Goal: Task Accomplishment & Management: Use online tool/utility

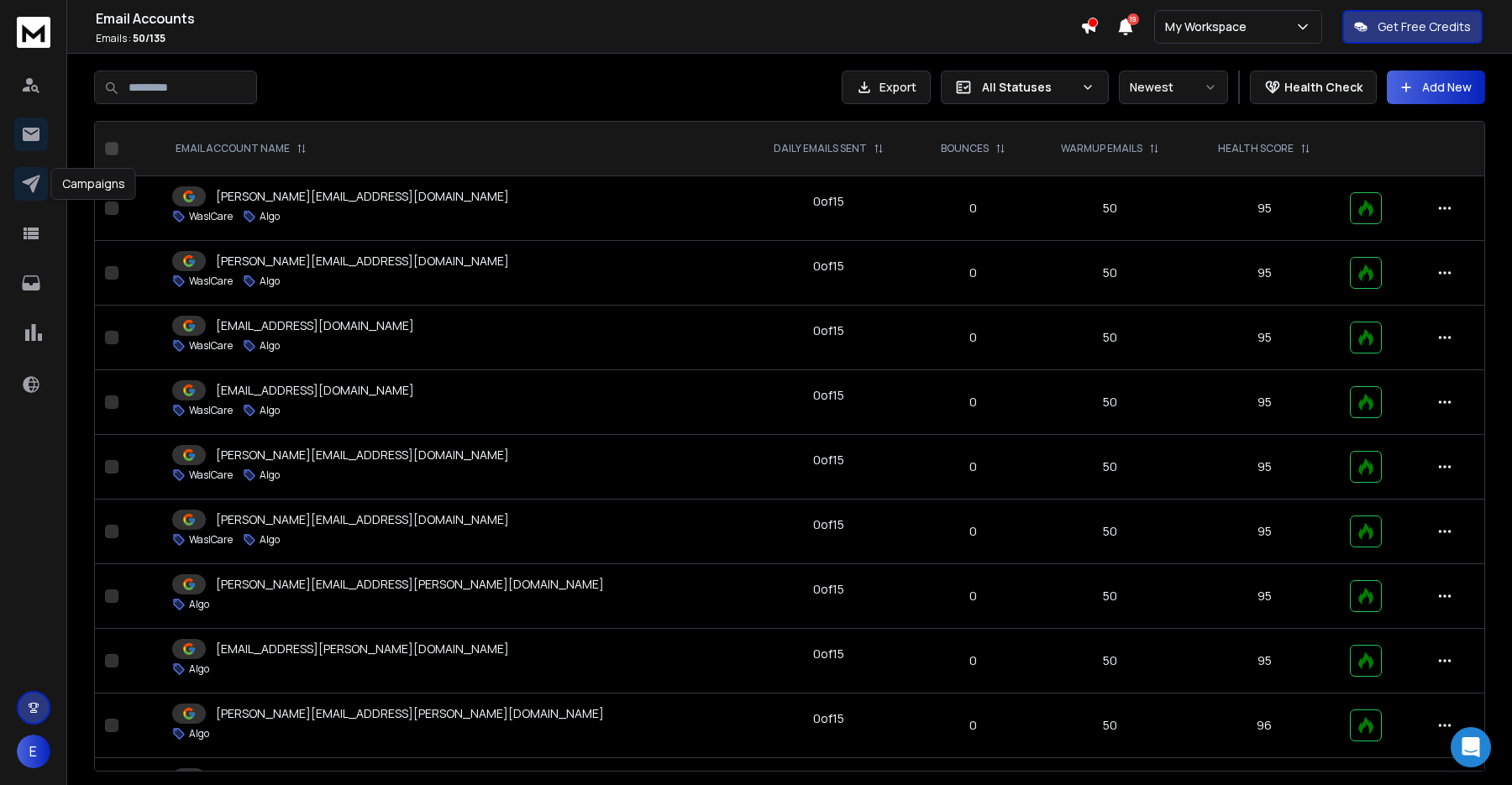
click at [29, 190] on icon at bounding box center [30, 183] width 20 height 20
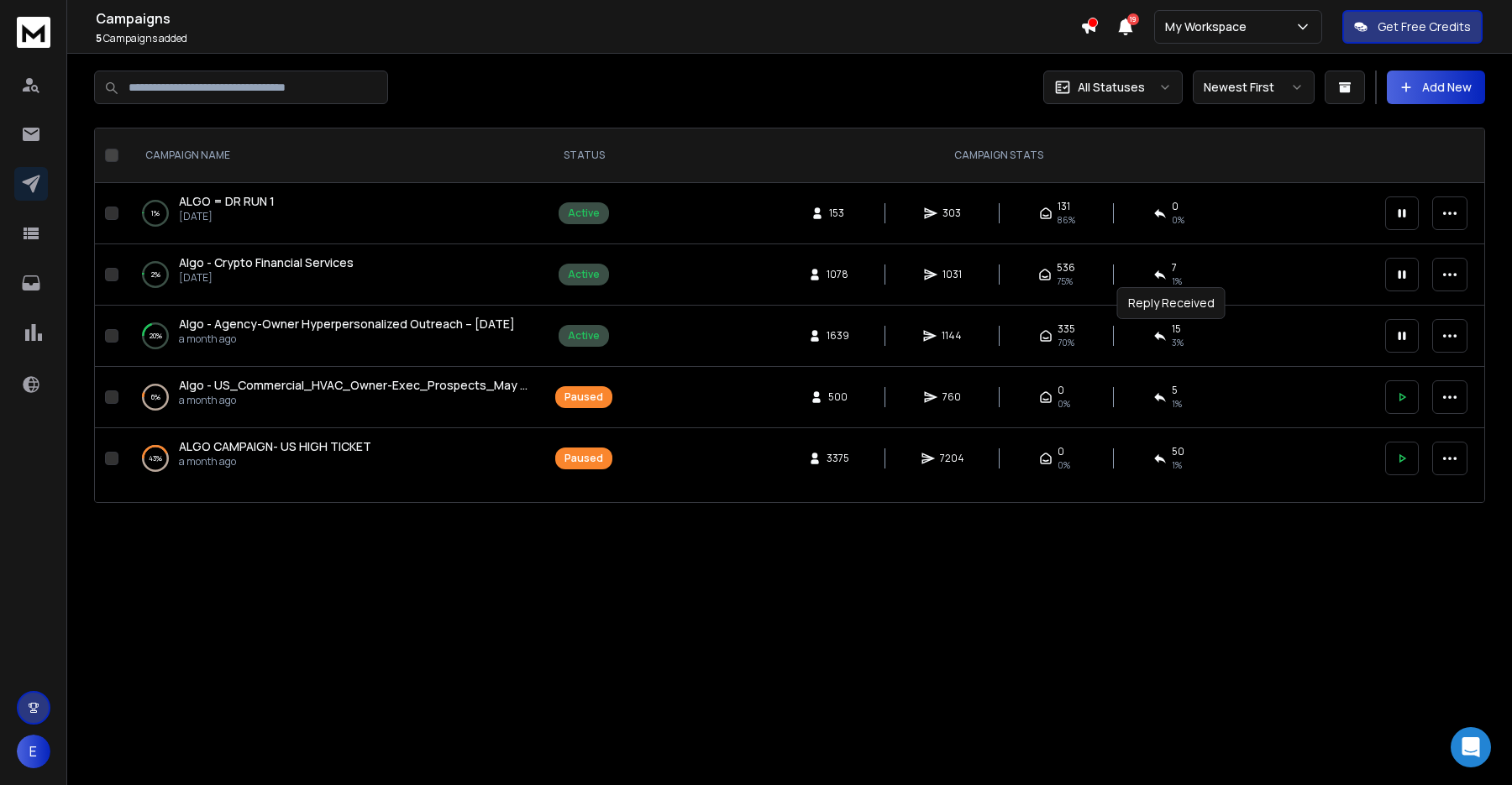
click at [1171, 345] on span "3 %" at bounding box center [1177, 342] width 11 height 13
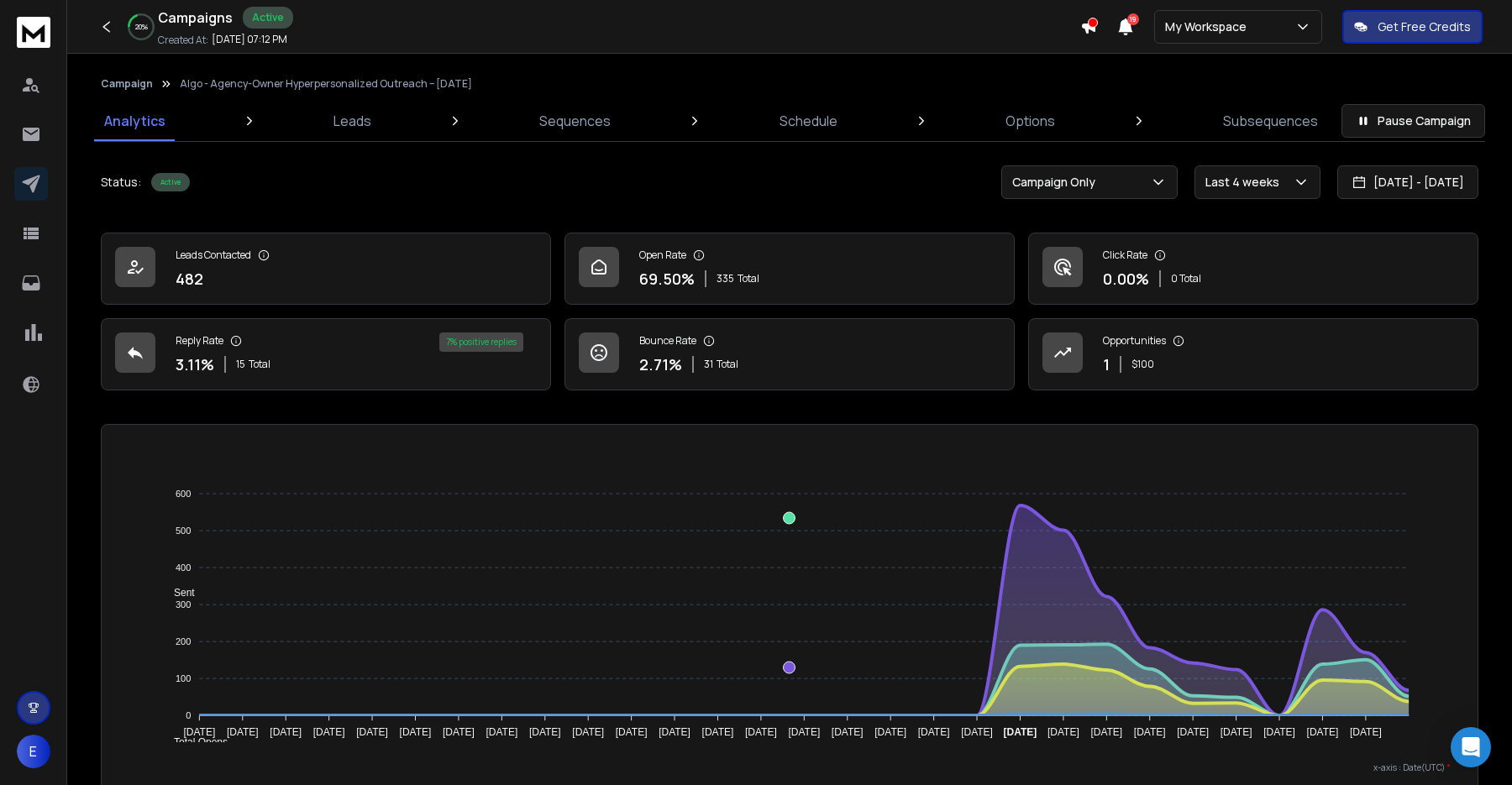
scroll to position [407, 0]
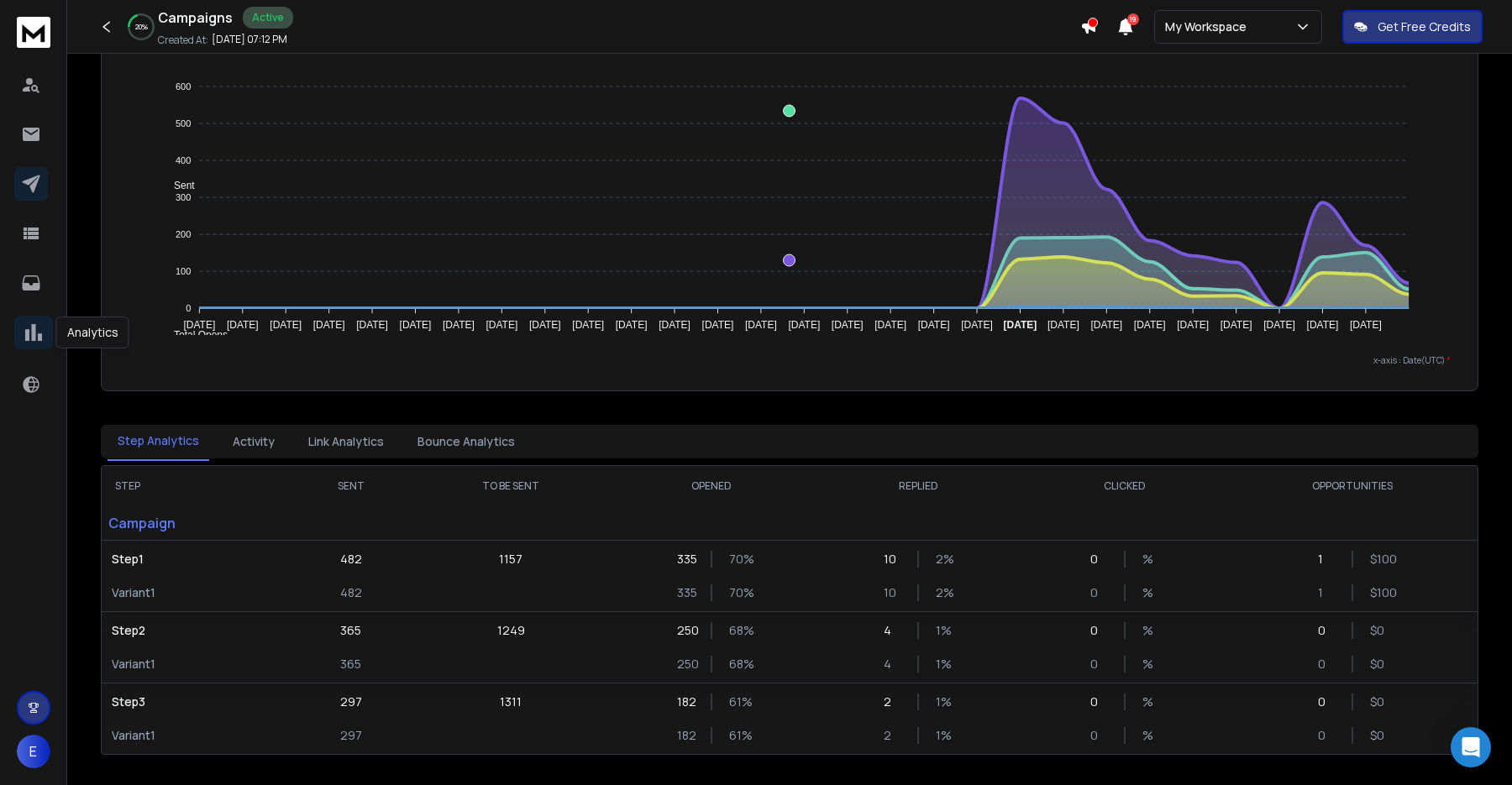
click at [30, 344] on icon at bounding box center [33, 332] width 26 height 26
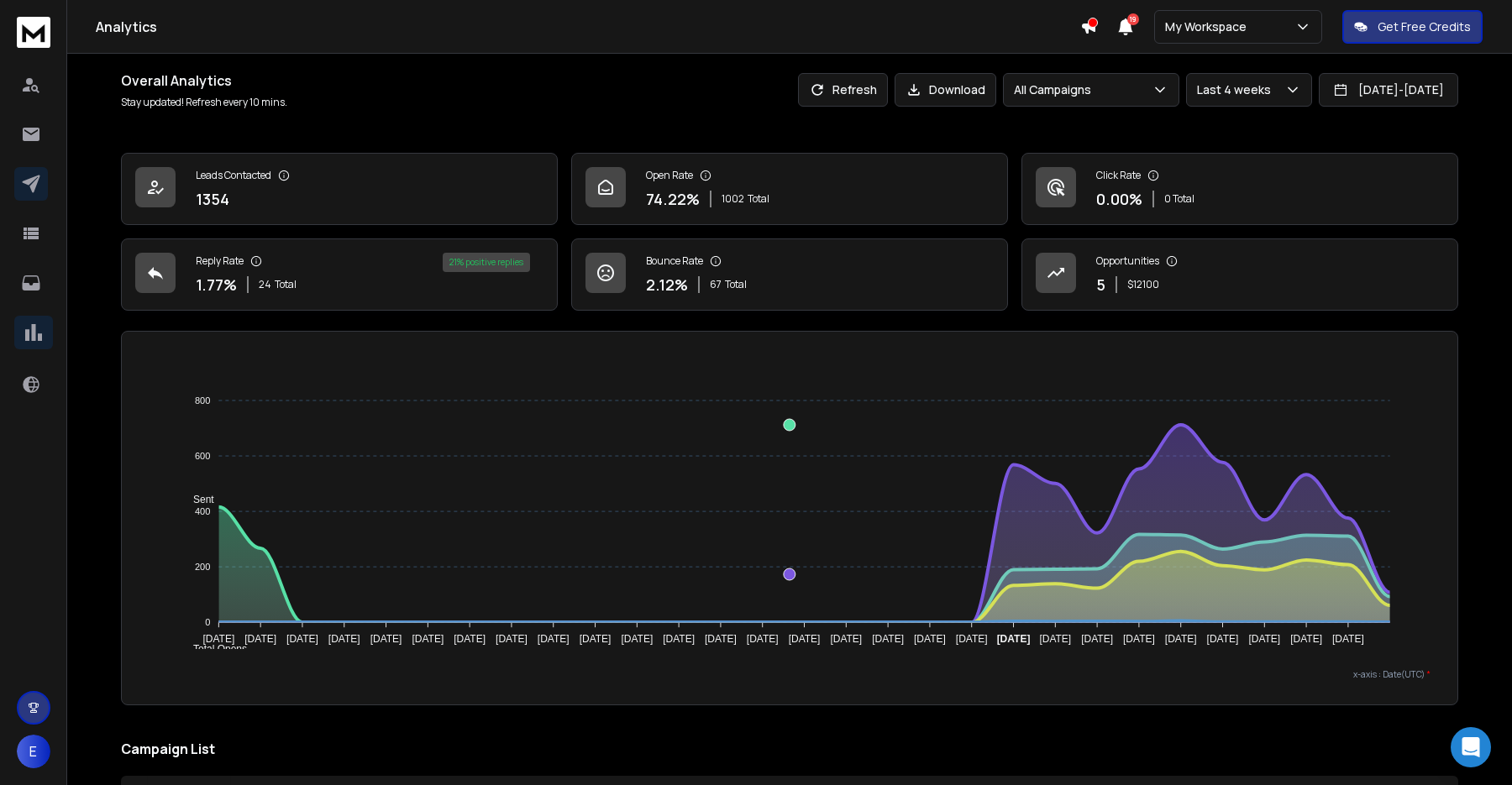
click at [41, 197] on link at bounding box center [31, 184] width 34 height 34
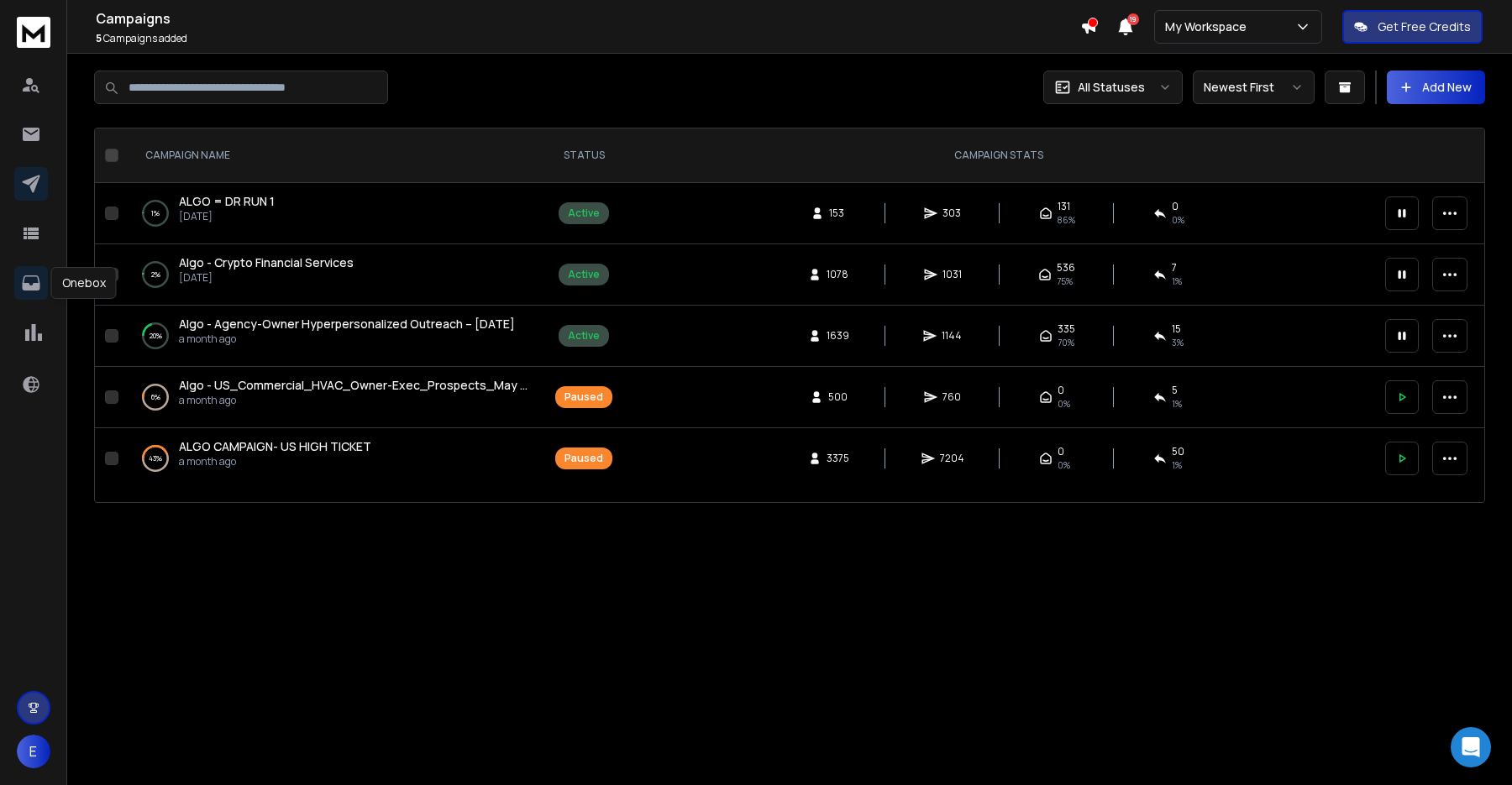
click at [26, 278] on icon at bounding box center [30, 282] width 20 height 20
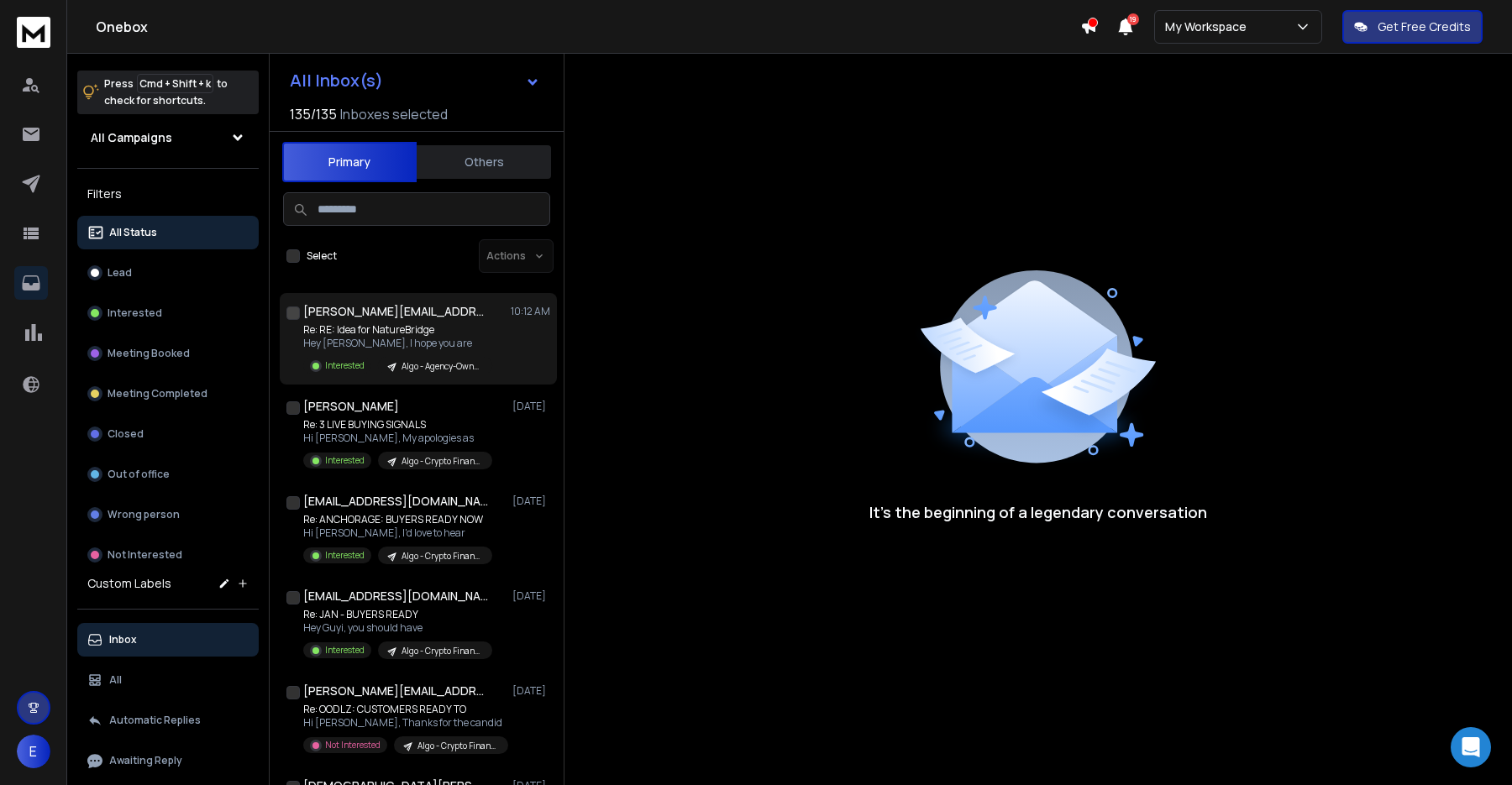
click at [485, 341] on p "Hey [PERSON_NAME], I hope you are" at bounding box center [397, 343] width 189 height 13
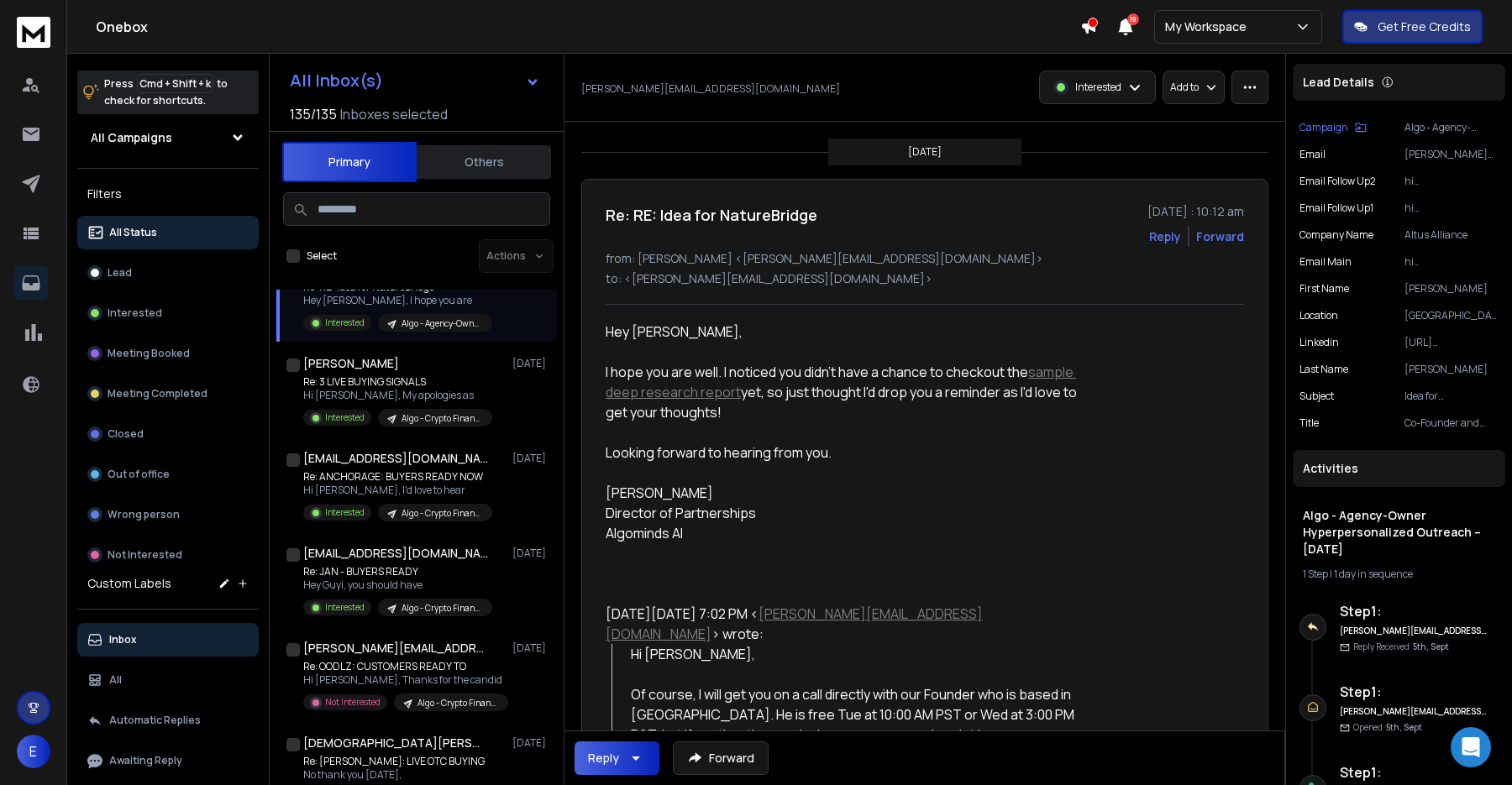
scroll to position [45, 0]
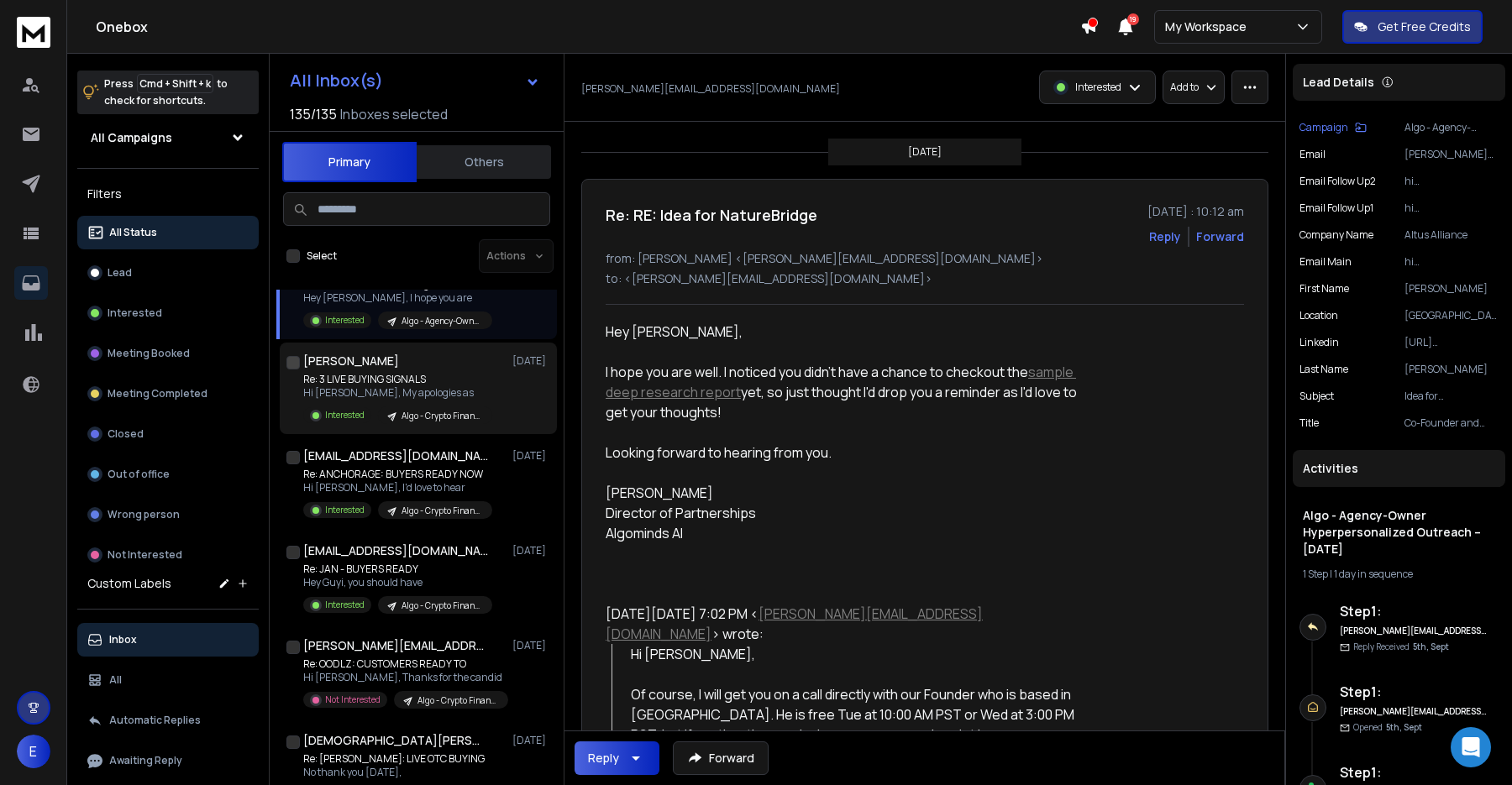
click at [480, 368] on div "[PERSON_NAME] [DATE]" at bounding box center [426, 361] width 247 height 17
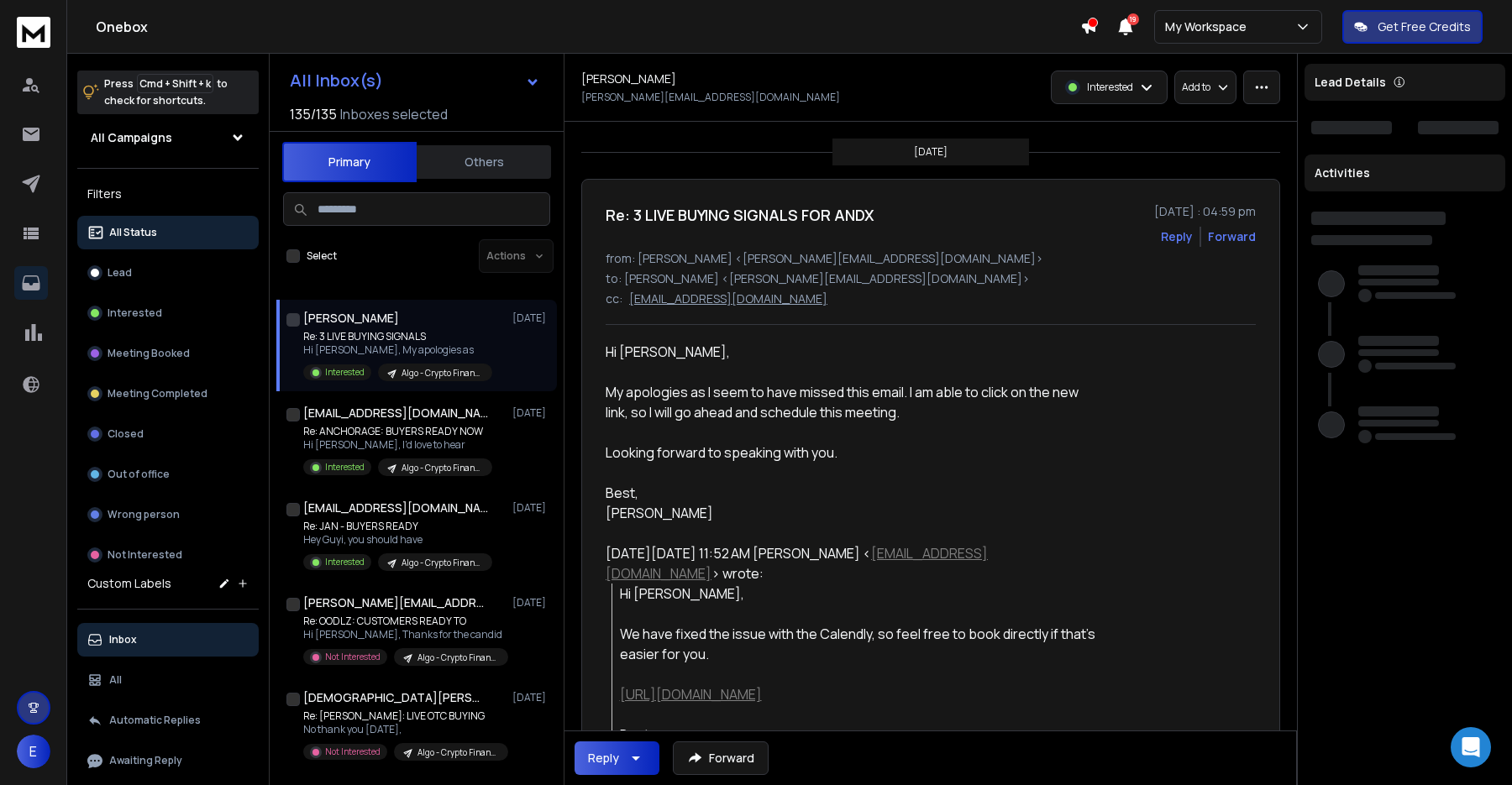
scroll to position [89, 0]
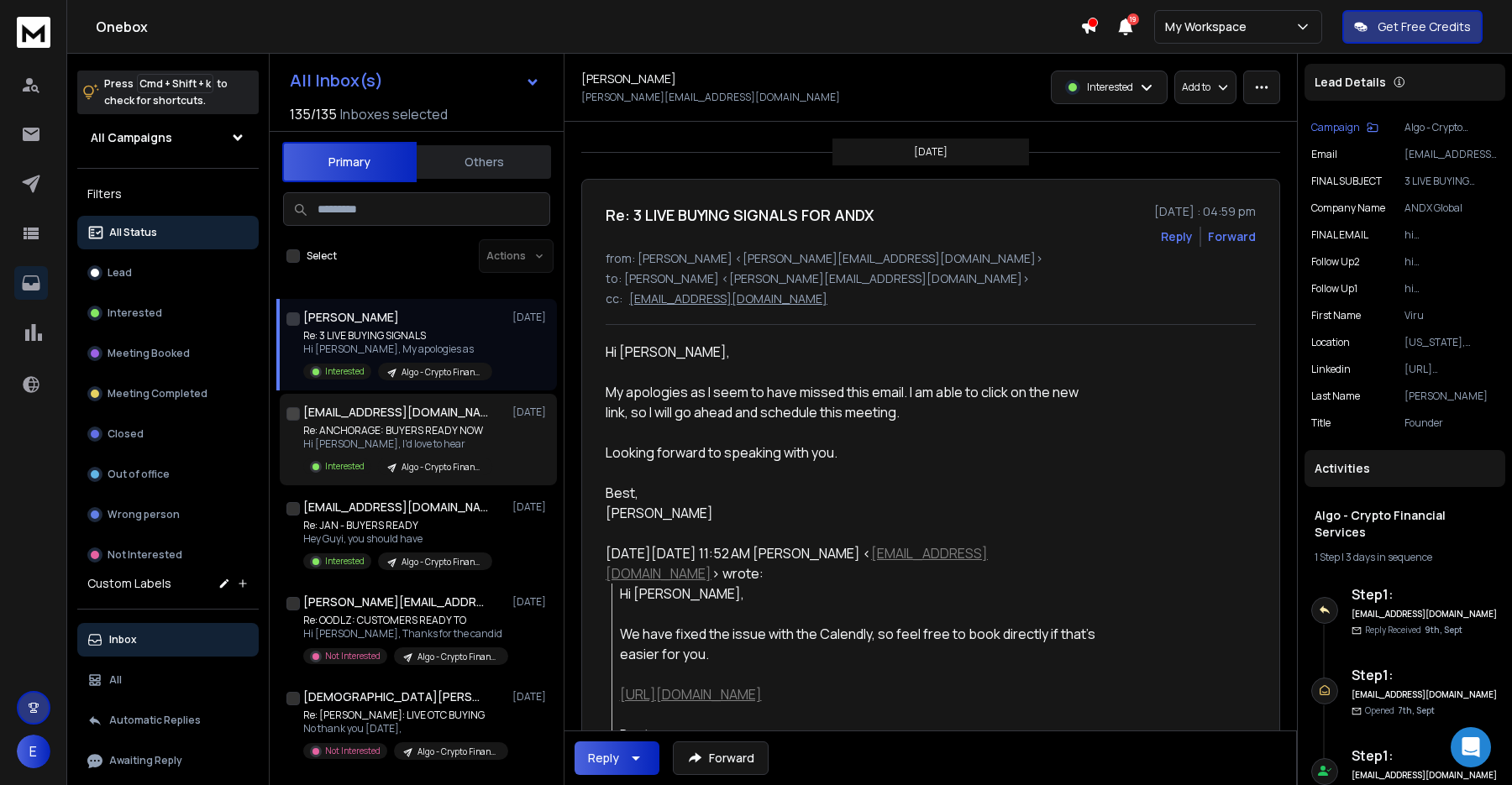
click at [496, 435] on div "Re: ANCHORAGE: BUYERS READY NOW Hi [PERSON_NAME], I'd love to hear Interested A…" at bounding box center [426, 449] width 247 height 51
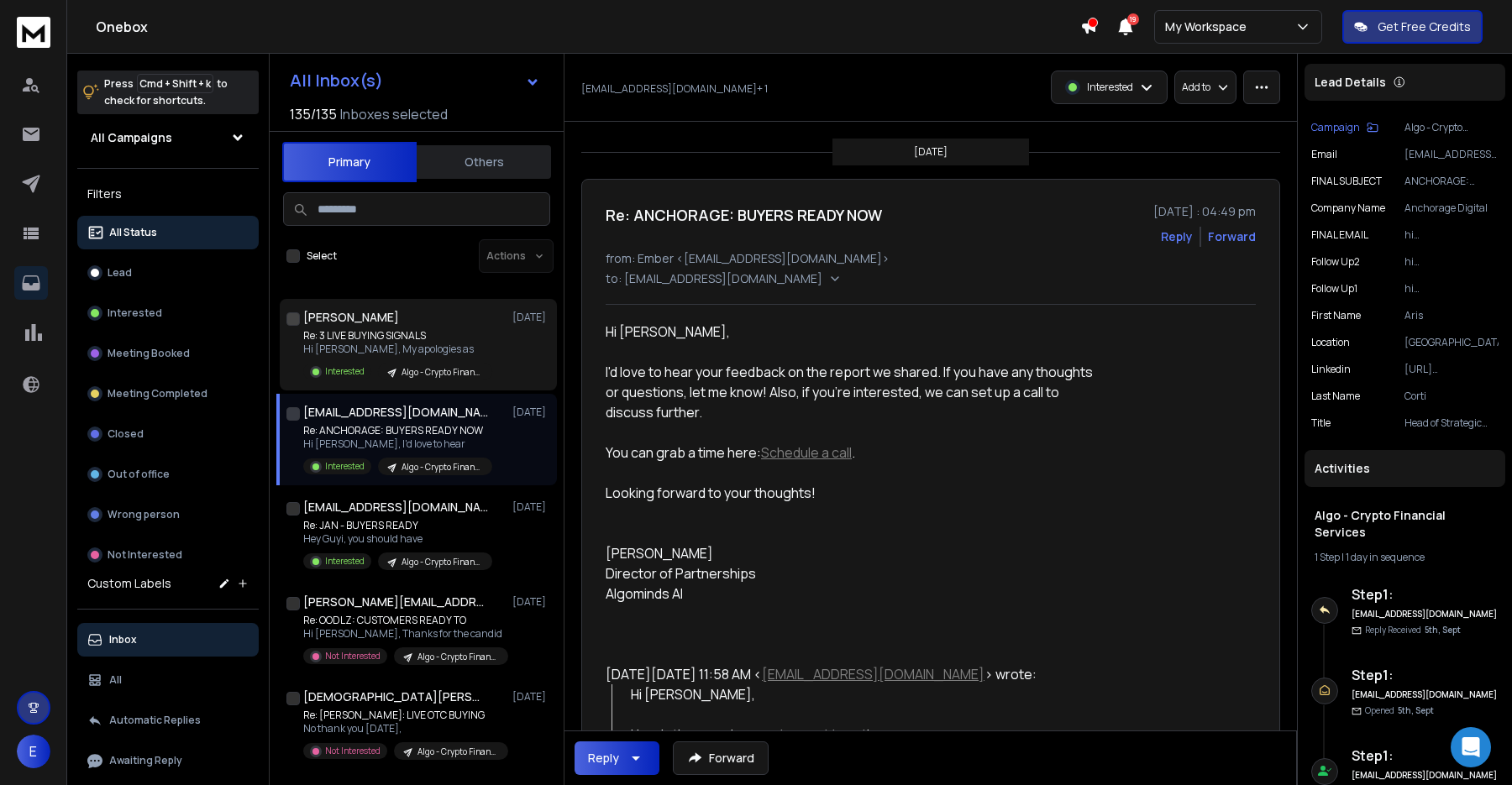
click at [504, 358] on div "Re: 3 LIVE BUYING SIGNALS Hi [PERSON_NAME], My apologies as Interested Algo - C…" at bounding box center [426, 355] width 247 height 51
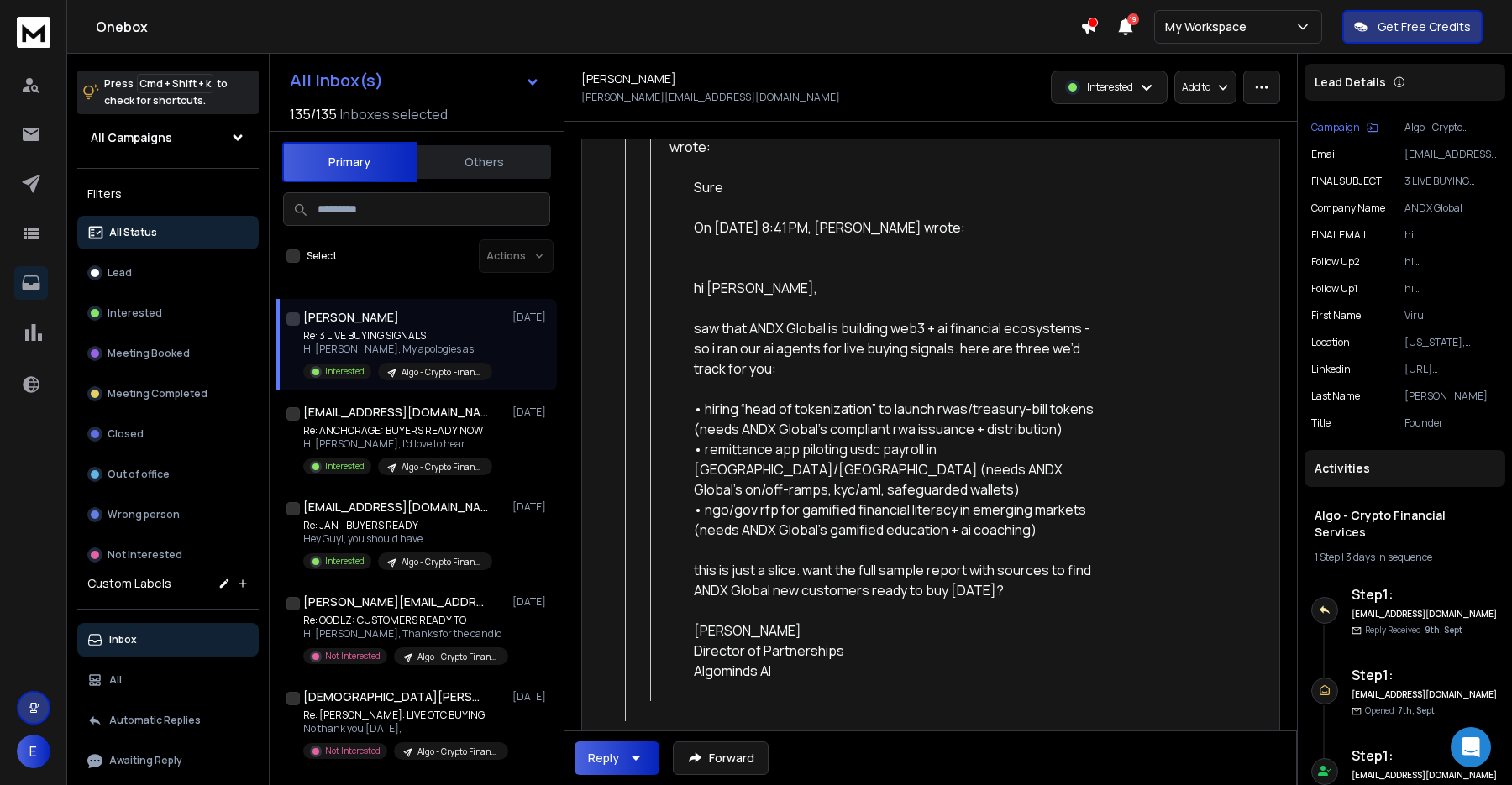
scroll to position [1428, 0]
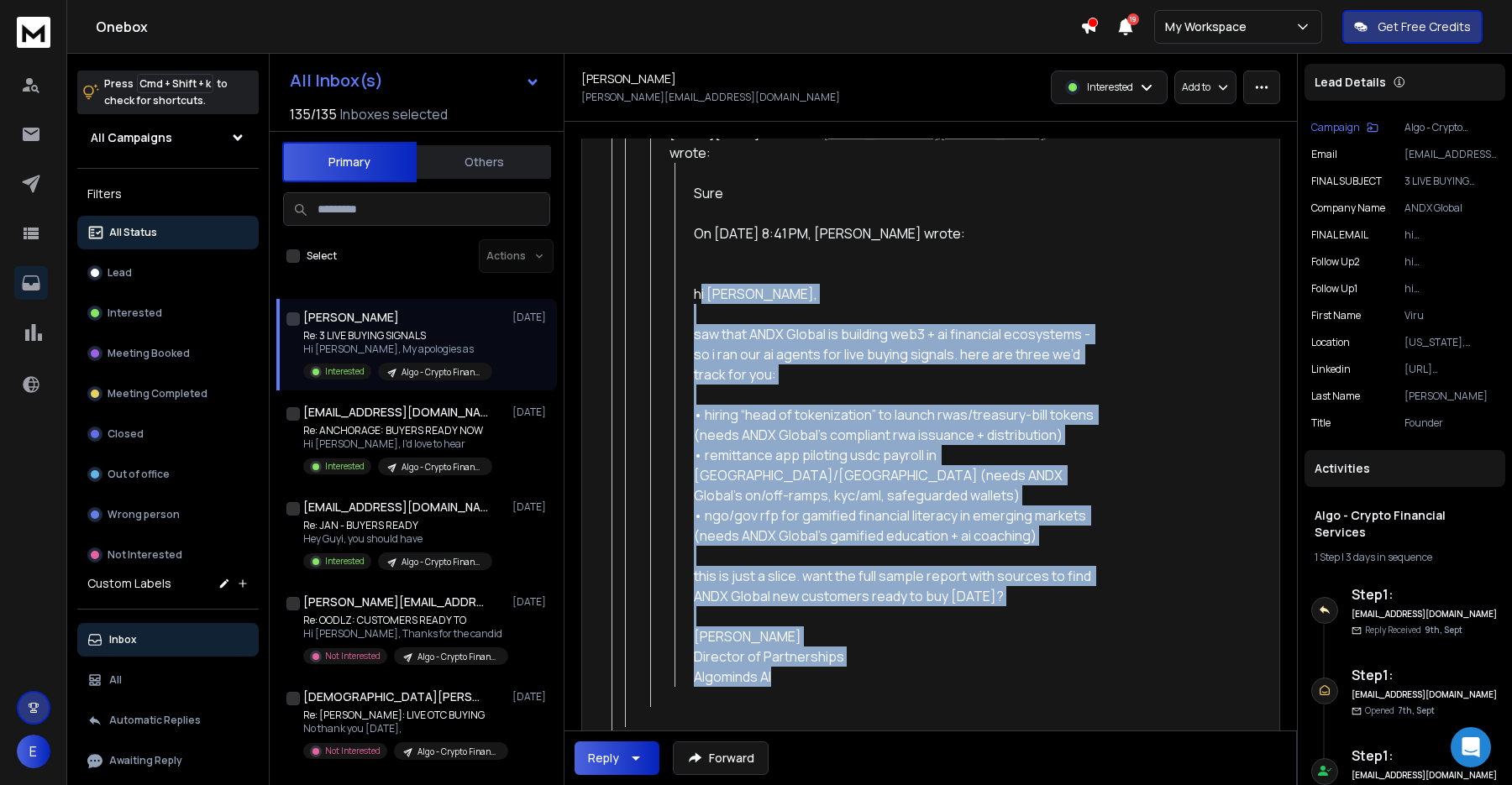
drag, startPoint x: 698, startPoint y: 252, endPoint x: 923, endPoint y: 666, distance: 471.2
click at [923, 666] on div "﻿ hi [PERSON_NAME], saw that ANDX Global is building web3 + ai financial ecosys…" at bounding box center [894, 475] width 402 height 423
click at [923, 667] on div "Algominds AI" at bounding box center [894, 676] width 402 height 20
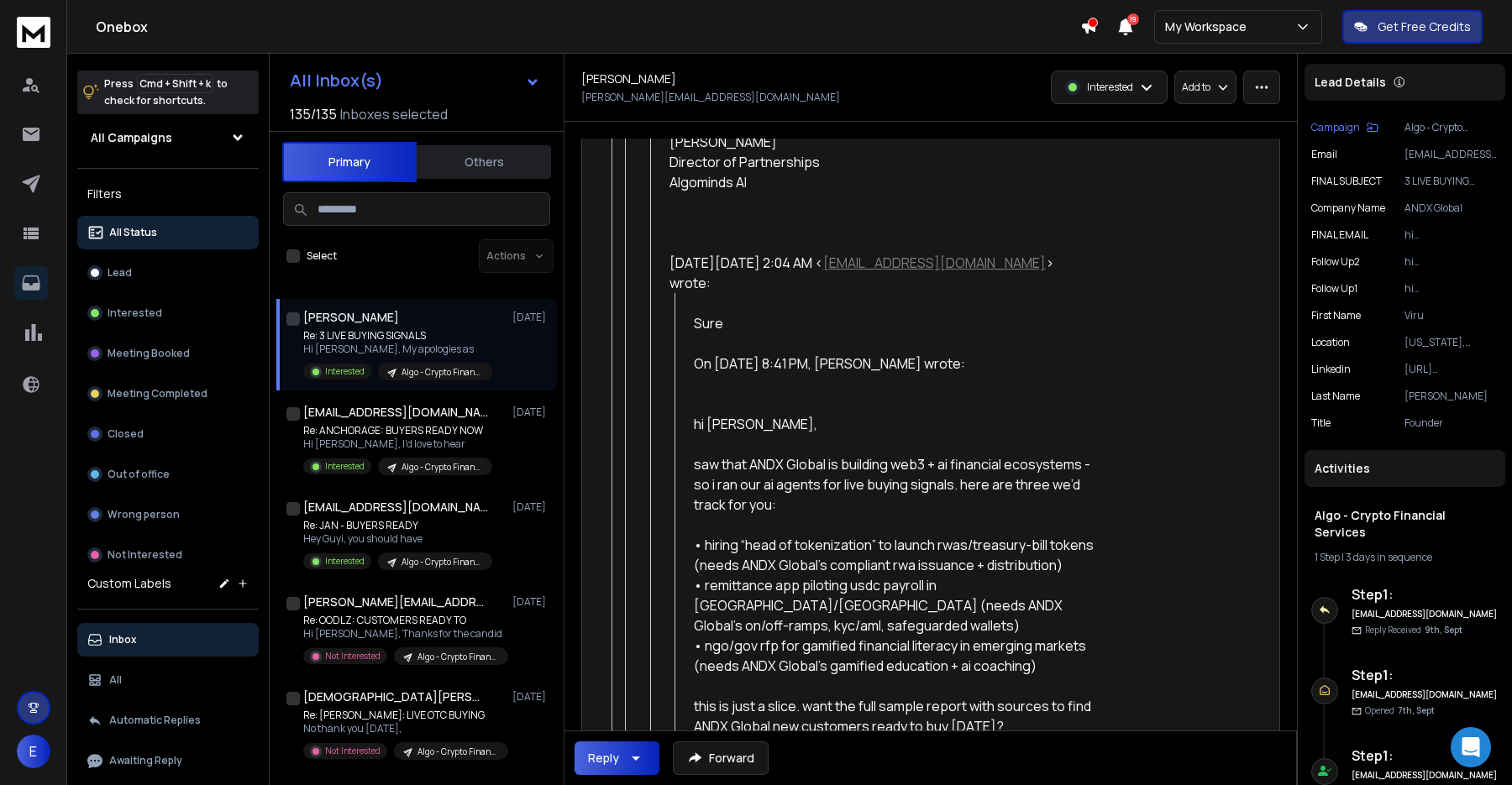
scroll to position [1277, 0]
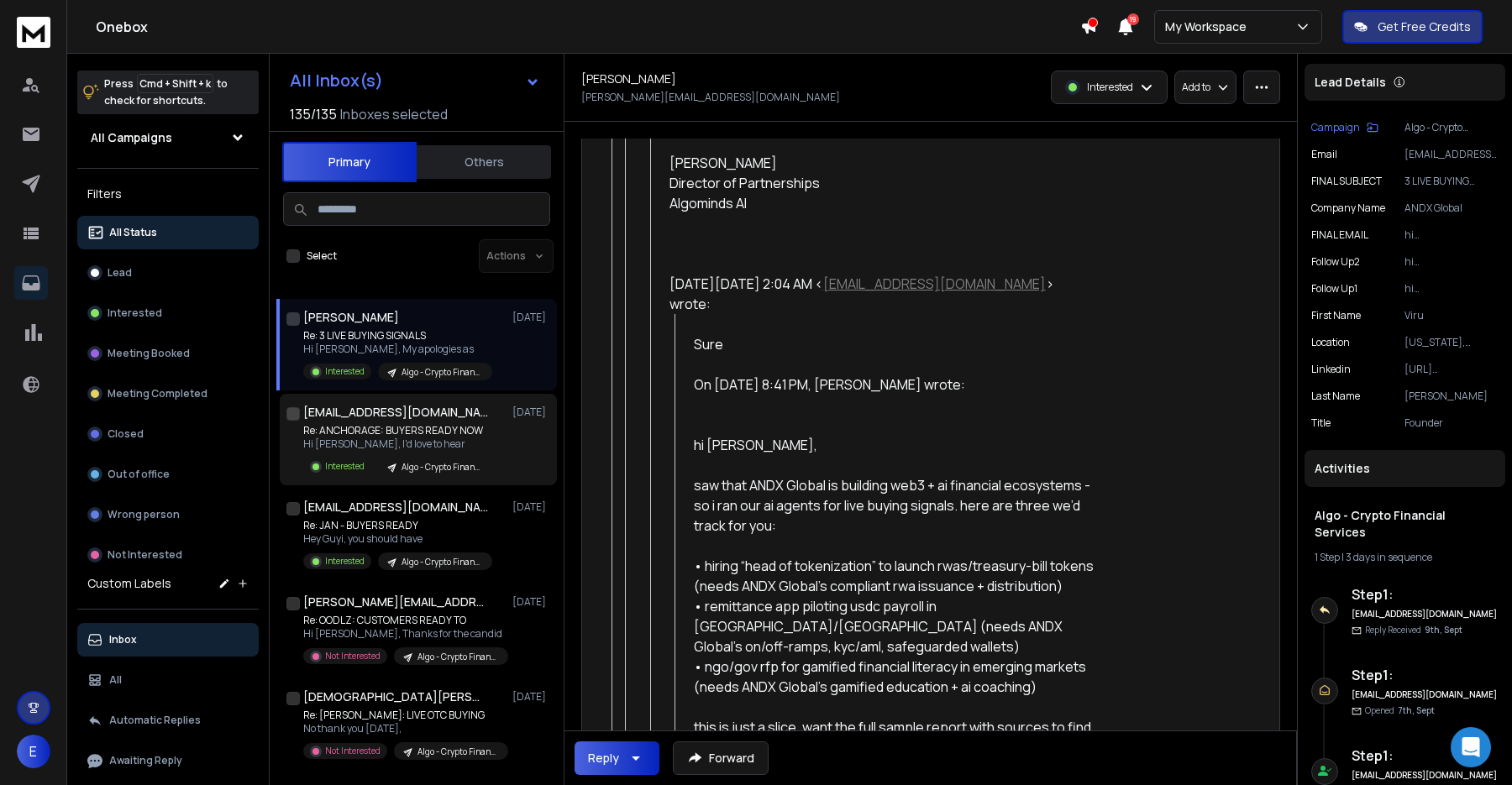
click at [492, 435] on p "Re: ANCHORAGE: BUYERS READY NOW" at bounding box center [397, 430] width 189 height 13
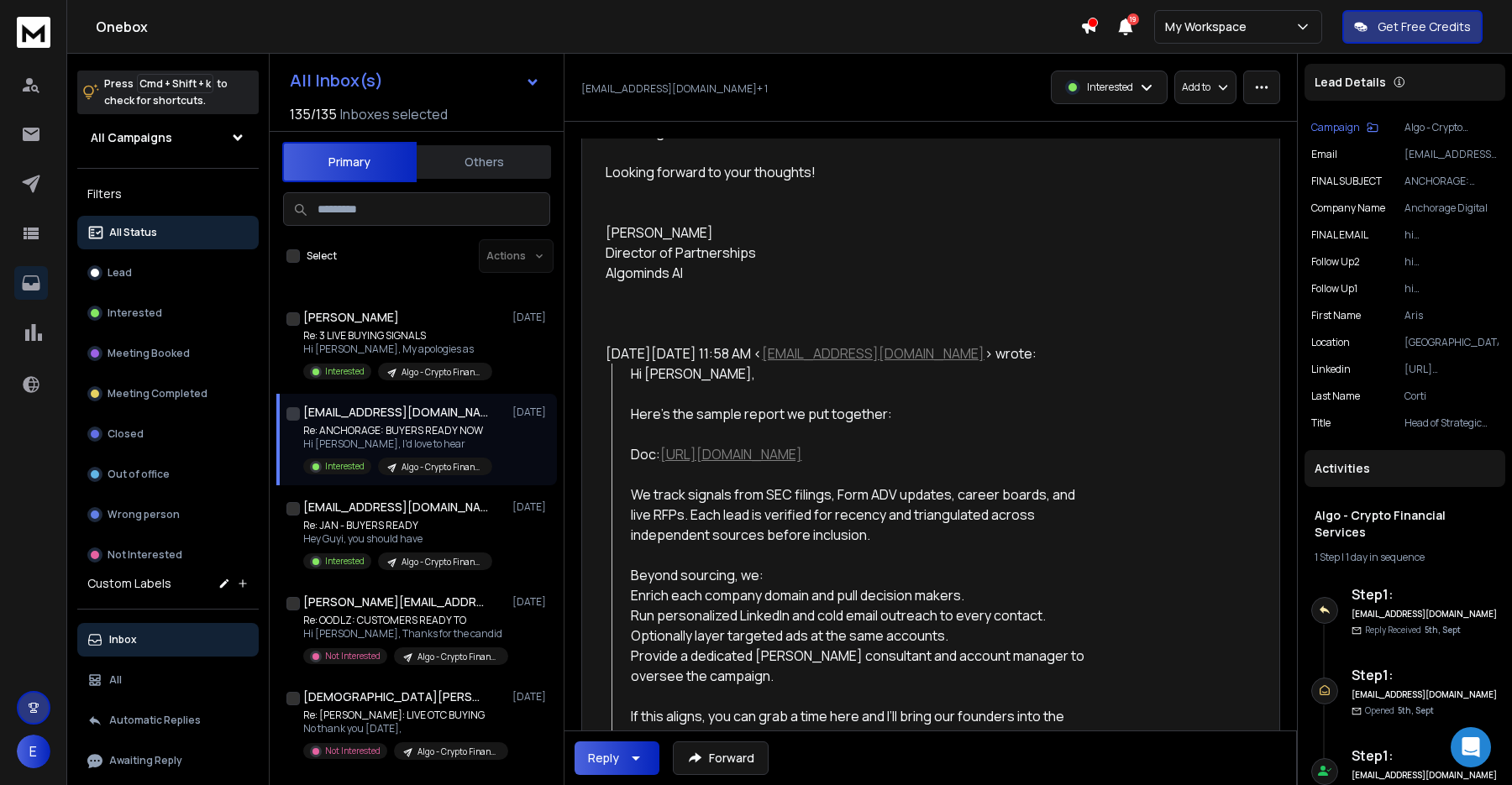
scroll to position [0, 0]
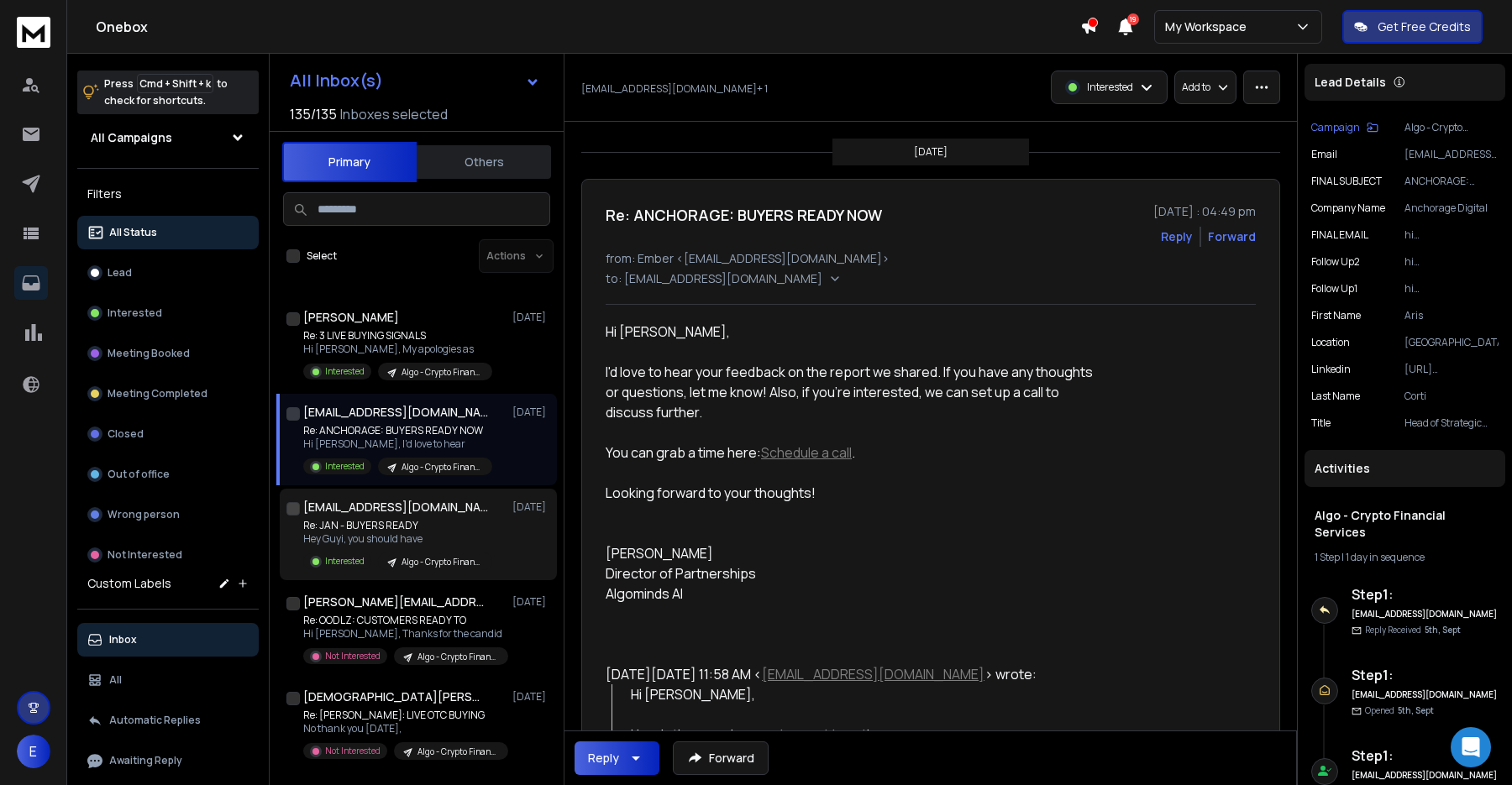
click at [481, 532] on p "Hey Guyi, you should have" at bounding box center [397, 539] width 189 height 13
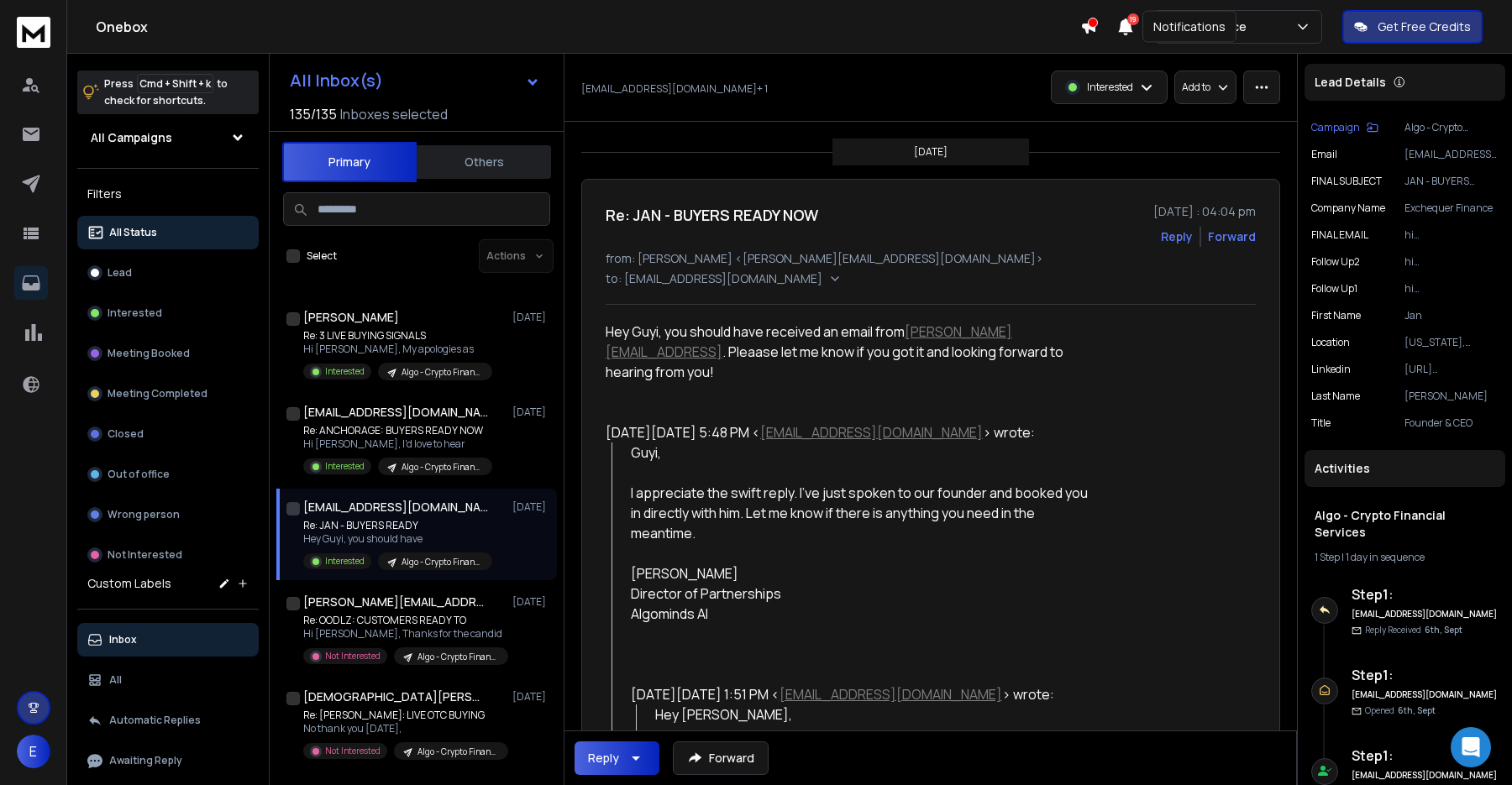
click at [1125, 34] on icon at bounding box center [1125, 27] width 17 height 17
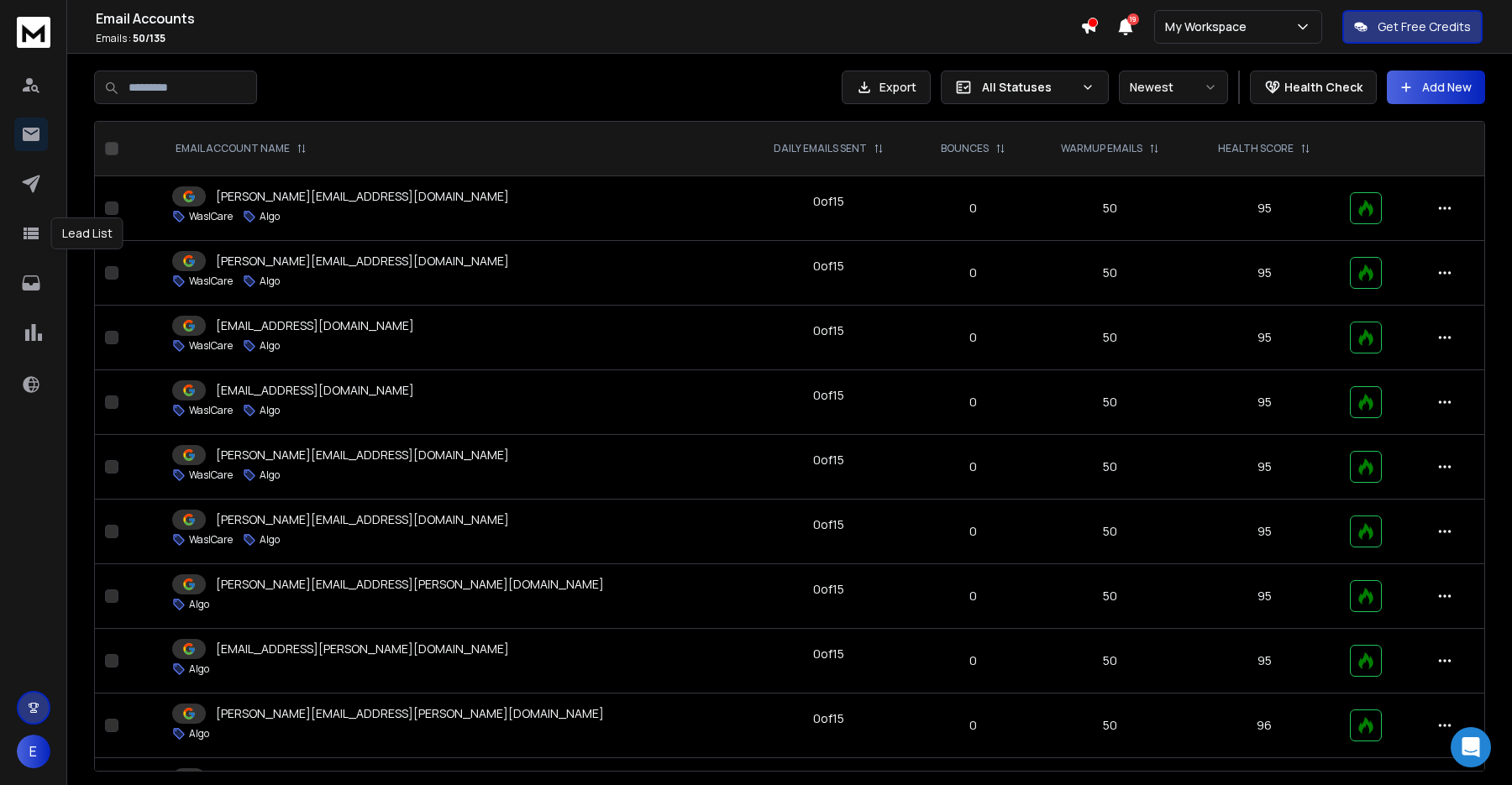
click at [30, 203] on div at bounding box center [33, 187] width 39 height 40
click at [30, 184] on icon at bounding box center [30, 183] width 18 height 18
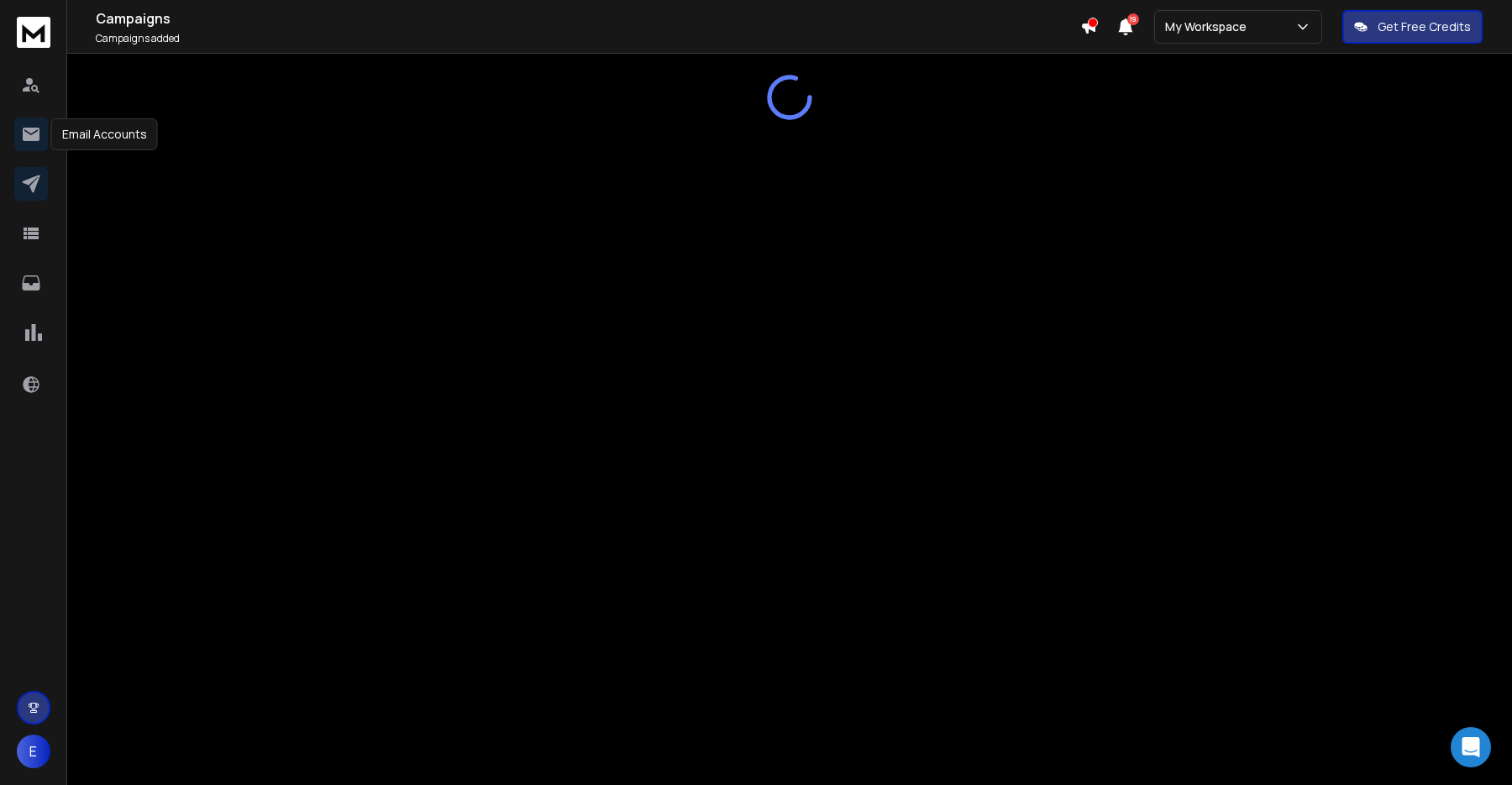
click at [16, 132] on link at bounding box center [31, 134] width 34 height 34
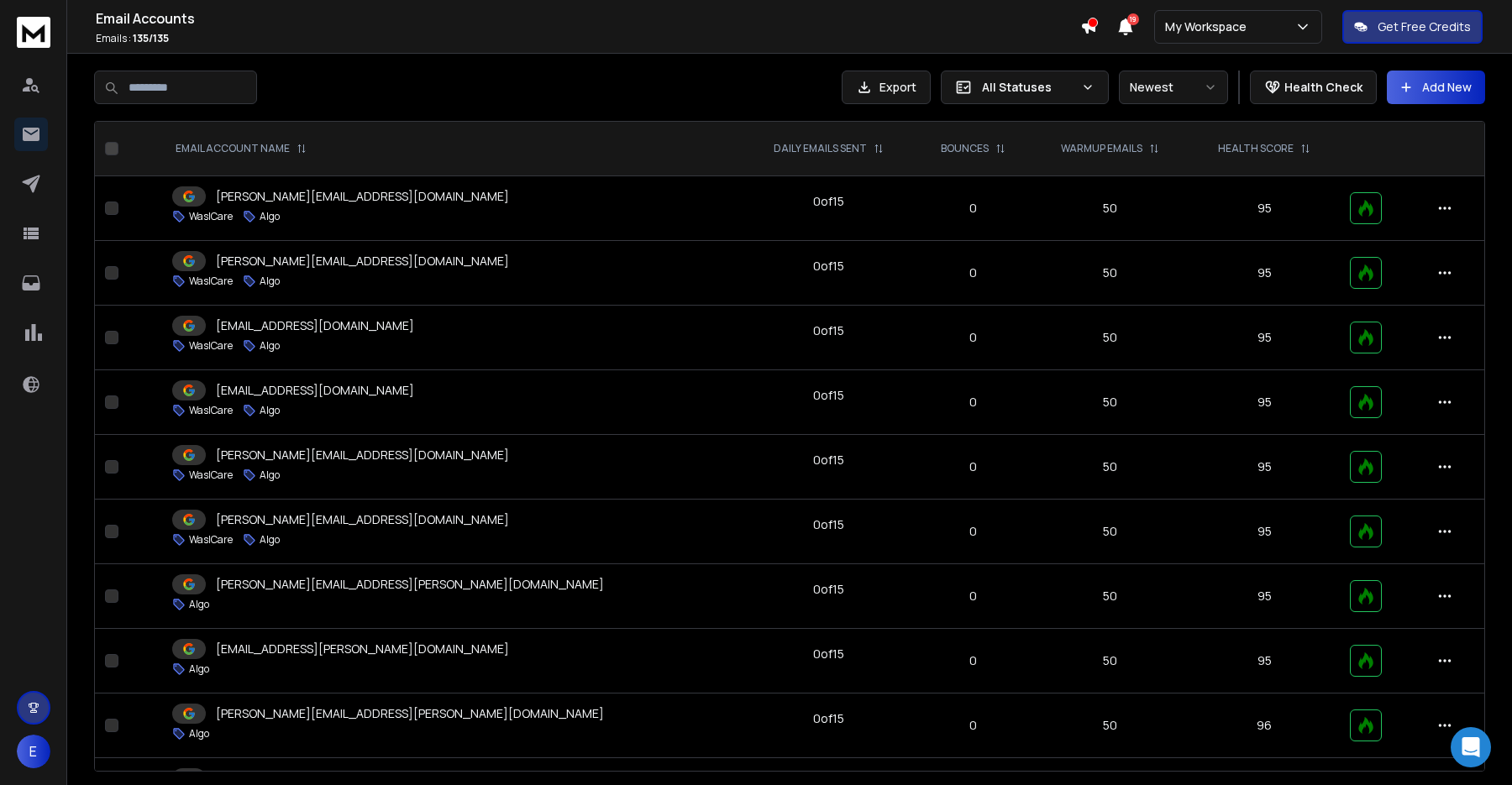
click at [67, 191] on div "Export All Statuses Newest Health Check Add New EMAIL ACCOUNT NAME DAILY EMAILS…" at bounding box center [789, 421] width 1445 height 735
click at [50, 188] on div at bounding box center [33, 187] width 39 height 40
click at [45, 187] on link at bounding box center [31, 184] width 34 height 34
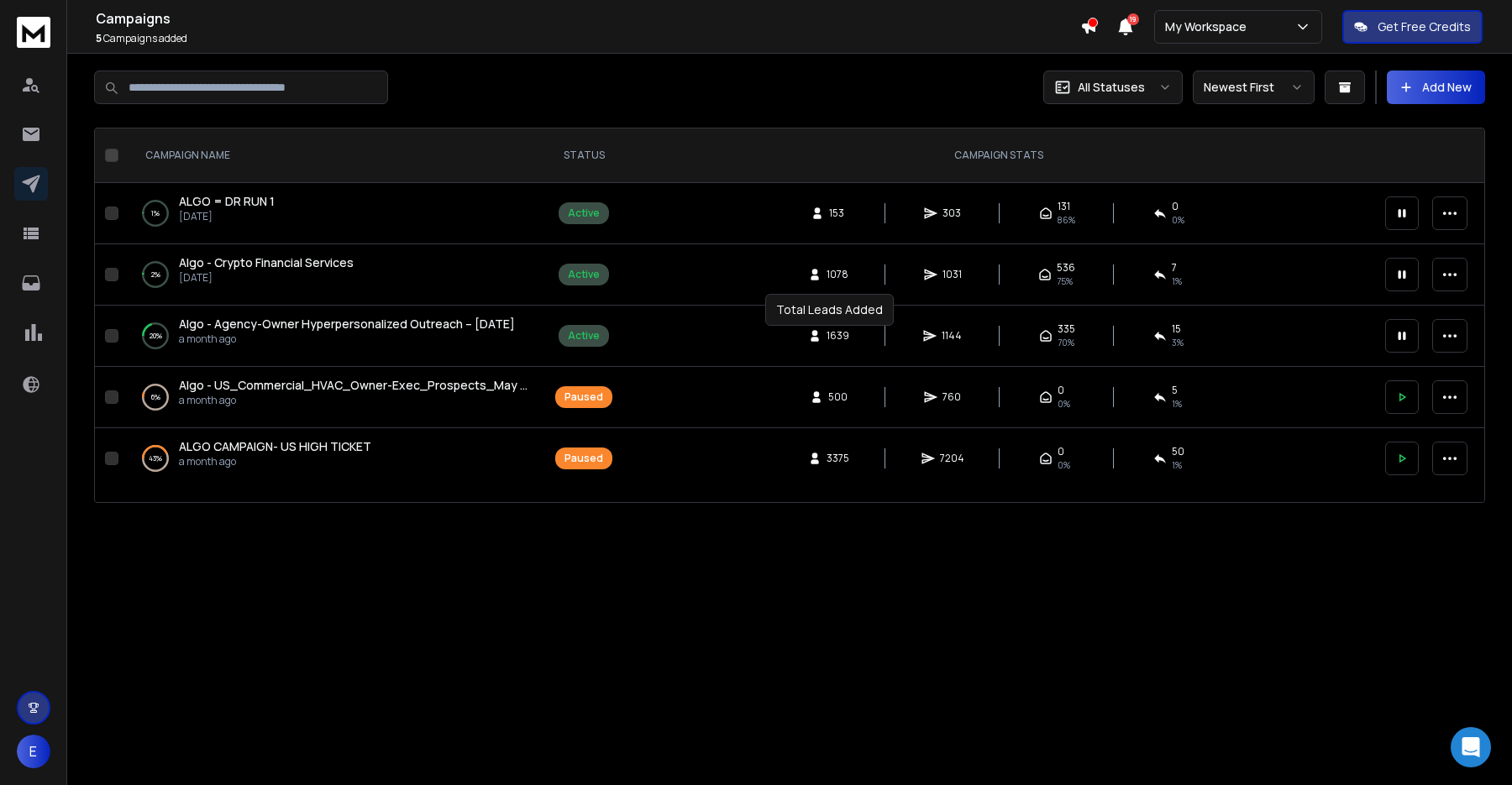
click at [830, 330] on span "1639" at bounding box center [837, 336] width 23 height 13
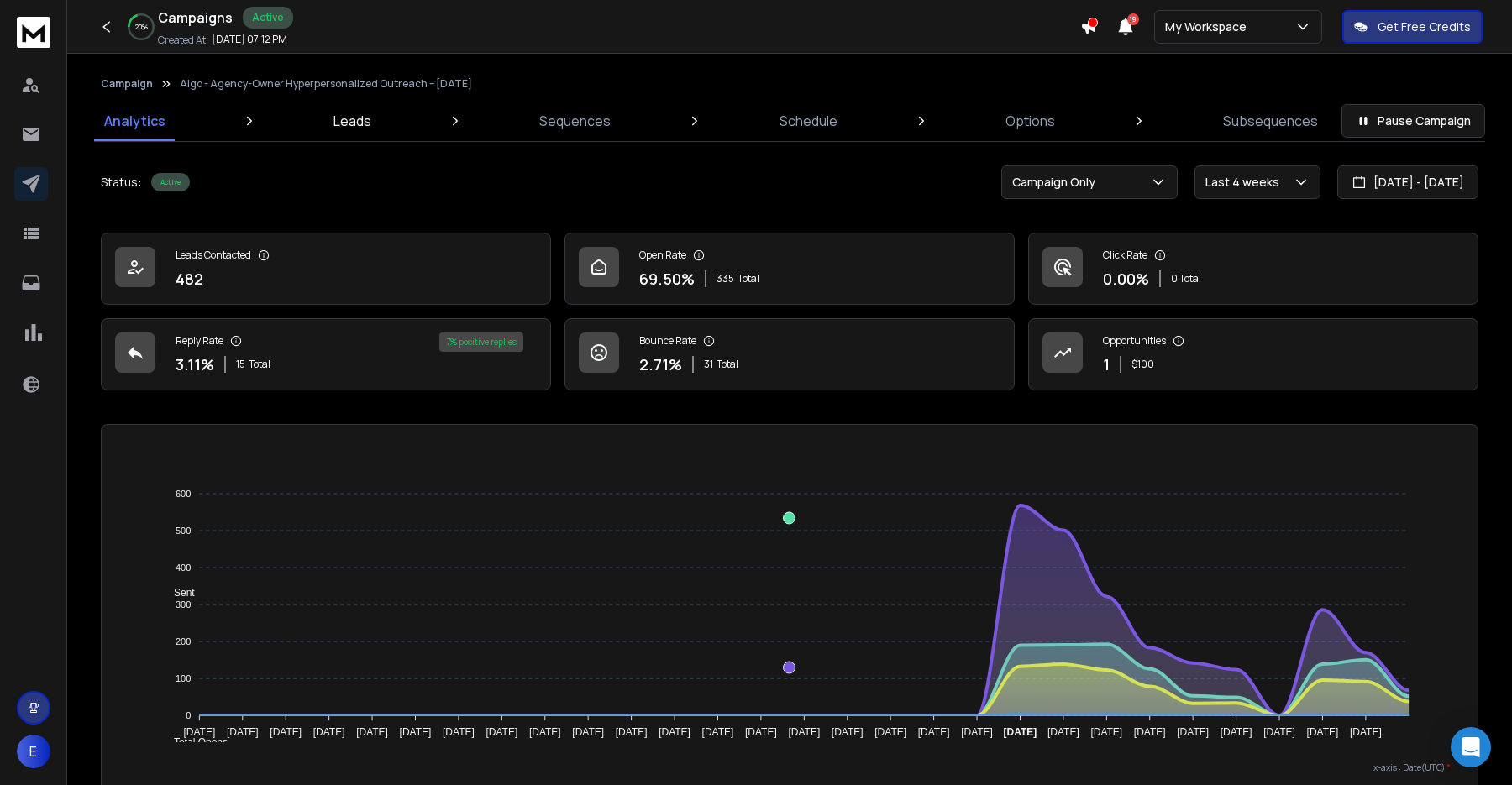
click at [328, 118] on link "Leads" at bounding box center [352, 121] width 58 height 41
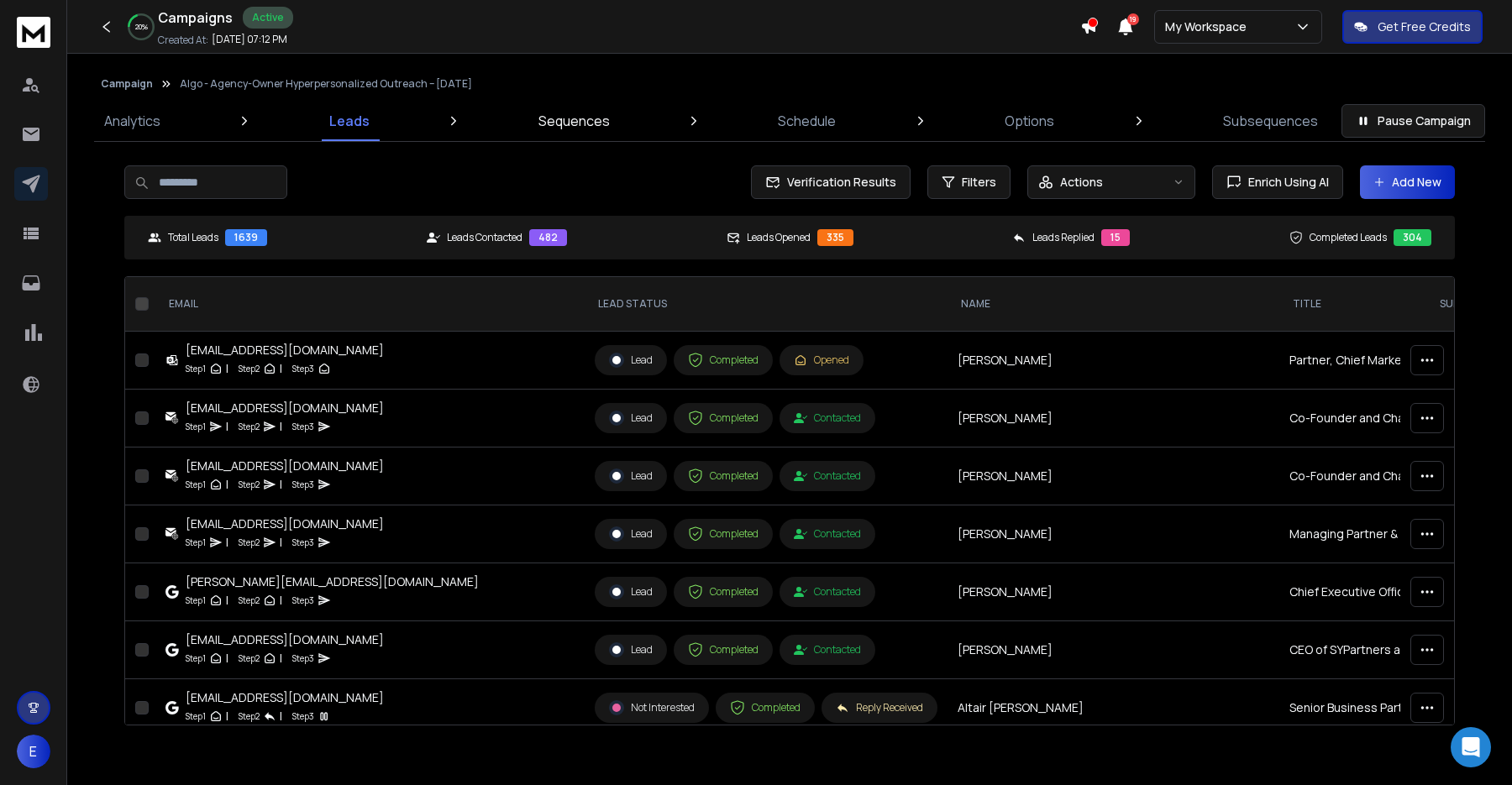
click at [546, 115] on p "Sequences" at bounding box center [573, 120] width 71 height 20
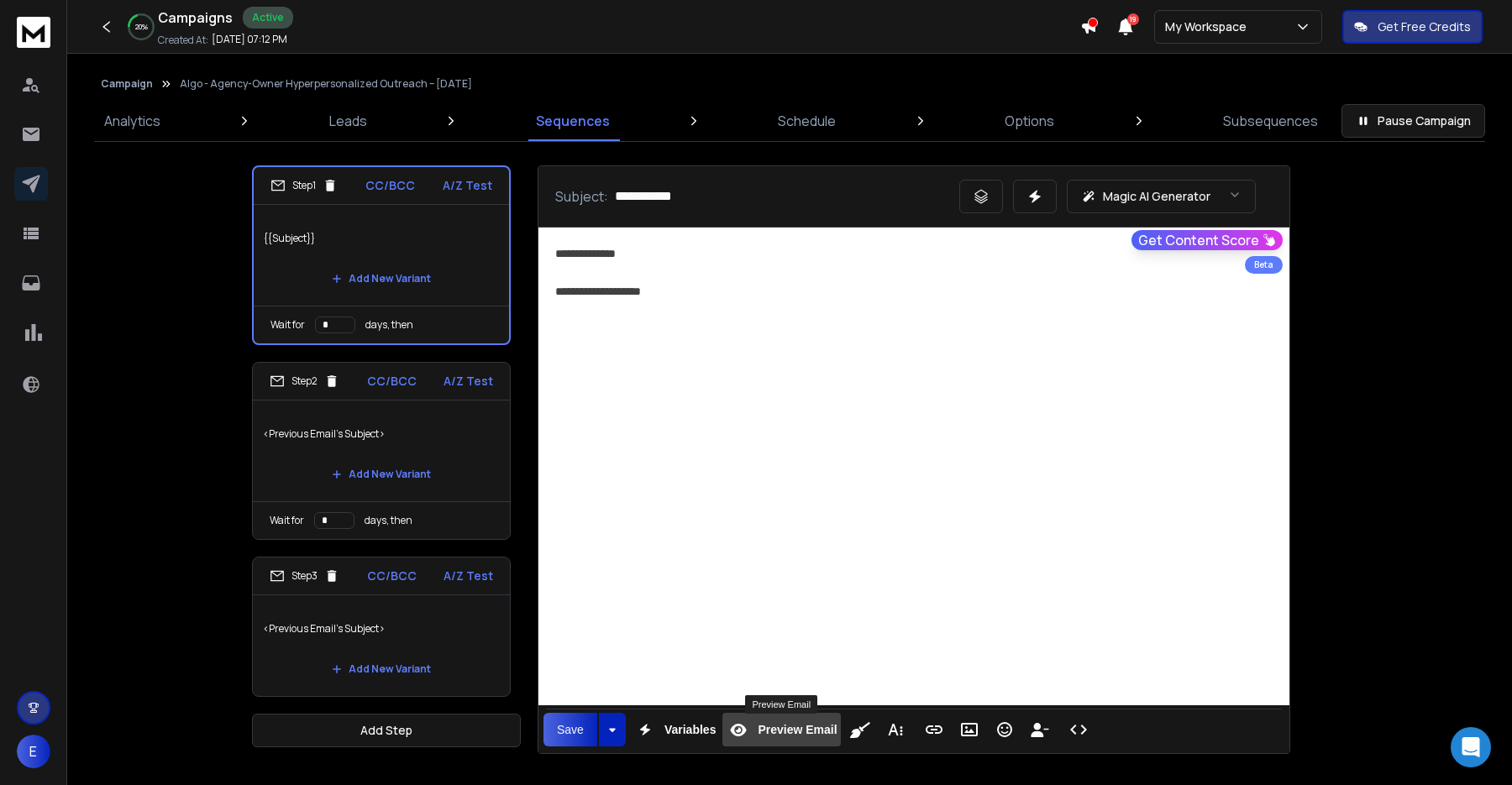
click at [795, 733] on span "Preview Email" at bounding box center [797, 729] width 86 height 14
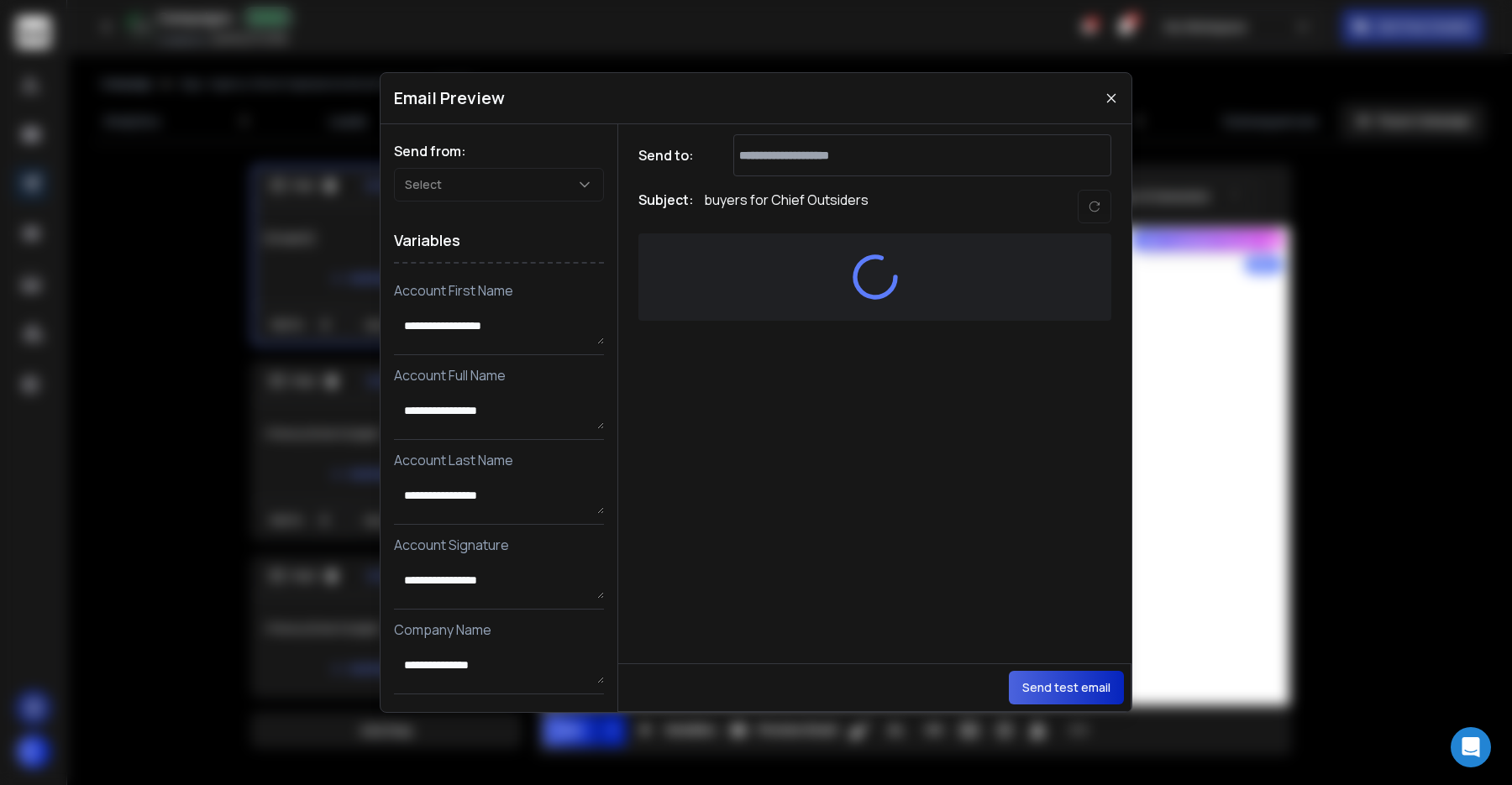
type textarea "**********"
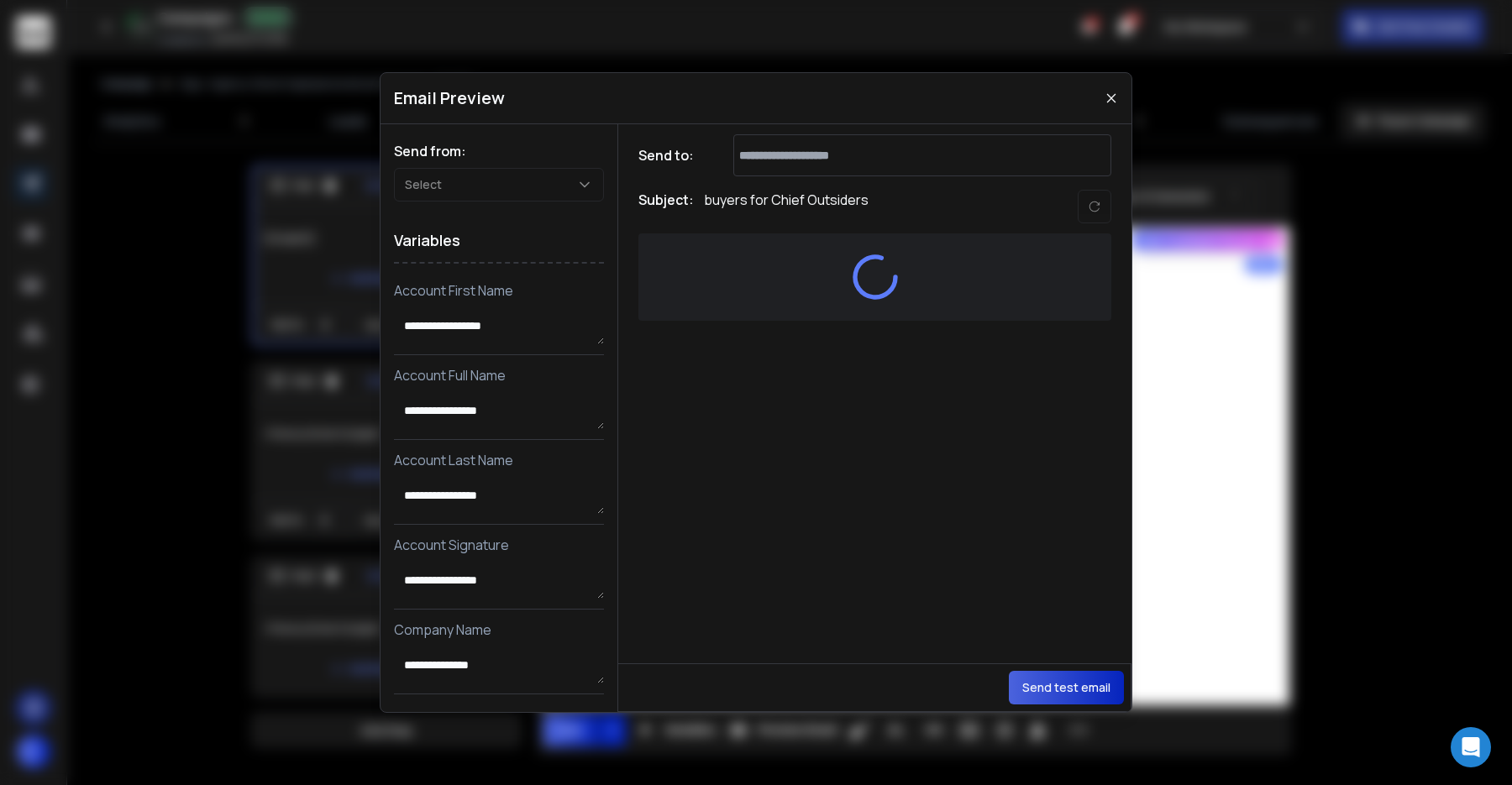
type textarea "****"
type textarea "*****"
type textarea "**********"
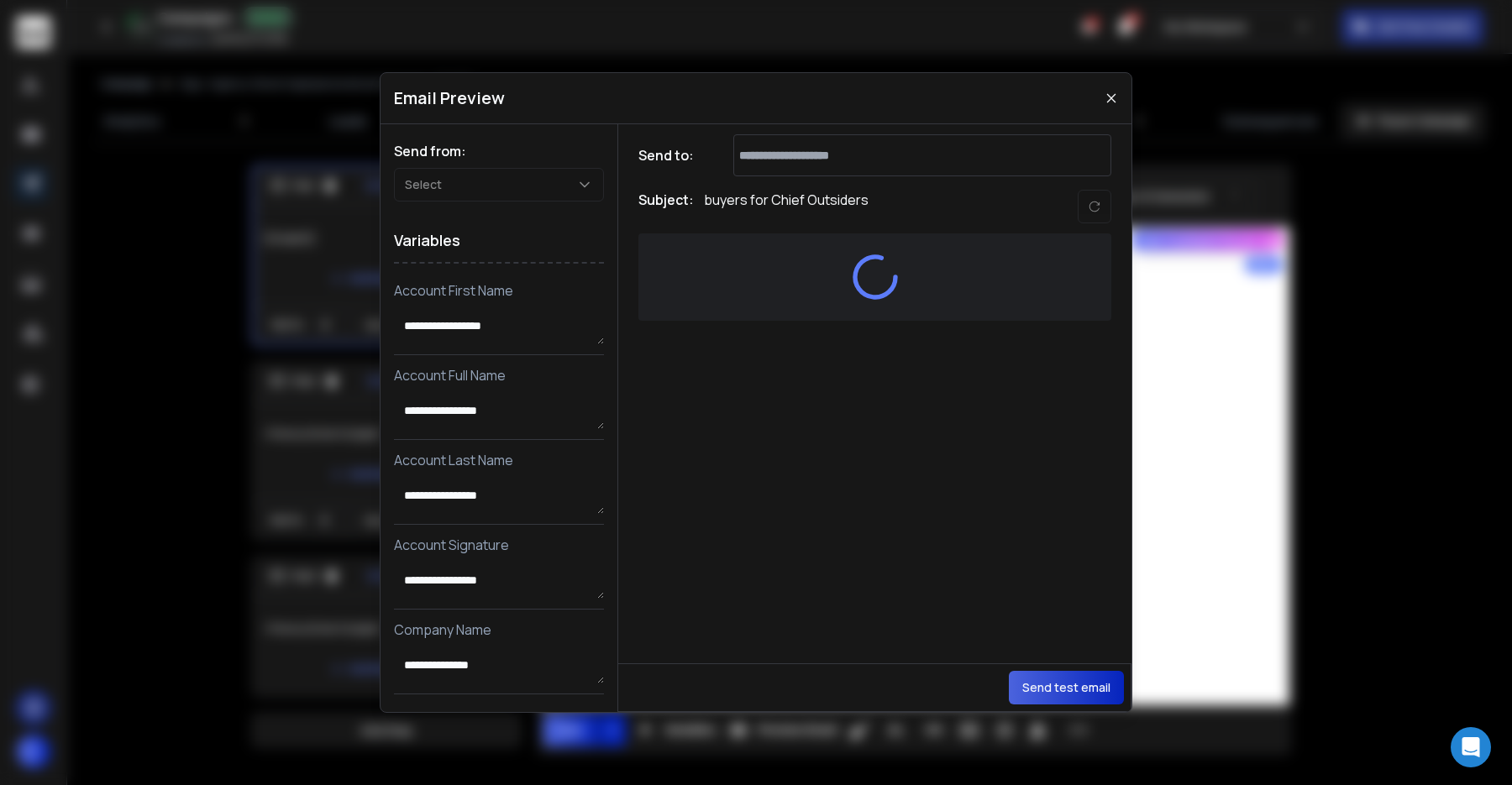
type textarea "**********"
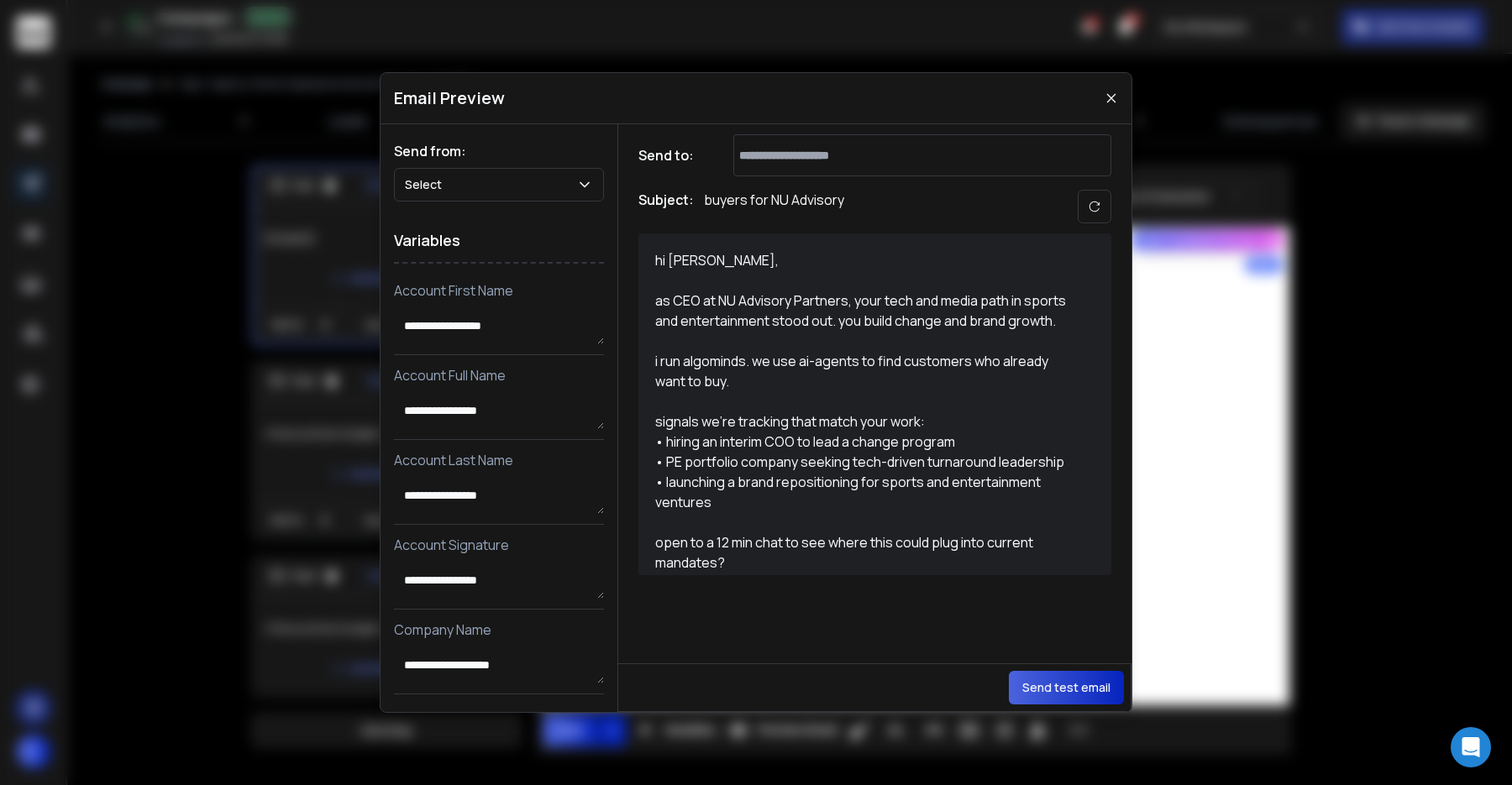
type textarea "*******"
type textarea "**********"
type textarea "******"
type textarea "*******"
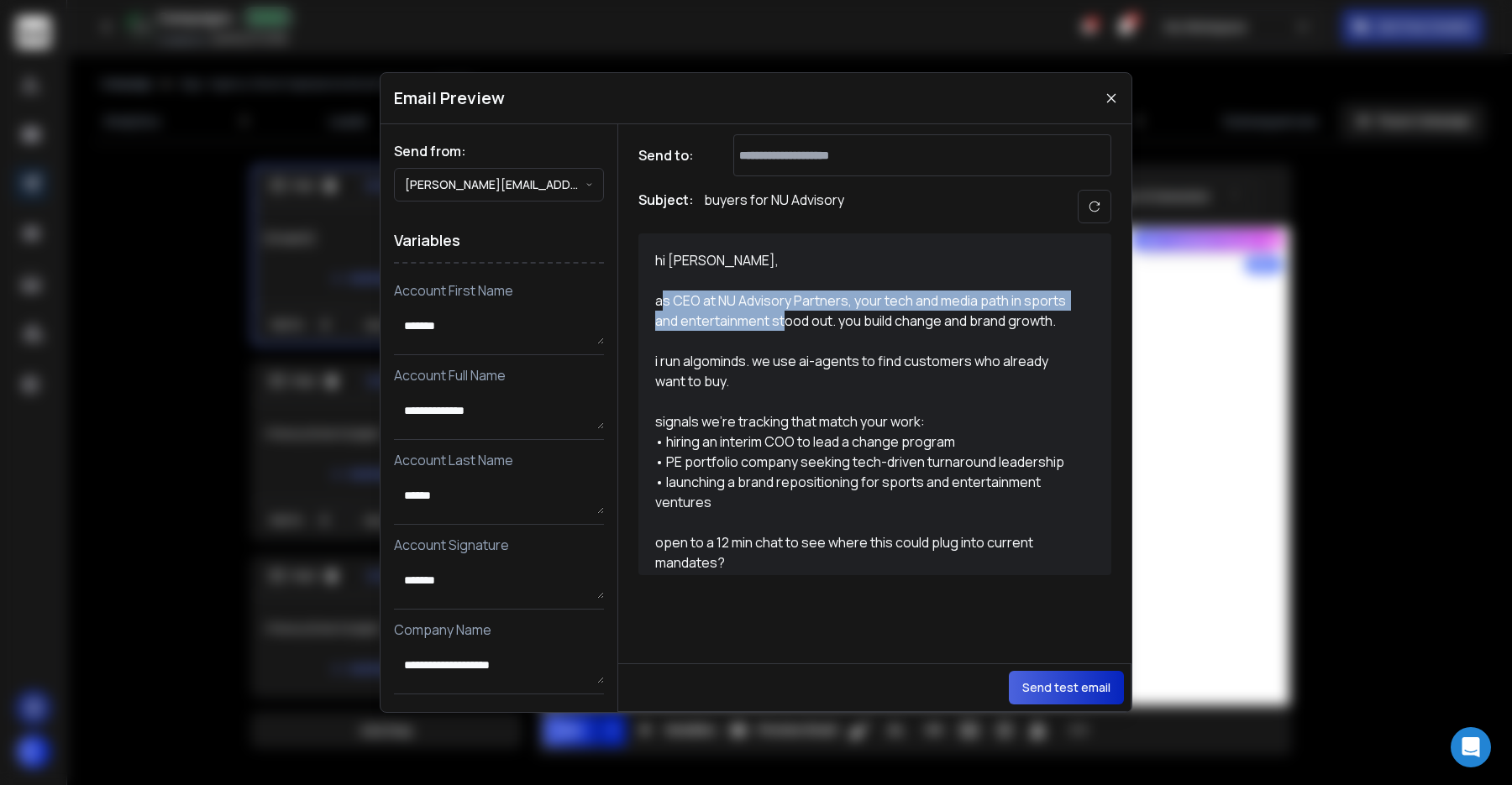
drag, startPoint x: 665, startPoint y: 293, endPoint x: 793, endPoint y: 325, distance: 131.9
click at [793, 325] on div "hi nada, as CEO at NU Advisory Partners, your tech and media path in sports and…" at bounding box center [865, 410] width 420 height 323
drag, startPoint x: 694, startPoint y: 296, endPoint x: 820, endPoint y: 347, distance: 135.9
click at [822, 347] on div "hi nada, as CEO at NU Advisory Partners, your tech and media path in sports and…" at bounding box center [875, 405] width 473 height 342
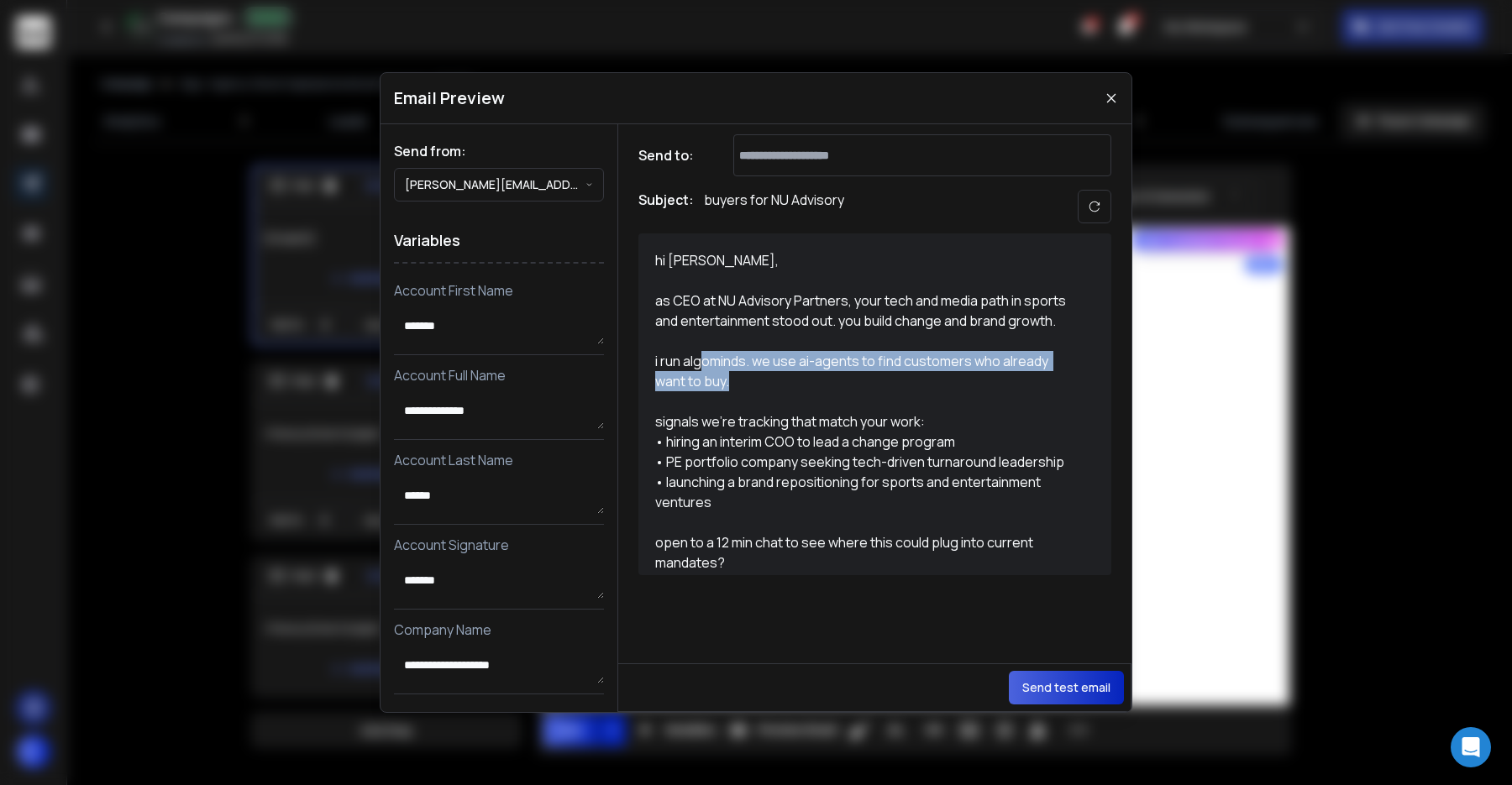
drag, startPoint x: 781, startPoint y: 374, endPoint x: 707, endPoint y: 359, distance: 75.5
click at [707, 359] on div "hi nada, as CEO at NU Advisory Partners, your tech and media path in sports and…" at bounding box center [865, 410] width 420 height 323
drag, startPoint x: 652, startPoint y: 358, endPoint x: 855, endPoint y: 376, distance: 203.8
click at [857, 376] on div "hi nada, as CEO at NU Advisory Partners, your tech and media path in sports and…" at bounding box center [875, 405] width 473 height 342
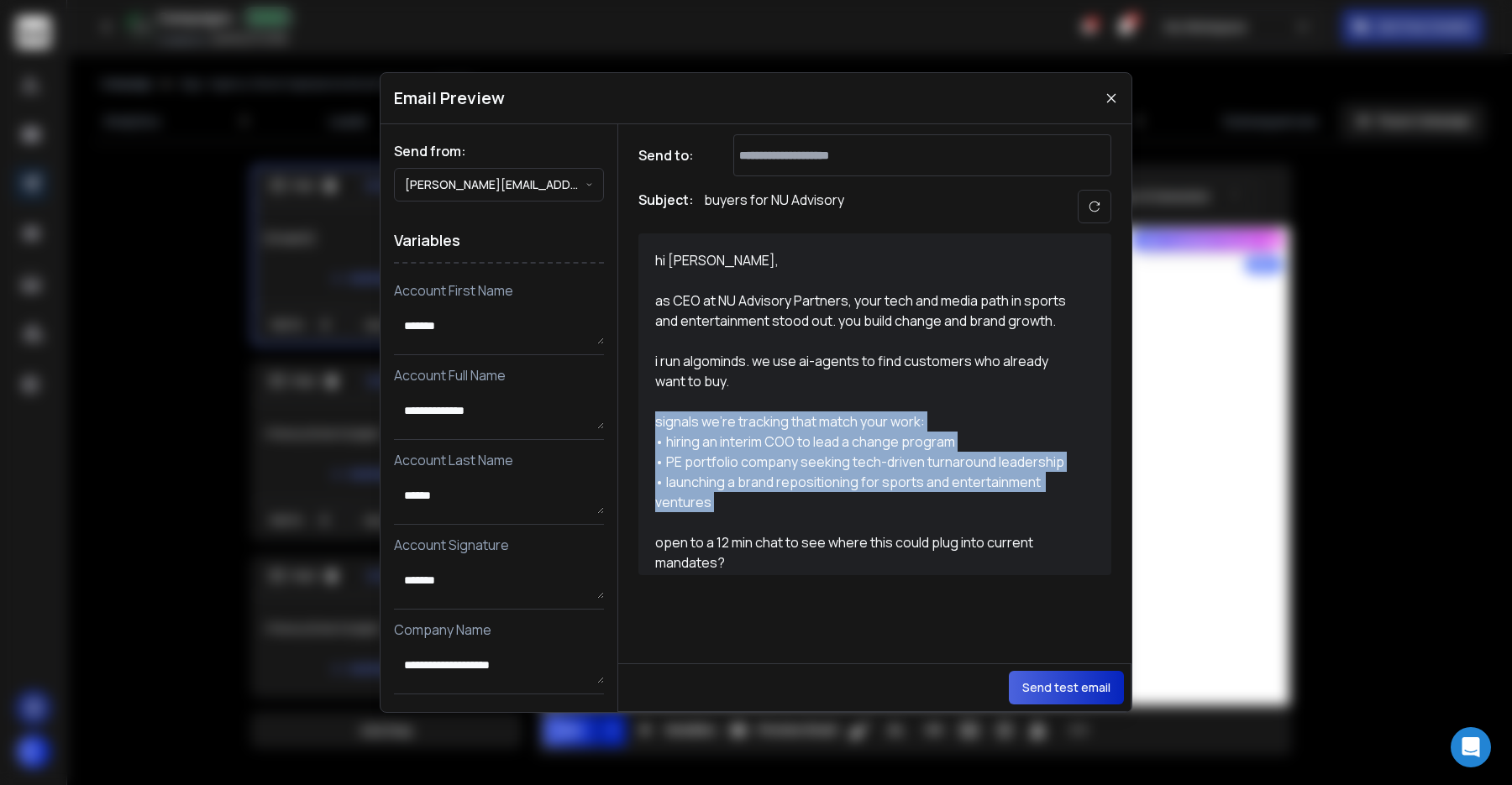
drag, startPoint x: 653, startPoint y: 429, endPoint x: 777, endPoint y: 513, distance: 149.8
click at [777, 513] on div "hi nada, as CEO at NU Advisory Partners, your tech and media path in sports and…" at bounding box center [875, 405] width 473 height 342
click at [777, 513] on div "hi nada, as CEO at NU Advisory Partners, your tech and media path in sports and…" at bounding box center [865, 410] width 420 height 323
drag, startPoint x: 777, startPoint y: 513, endPoint x: 650, endPoint y: 435, distance: 149.0
click at [650, 435] on div "hi nada, as CEO at NU Advisory Partners, your tech and media path in sports and…" at bounding box center [875, 405] width 473 height 342
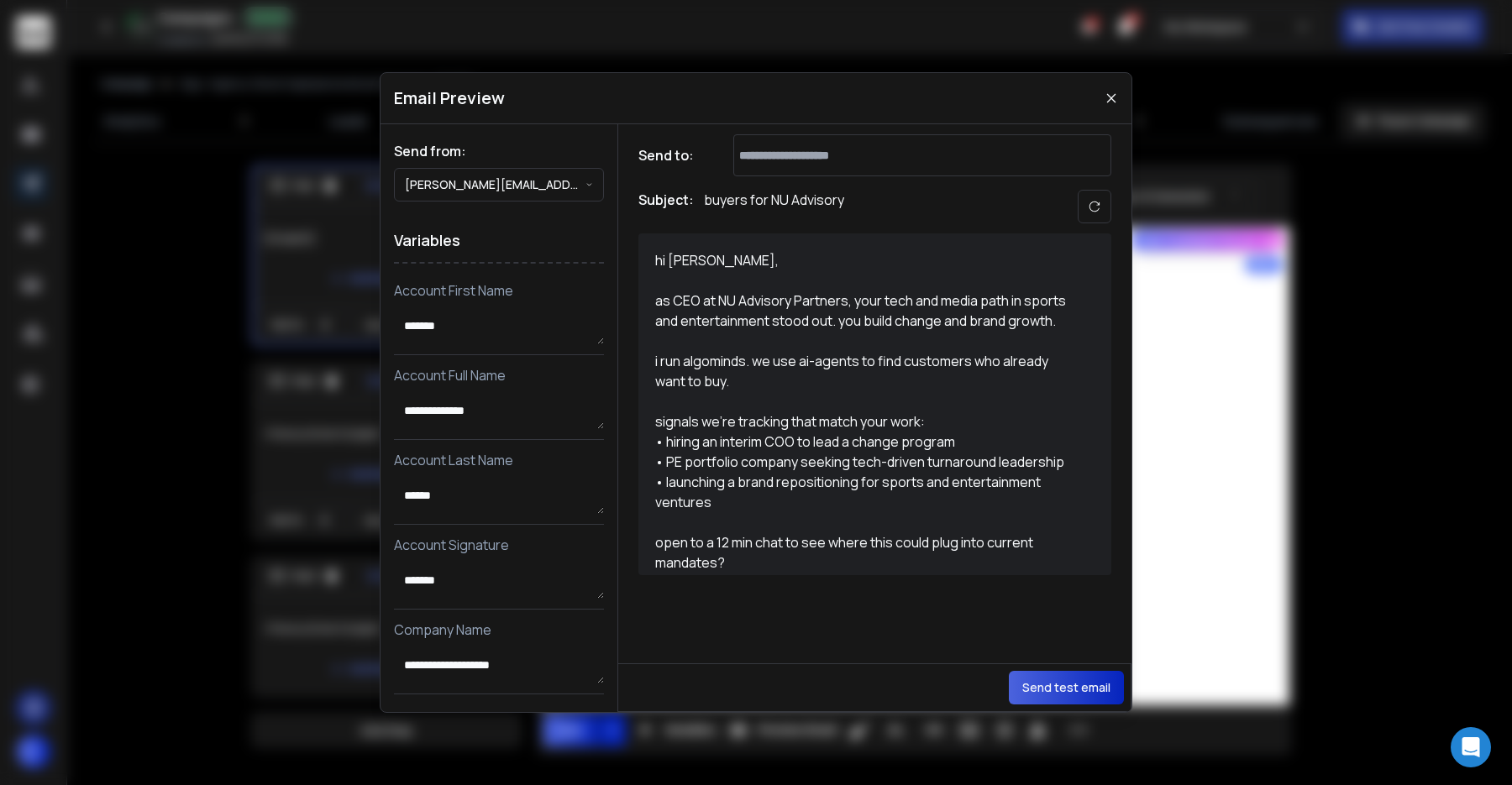
click at [661, 421] on div "hi nada, as CEO at NU Advisory Partners, your tech and media path in sports and…" at bounding box center [865, 410] width 420 height 323
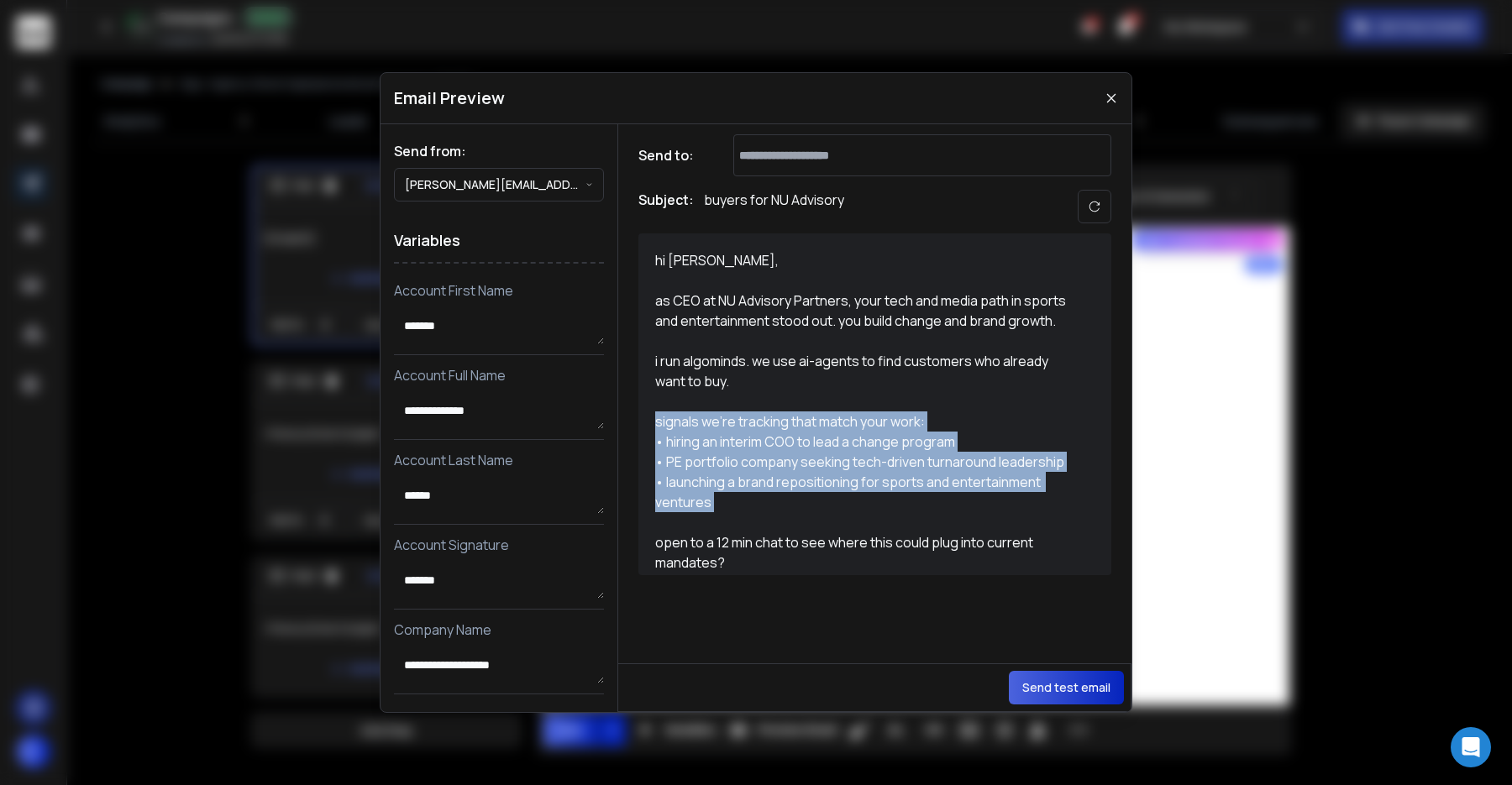
drag, startPoint x: 661, startPoint y: 421, endPoint x: 805, endPoint y: 498, distance: 163.3
click at [805, 498] on div "hi nada, as CEO at NU Advisory Partners, your tech and media path in sports and…" at bounding box center [865, 410] width 420 height 323
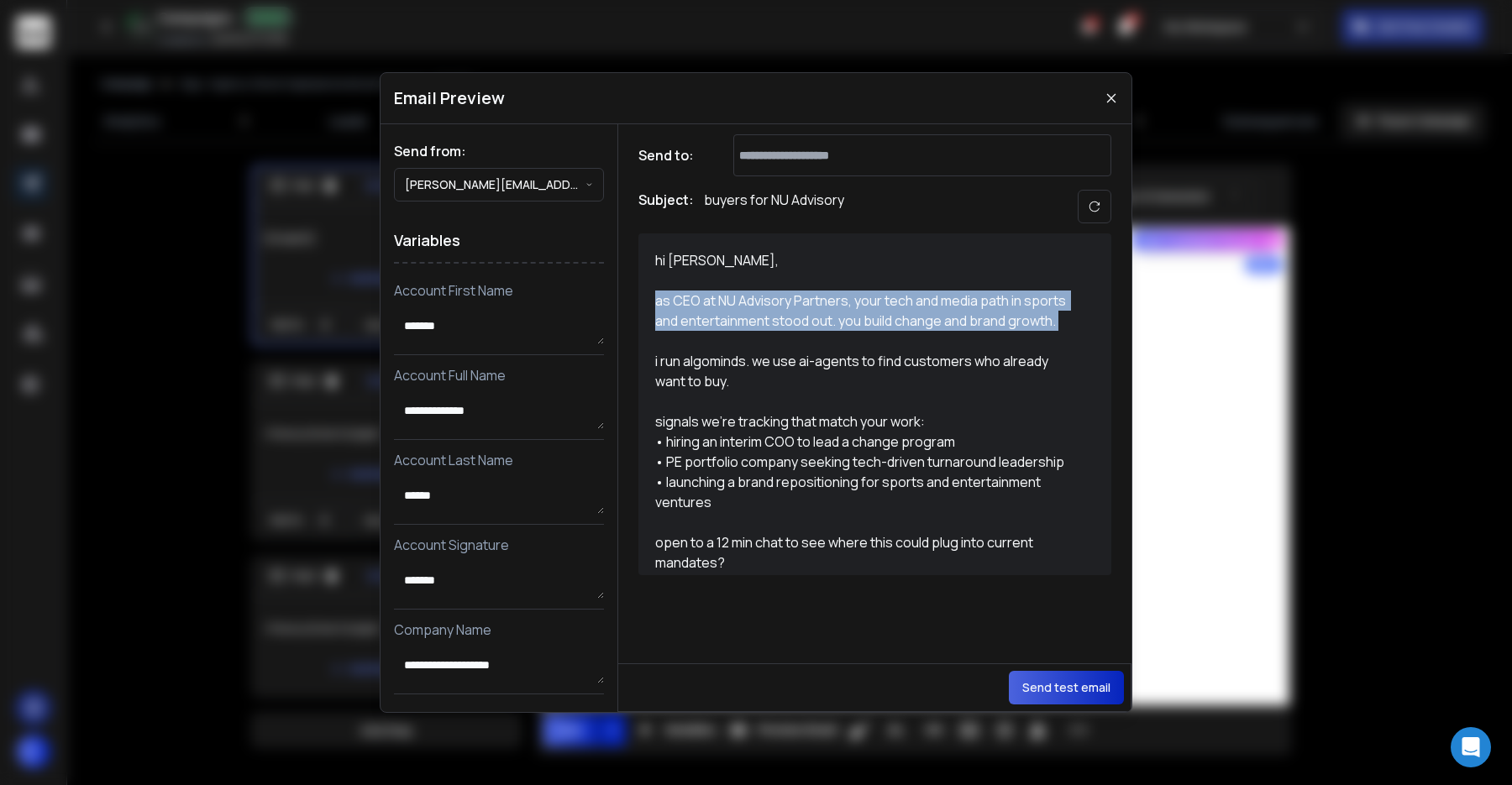
drag, startPoint x: 731, startPoint y: 295, endPoint x: 1057, endPoint y: 337, distance: 328.7
click at [1082, 335] on div "hi nada, as CEO at NU Advisory Partners, your tech and media path in sports and…" at bounding box center [875, 405] width 473 height 342
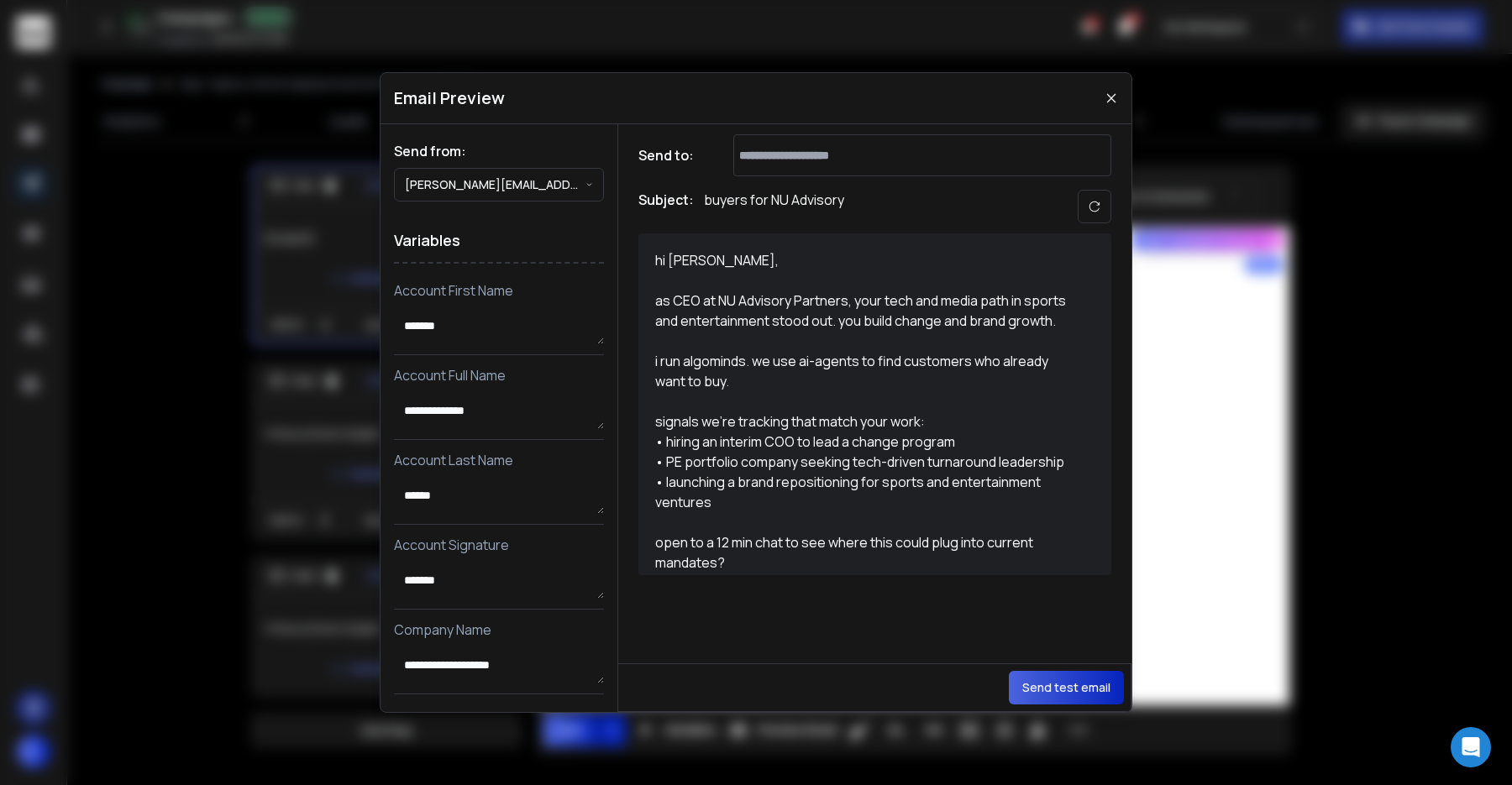
click at [1223, 343] on div "**********" at bounding box center [756, 392] width 1512 height 674
click at [1257, 340] on div "**********" at bounding box center [756, 392] width 1512 height 674
click at [1107, 96] on icon at bounding box center [1111, 98] width 13 height 13
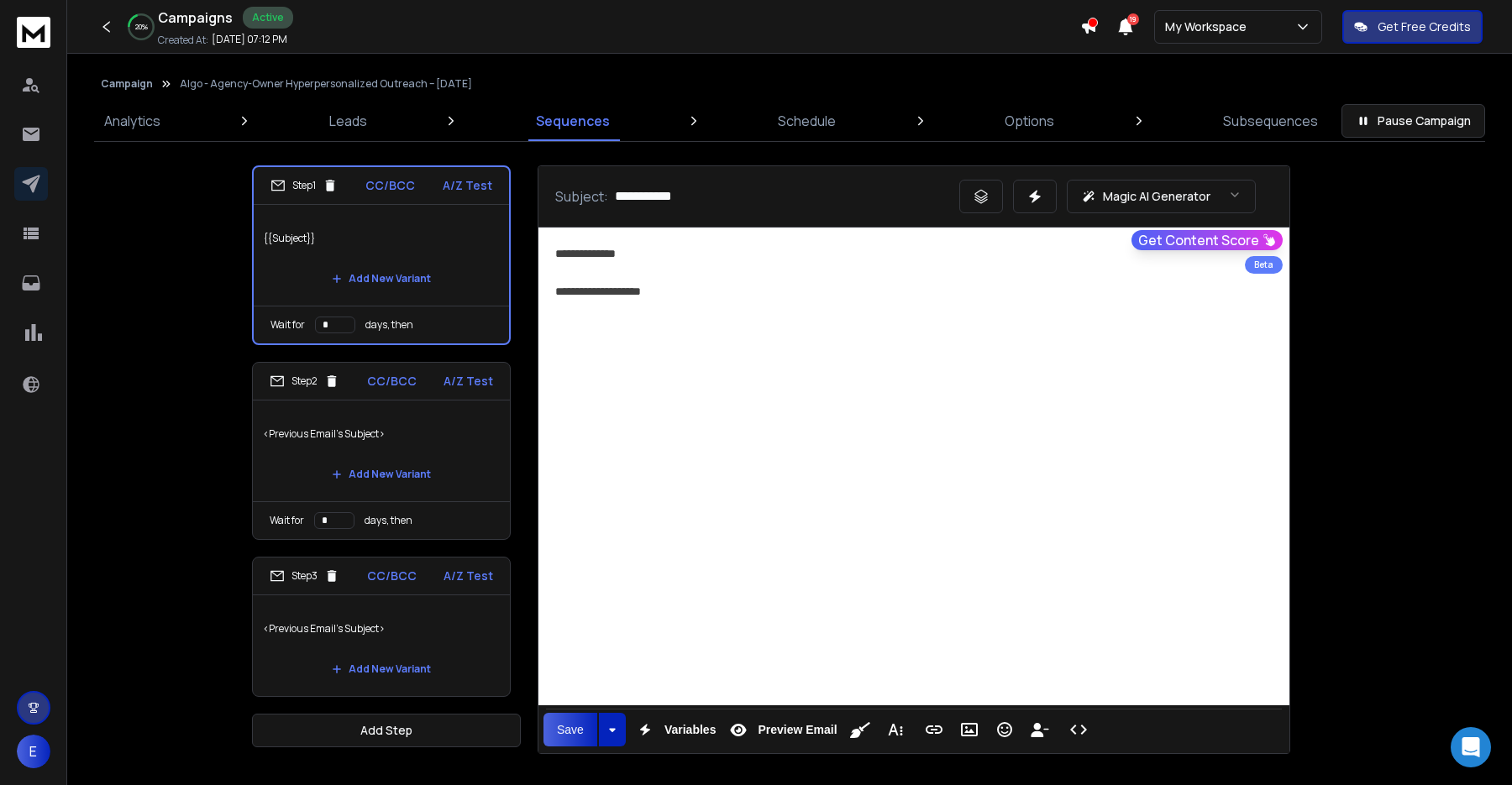
click at [385, 435] on p "<Previous Email's Subject>" at bounding box center [381, 434] width 237 height 47
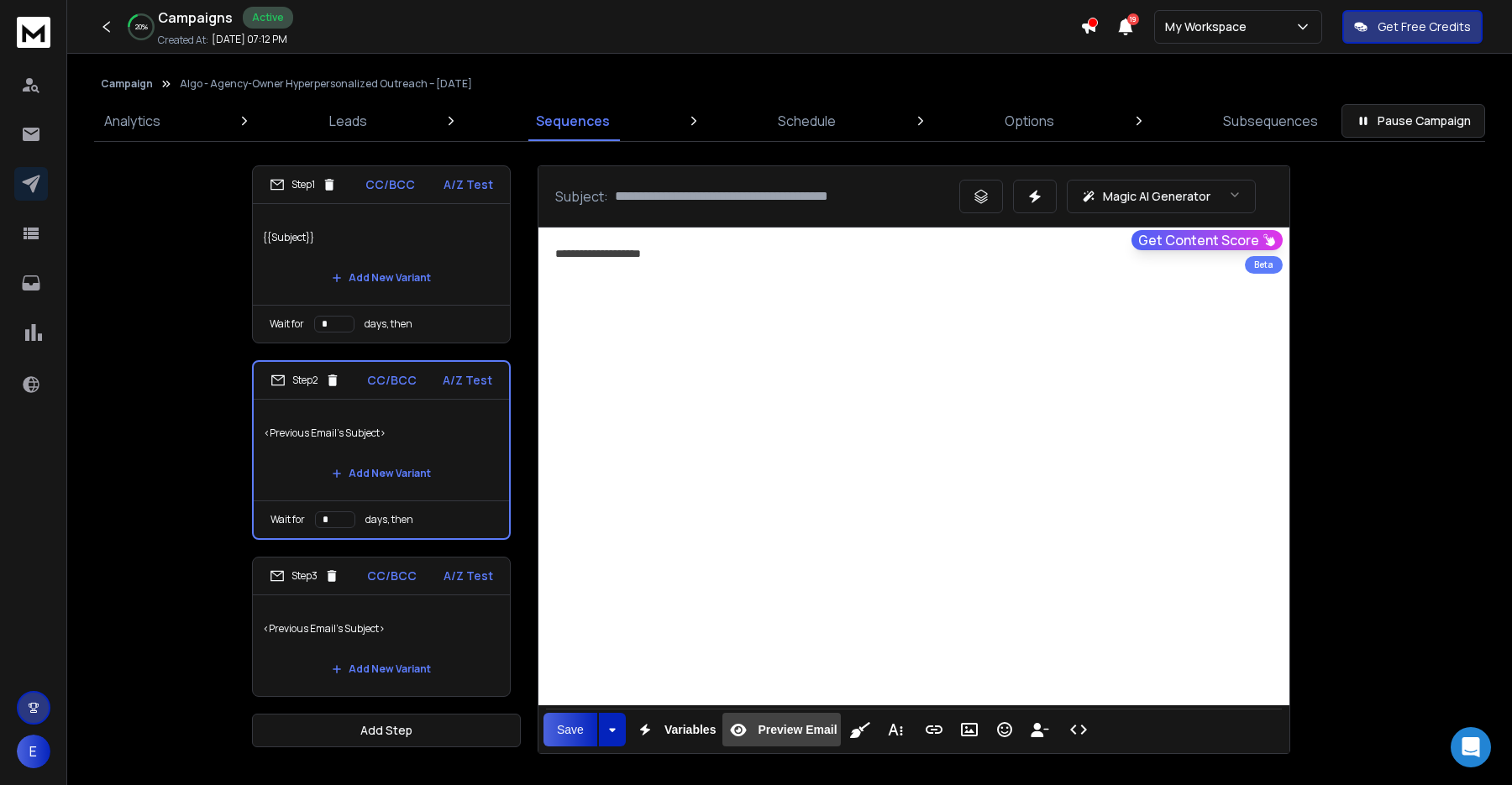
click at [765, 720] on div "Preview Email" at bounding box center [781, 729] width 117 height 27
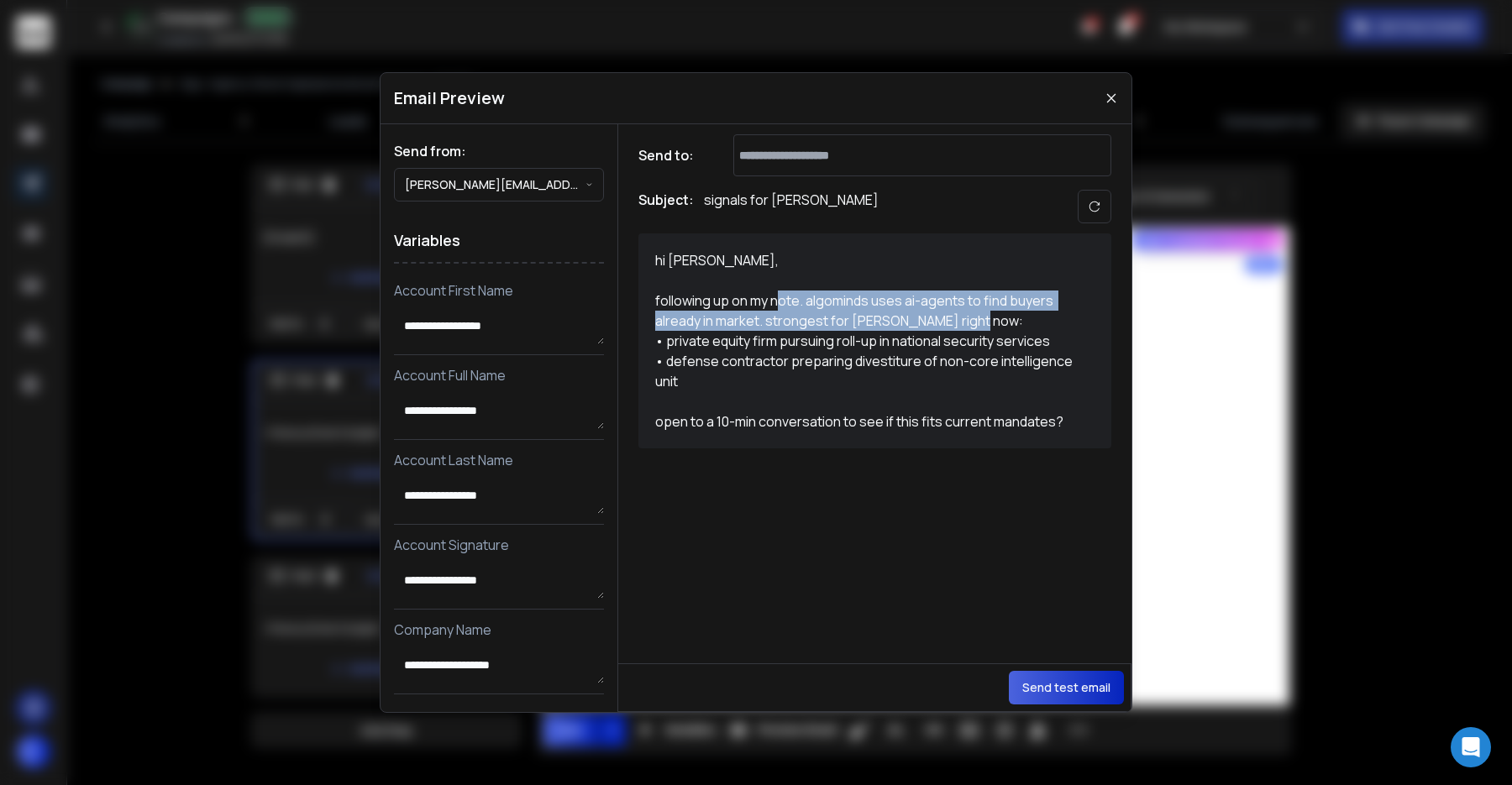
drag, startPoint x: 788, startPoint y: 295, endPoint x: 992, endPoint y: 322, distance: 205.8
click at [992, 322] on div "hi chad, following up on my note. algominds uses ai-agents to find buyers alrea…" at bounding box center [865, 340] width 420 height 182
drag, startPoint x: 992, startPoint y: 322, endPoint x: 654, endPoint y: 304, distance: 338.5
click at [654, 304] on div "hi chad, following up on my note. algominds uses ai-agents to find buyers alrea…" at bounding box center [875, 340] width 473 height 215
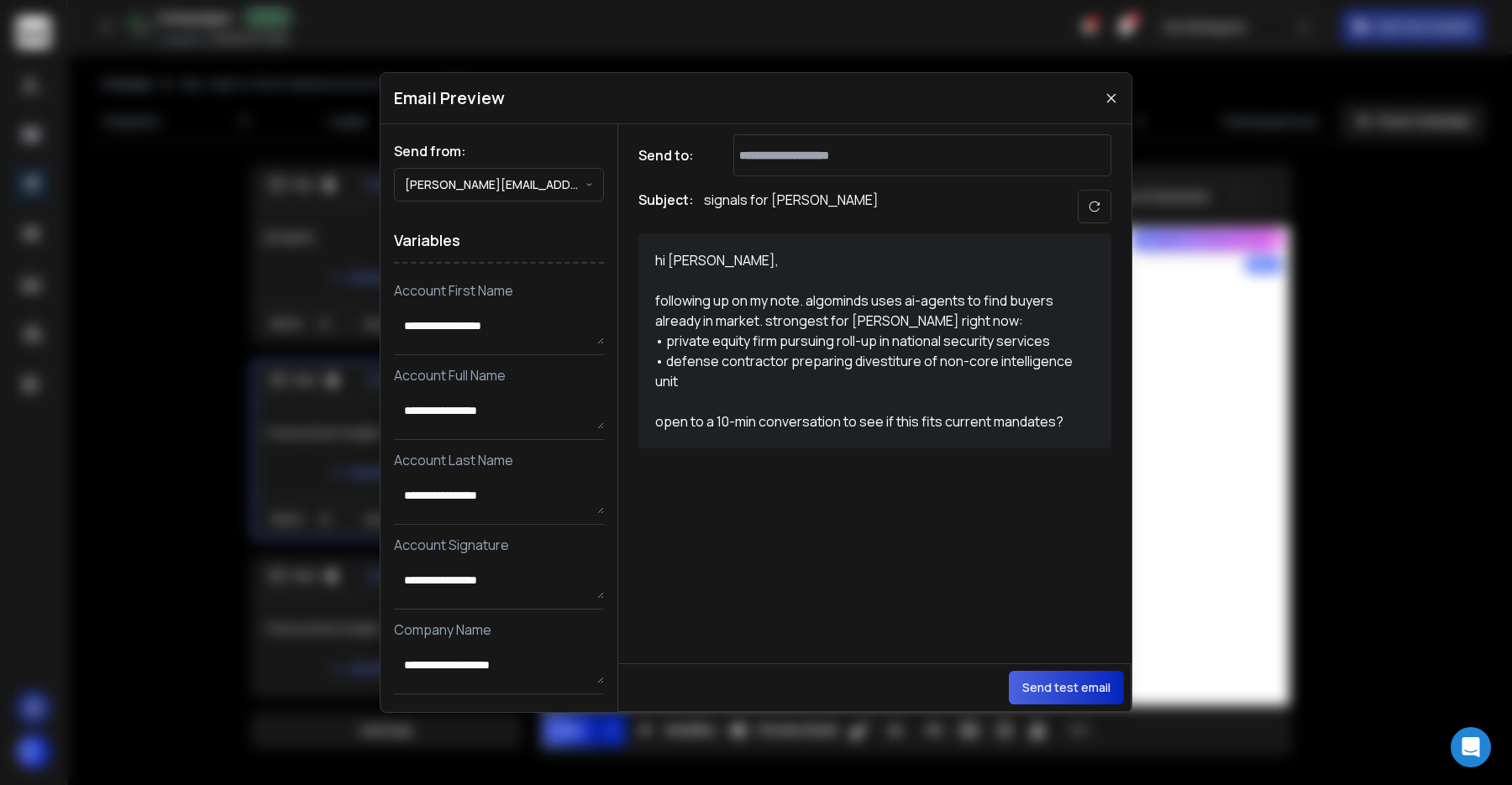
click at [701, 299] on div "hi chad, following up on my note. algominds uses ai-agents to find buyers alrea…" at bounding box center [865, 340] width 420 height 182
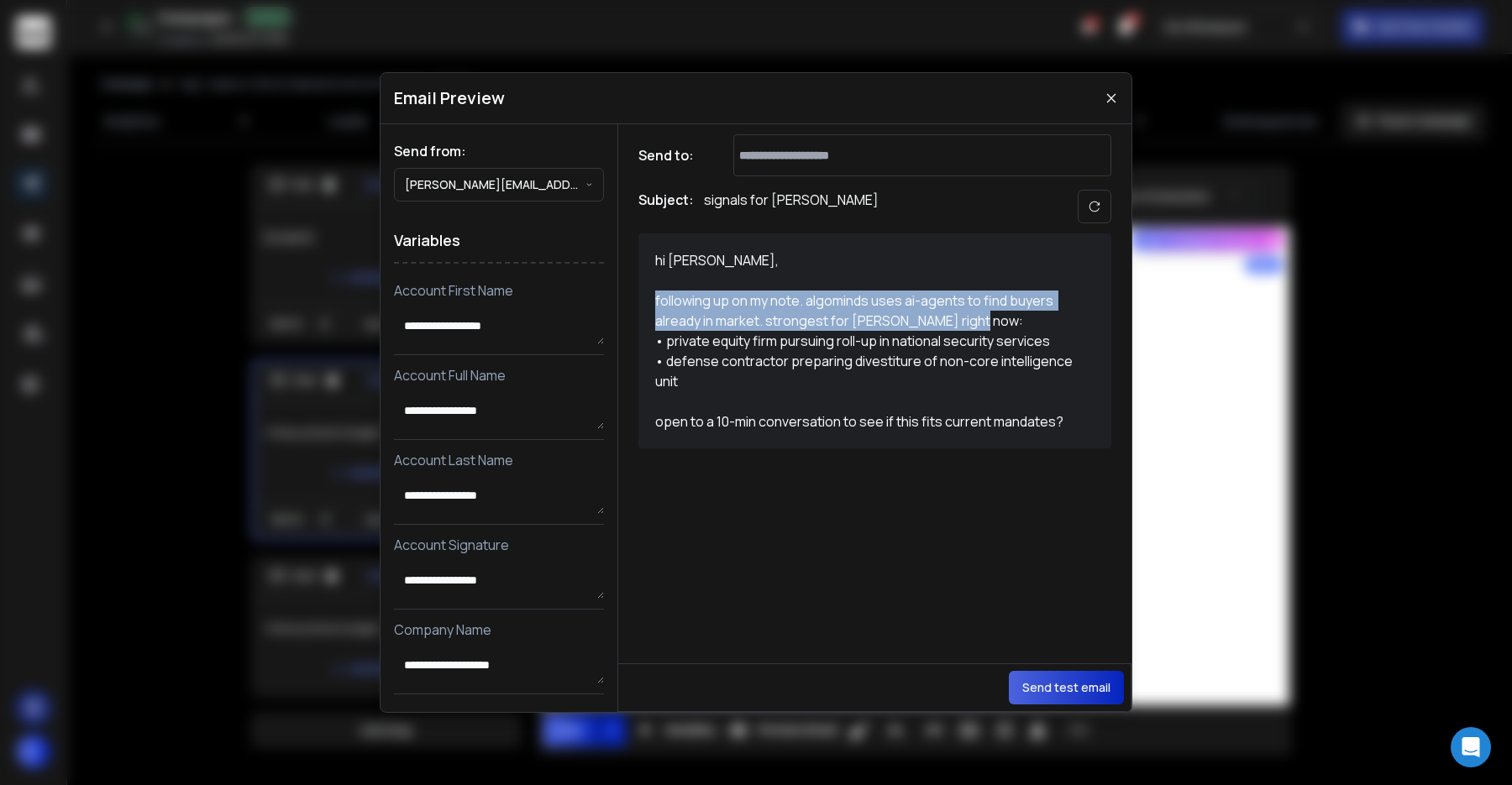
drag, startPoint x: 641, startPoint y: 304, endPoint x: 1049, endPoint y: 319, distance: 408.3
click at [1049, 319] on div "Send to: Subject: signals for chertoff hi chad, following up on my note. algomi…" at bounding box center [874, 286] width 513 height 324
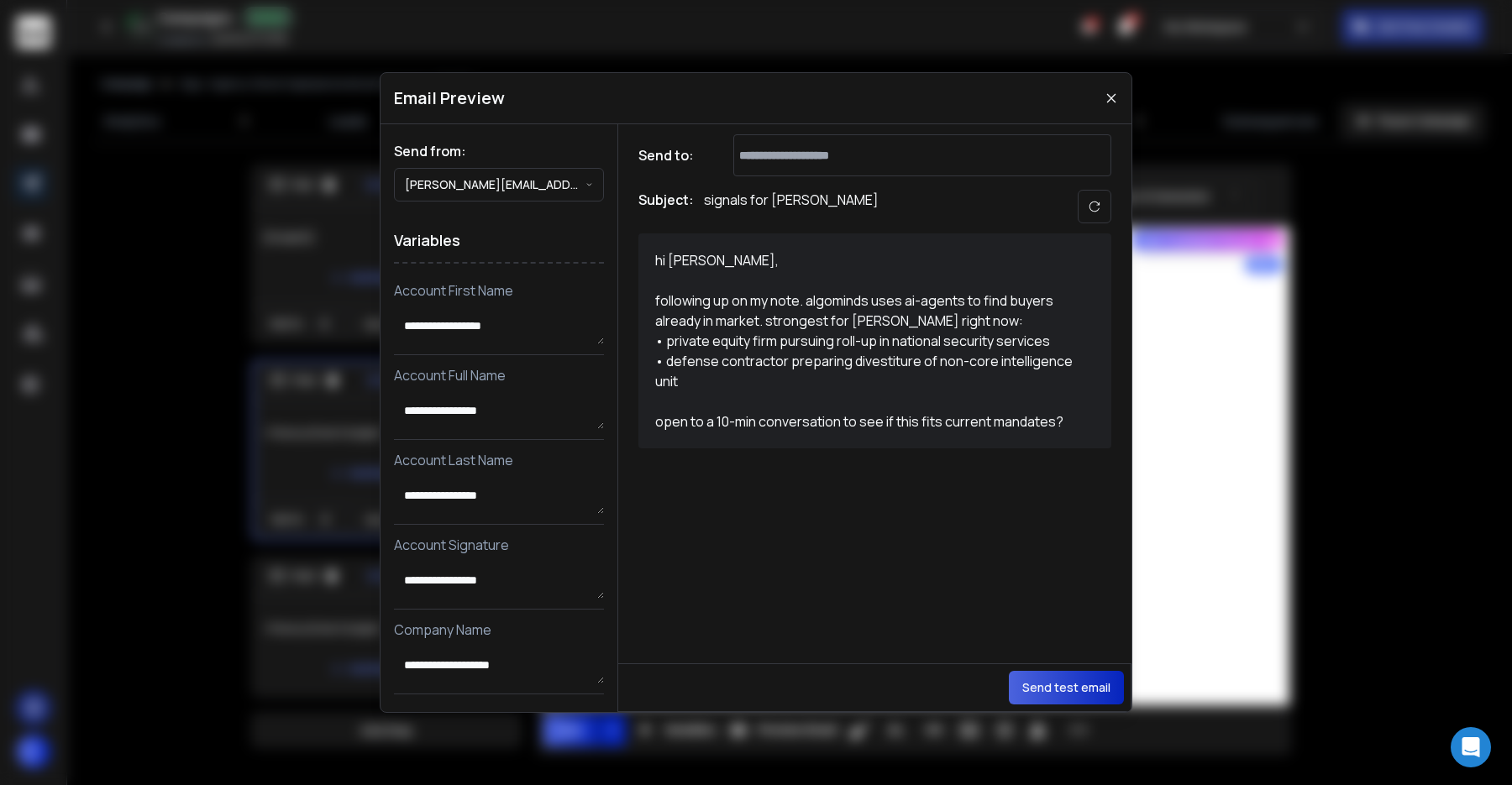
click at [1192, 333] on div "**********" at bounding box center [756, 392] width 1512 height 674
click at [1168, 370] on div "**********" at bounding box center [756, 392] width 1512 height 674
click at [1132, 101] on div "**********" at bounding box center [755, 392] width 752 height 640
click at [1120, 100] on div "Email Preview" at bounding box center [755, 97] width 750 height 50
click at [1116, 101] on icon at bounding box center [1111, 98] width 13 height 13
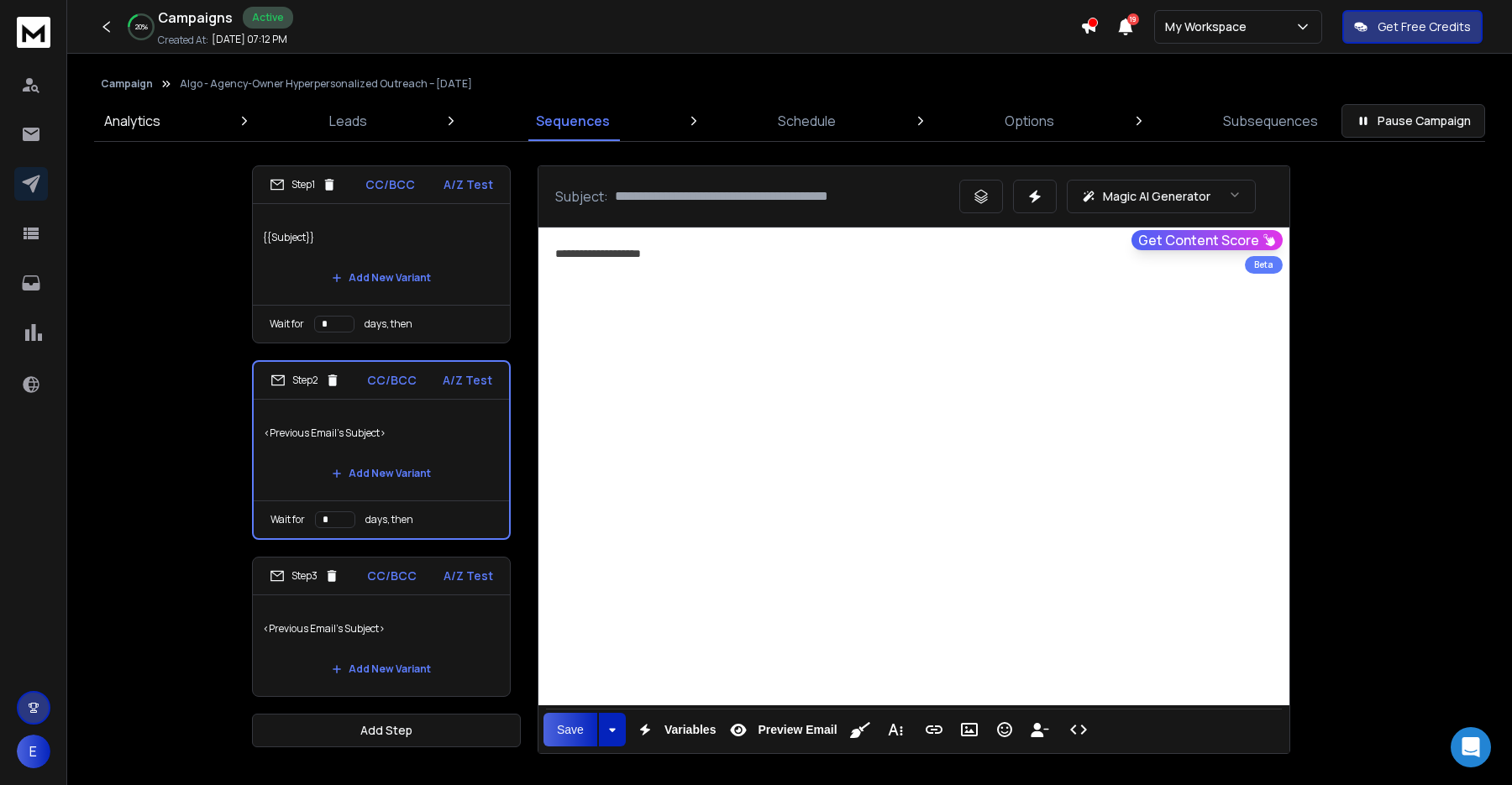
click at [137, 114] on p "Analytics" at bounding box center [132, 120] width 56 height 20
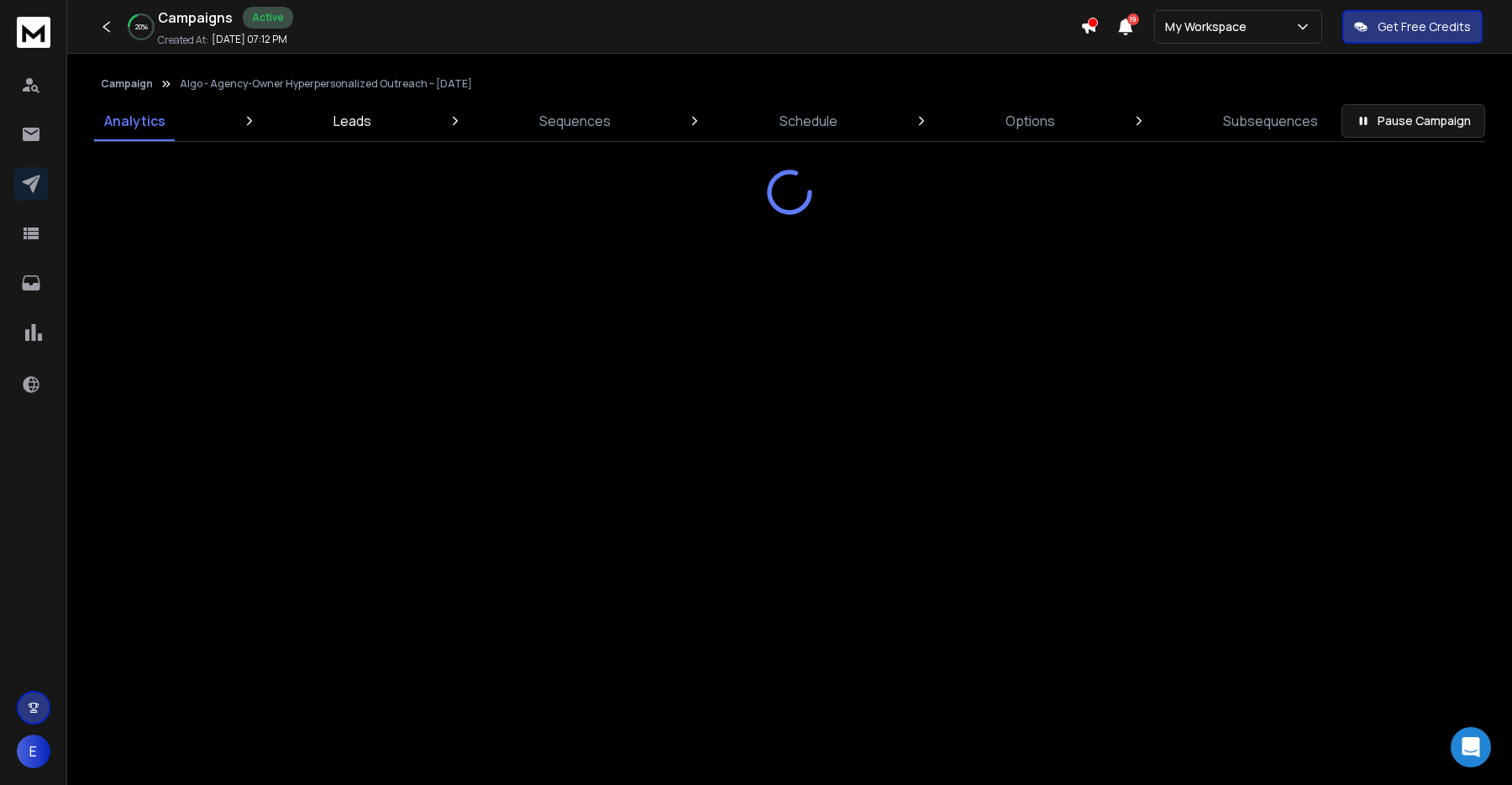
click at [362, 123] on p "Leads" at bounding box center [352, 120] width 38 height 20
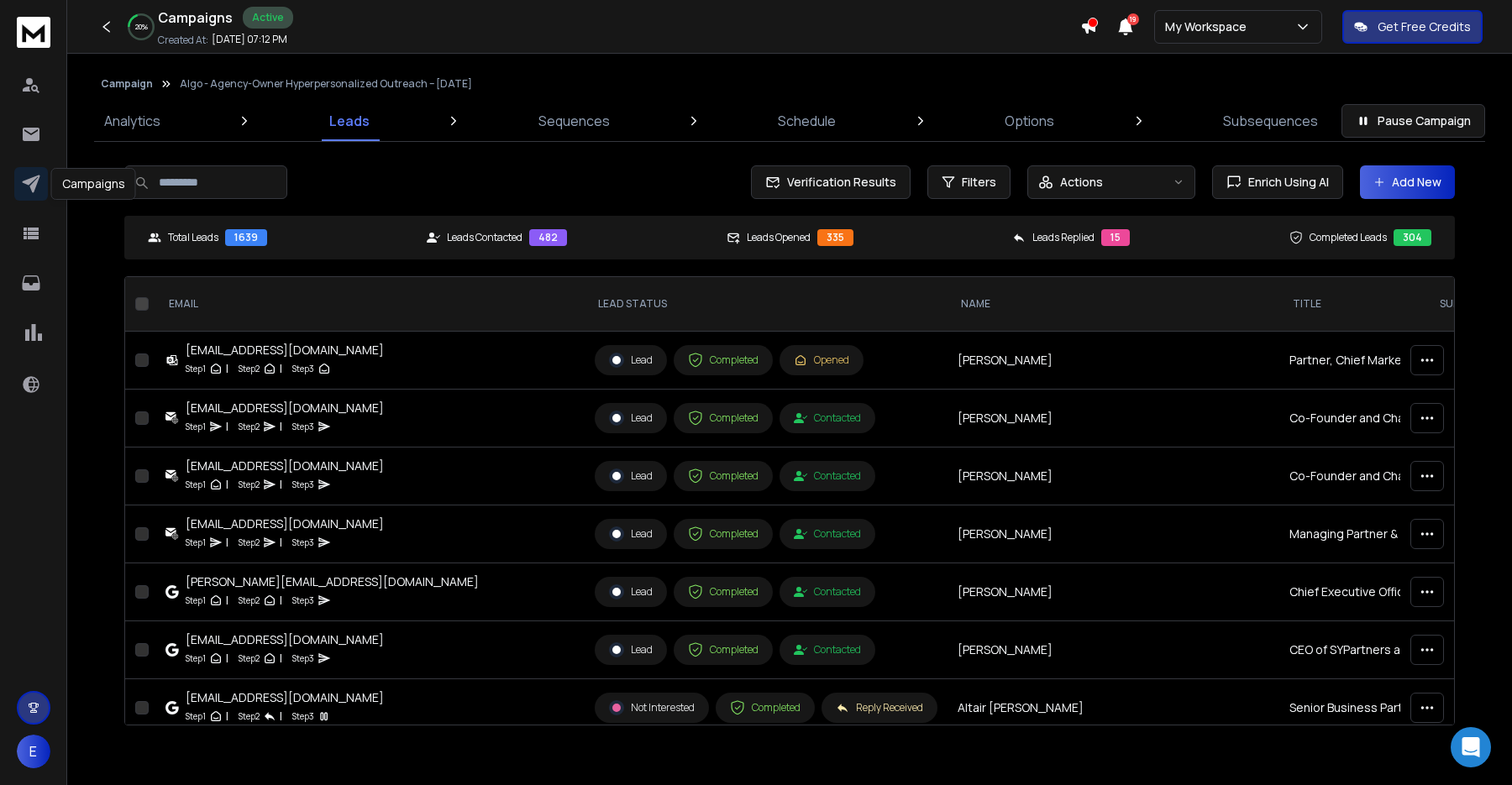
click at [23, 176] on icon at bounding box center [30, 183] width 20 height 20
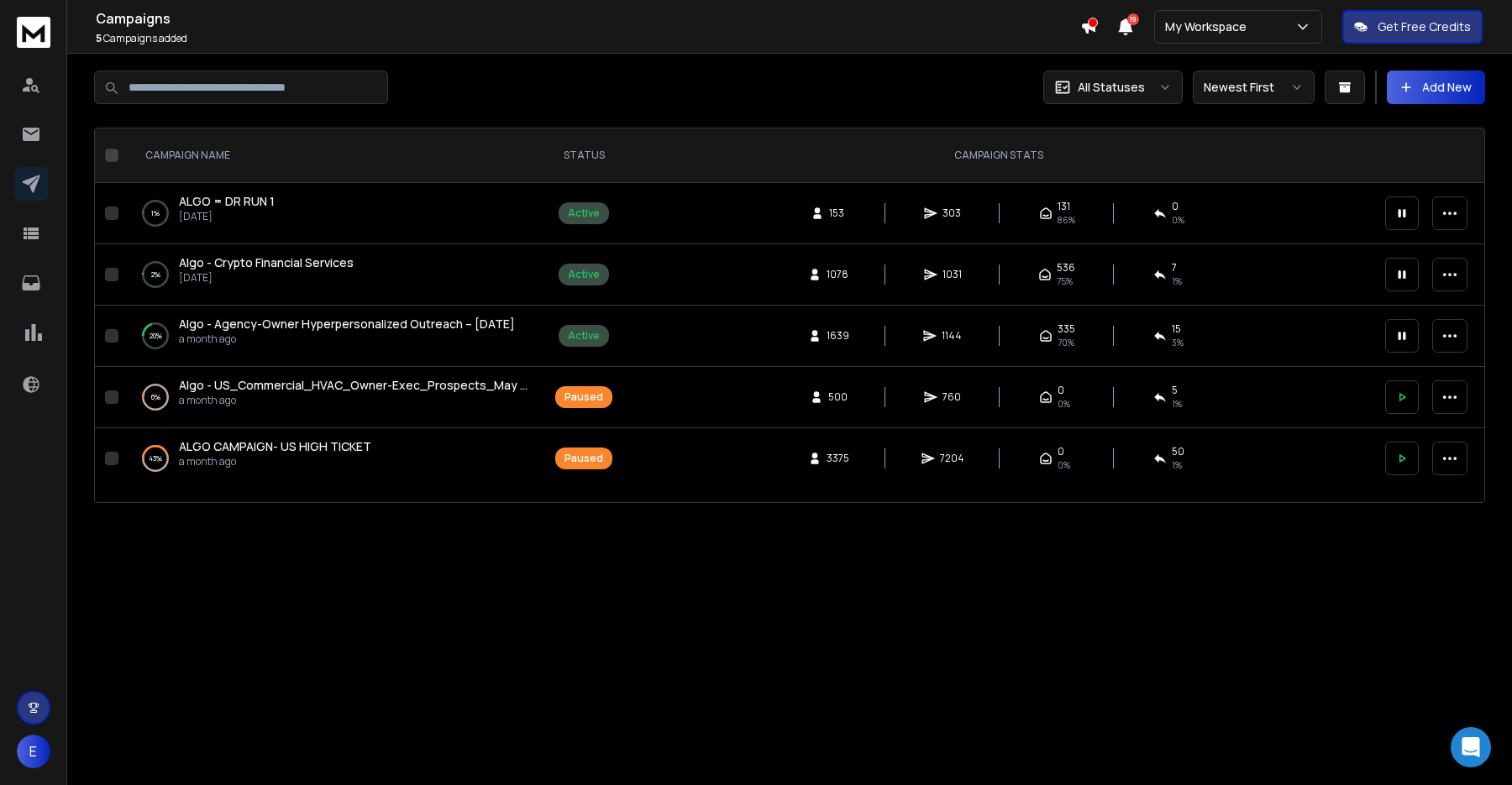
click at [346, 276] on p "[DATE]" at bounding box center [266, 278] width 175 height 13
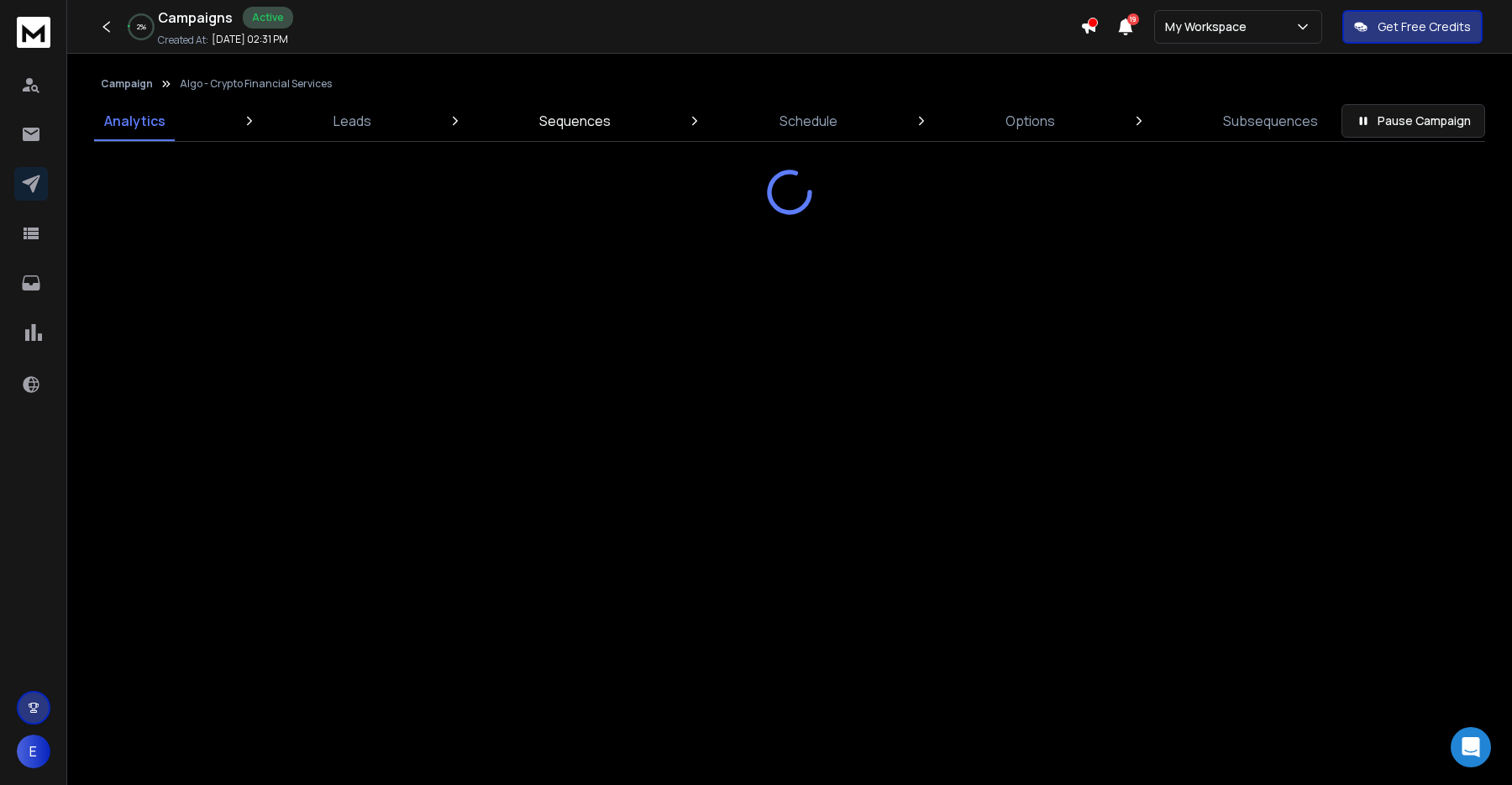
click at [587, 117] on p "Sequences" at bounding box center [574, 120] width 71 height 20
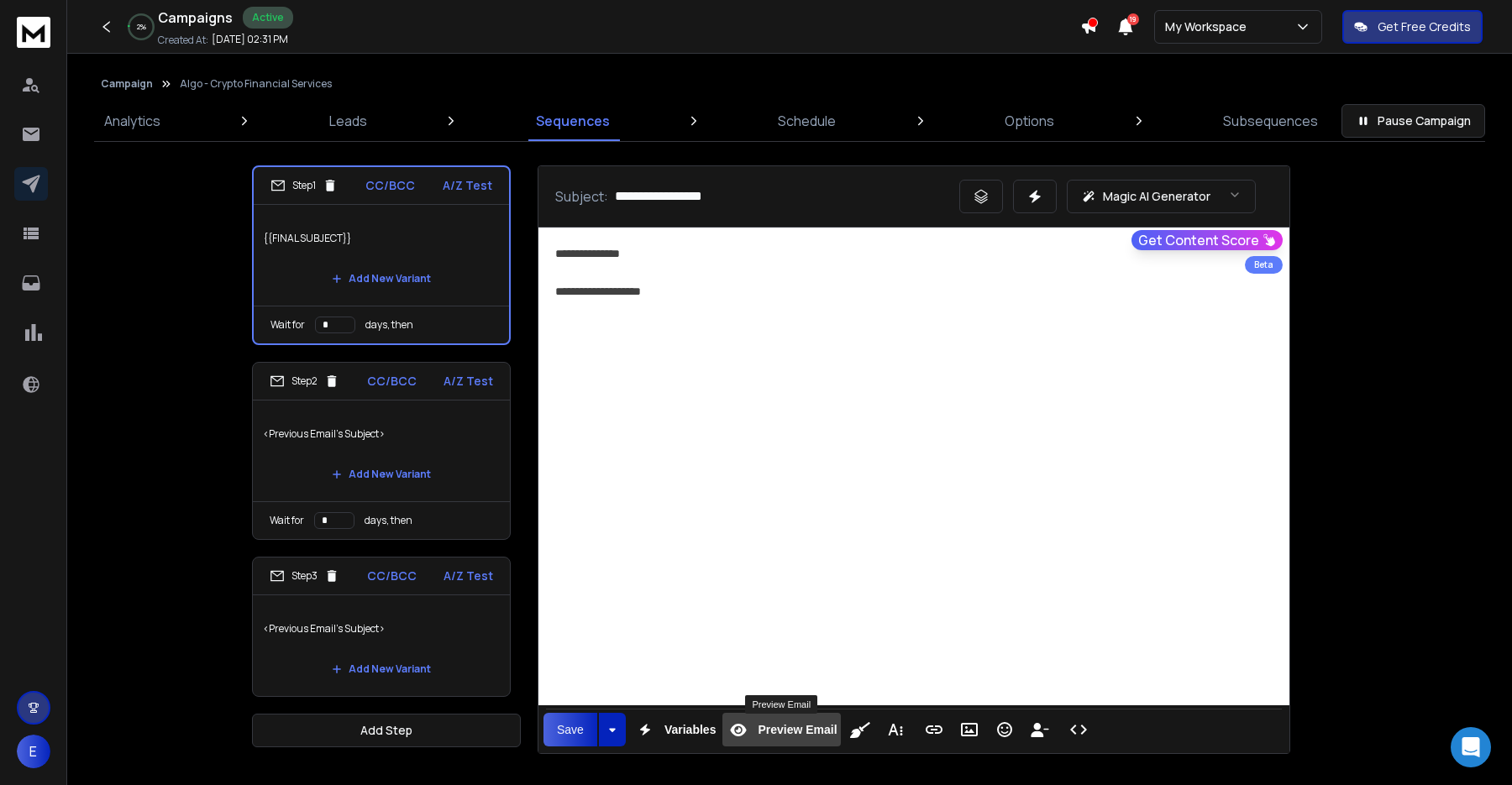
click at [754, 728] on span "Preview Email" at bounding box center [797, 729] width 86 height 14
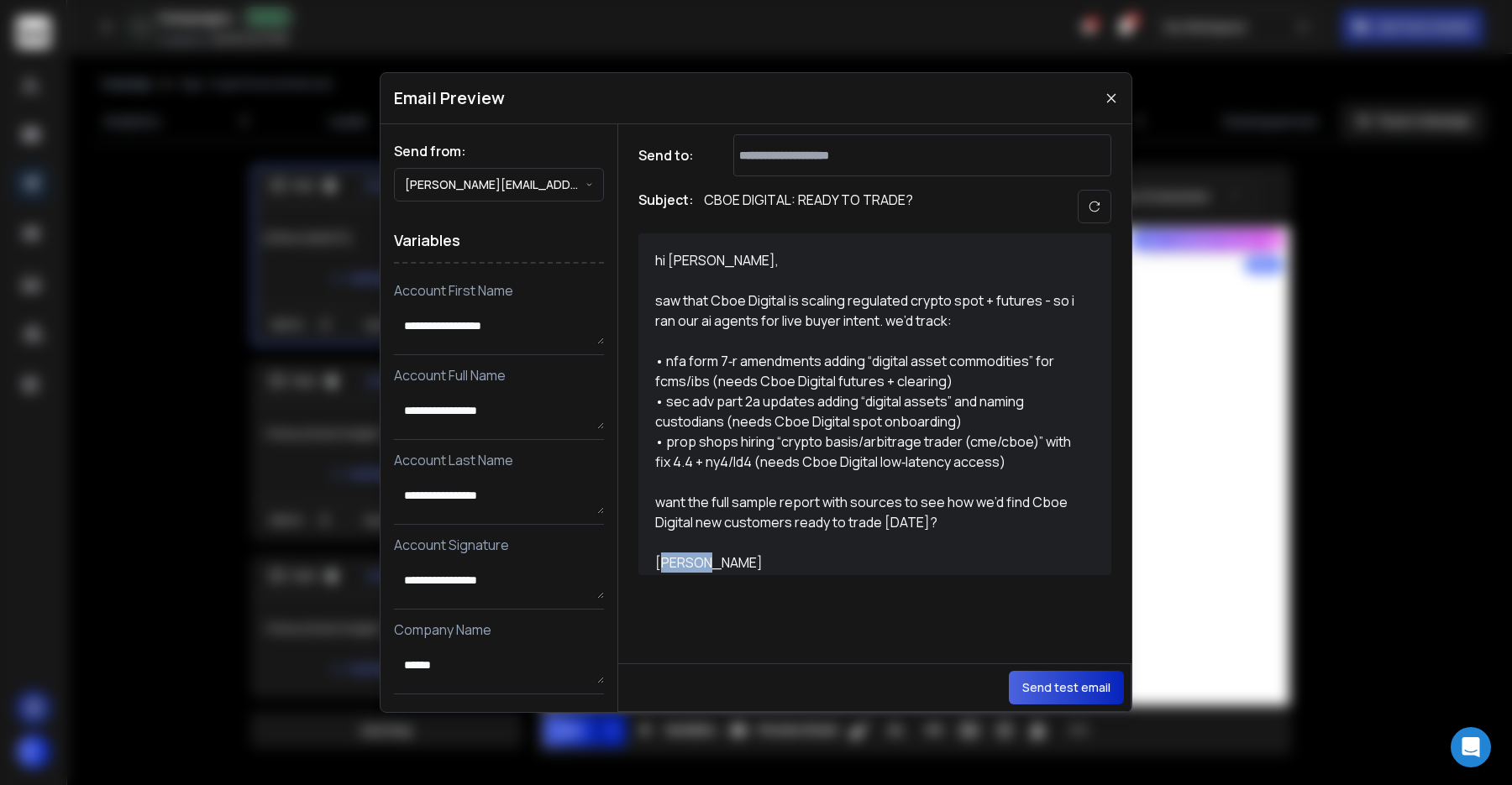
drag, startPoint x: 671, startPoint y: 565, endPoint x: 712, endPoint y: 565, distance: 41.0
click at [712, 565] on div "Shannon" at bounding box center [865, 562] width 420 height 20
drag, startPoint x: 717, startPoint y: 565, endPoint x: 639, endPoint y: 565, distance: 78.0
click at [639, 565] on div "Send to: Subject: CBOE DIGITAL: READY TO TRADE? hi John, saw that Cboe Digital …" at bounding box center [874, 350] width 513 height 452
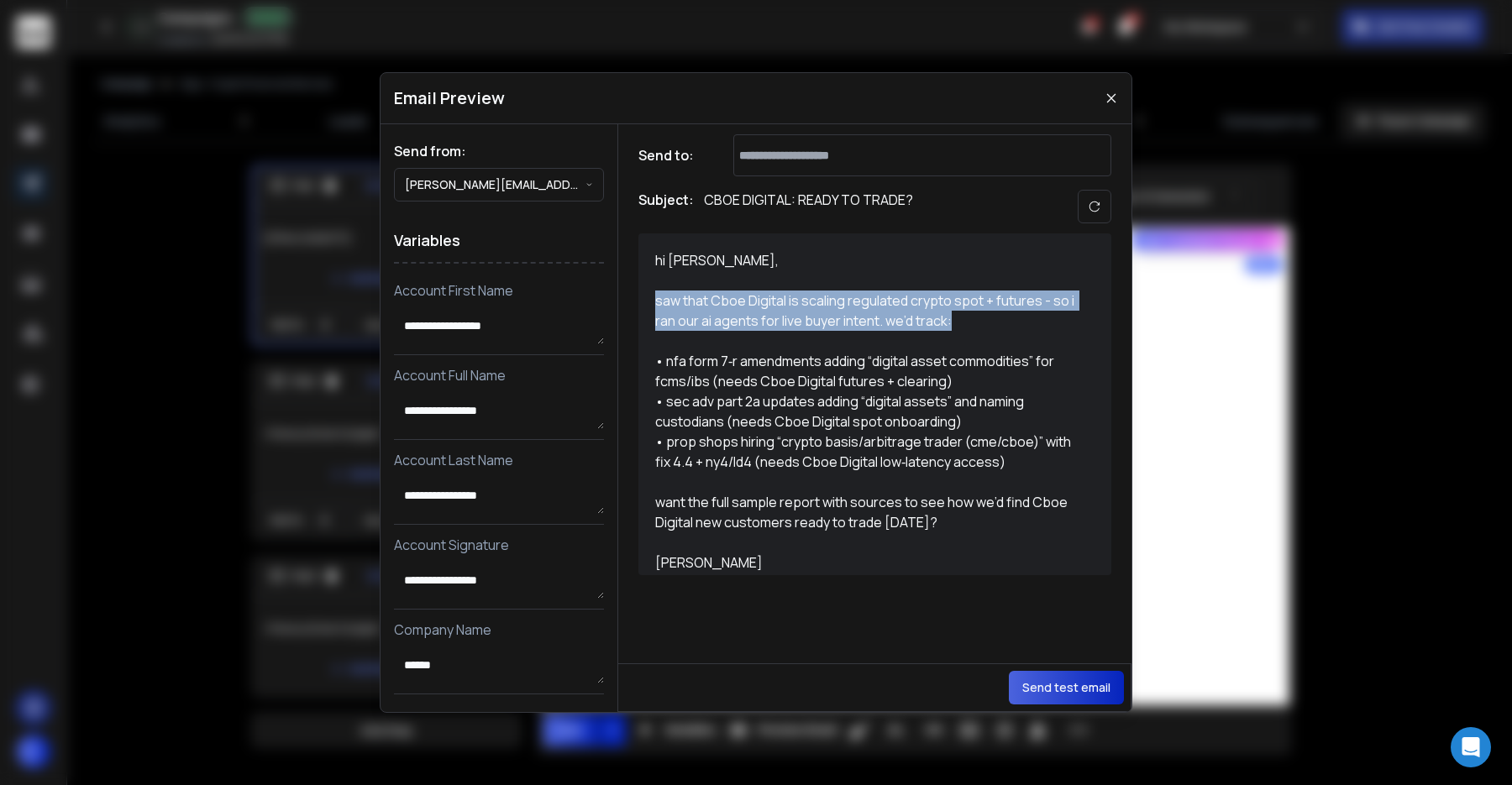
drag, startPoint x: 662, startPoint y: 298, endPoint x: 986, endPoint y: 319, distance: 324.7
click at [986, 318] on div "hi John, saw that Cboe Digital is scaling regulated crypto spot + futures - so …" at bounding box center [865, 391] width 420 height 282
click at [986, 319] on div "hi John, saw that Cboe Digital is scaling regulated crypto spot + futures - so …" at bounding box center [865, 391] width 420 height 282
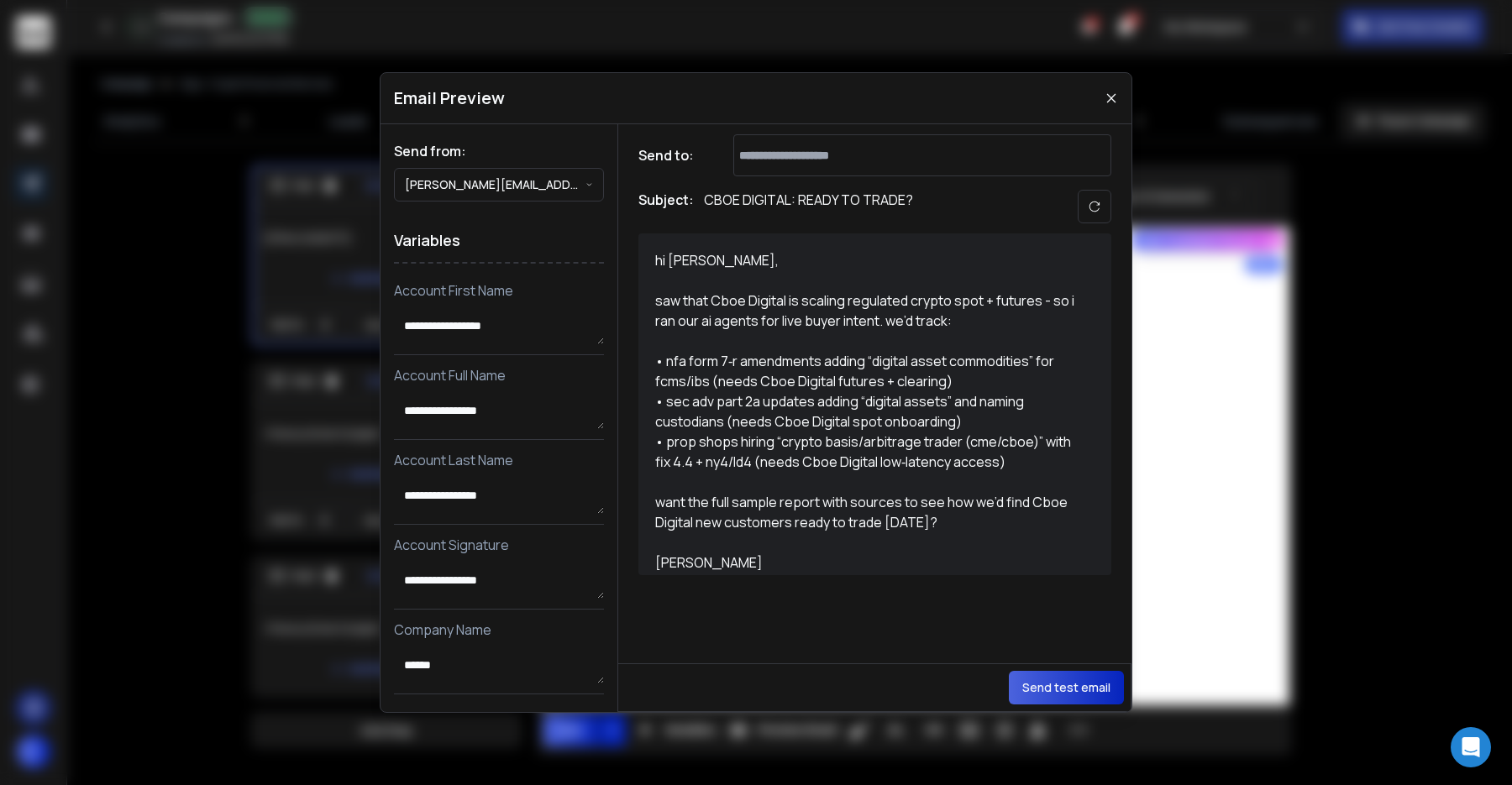
click at [1224, 362] on div "**********" at bounding box center [756, 392] width 1512 height 674
click at [1107, 89] on div "Email Preview" at bounding box center [755, 97] width 750 height 50
click at [1116, 95] on icon at bounding box center [1111, 98] width 13 height 13
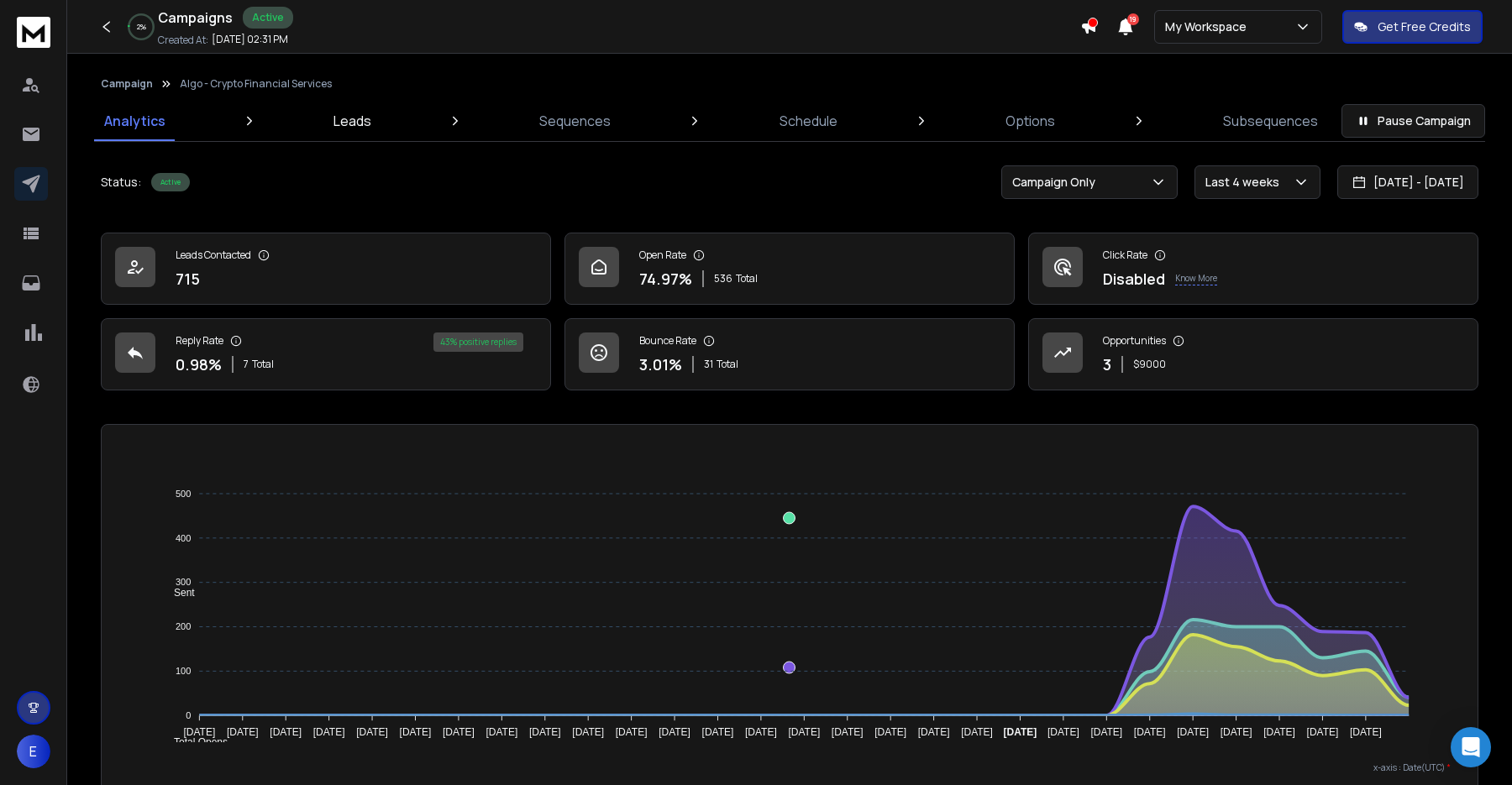
click at [336, 107] on link "Leads" at bounding box center [352, 121] width 58 height 41
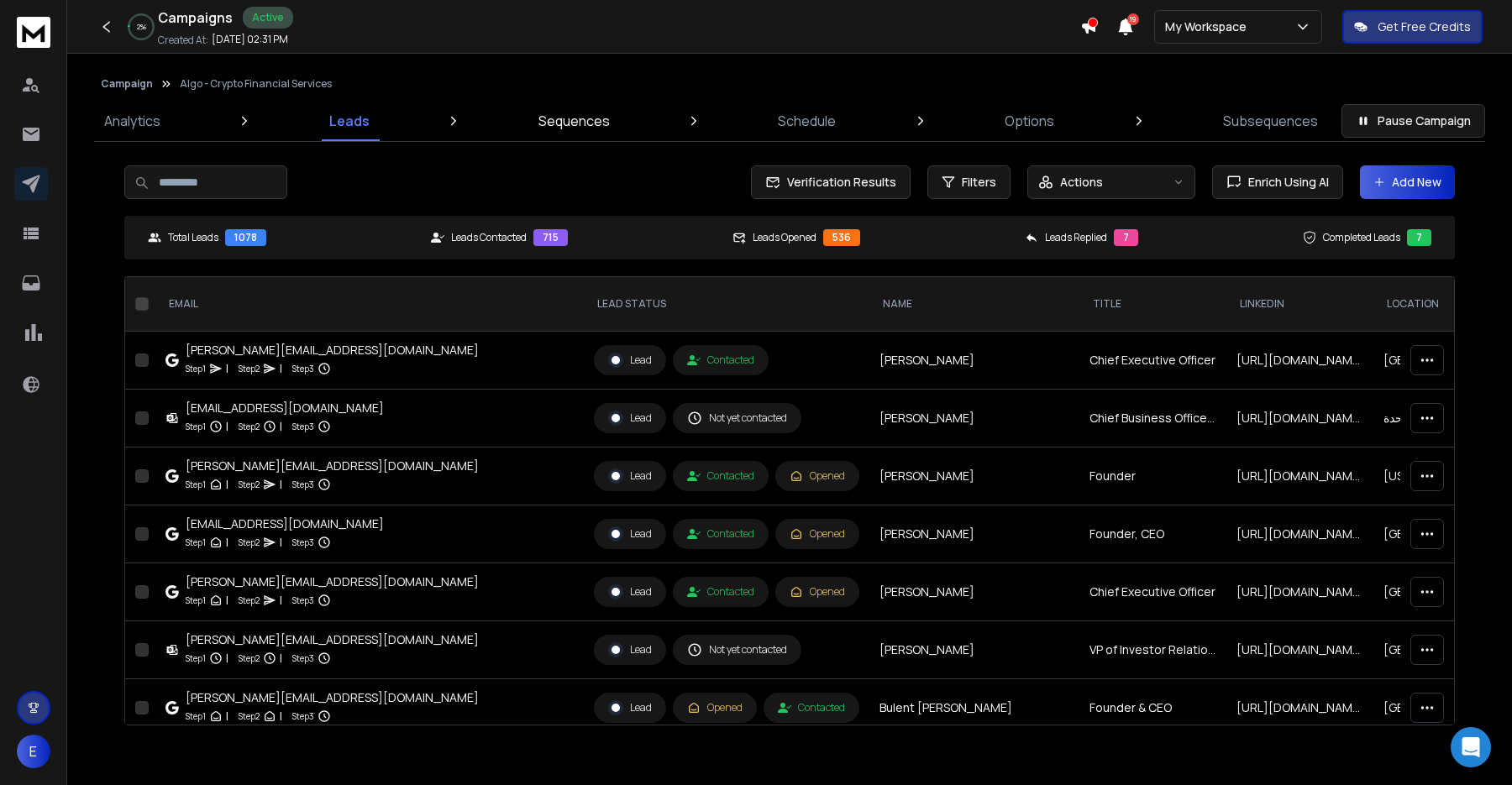
click at [554, 124] on p "Sequences" at bounding box center [573, 120] width 71 height 20
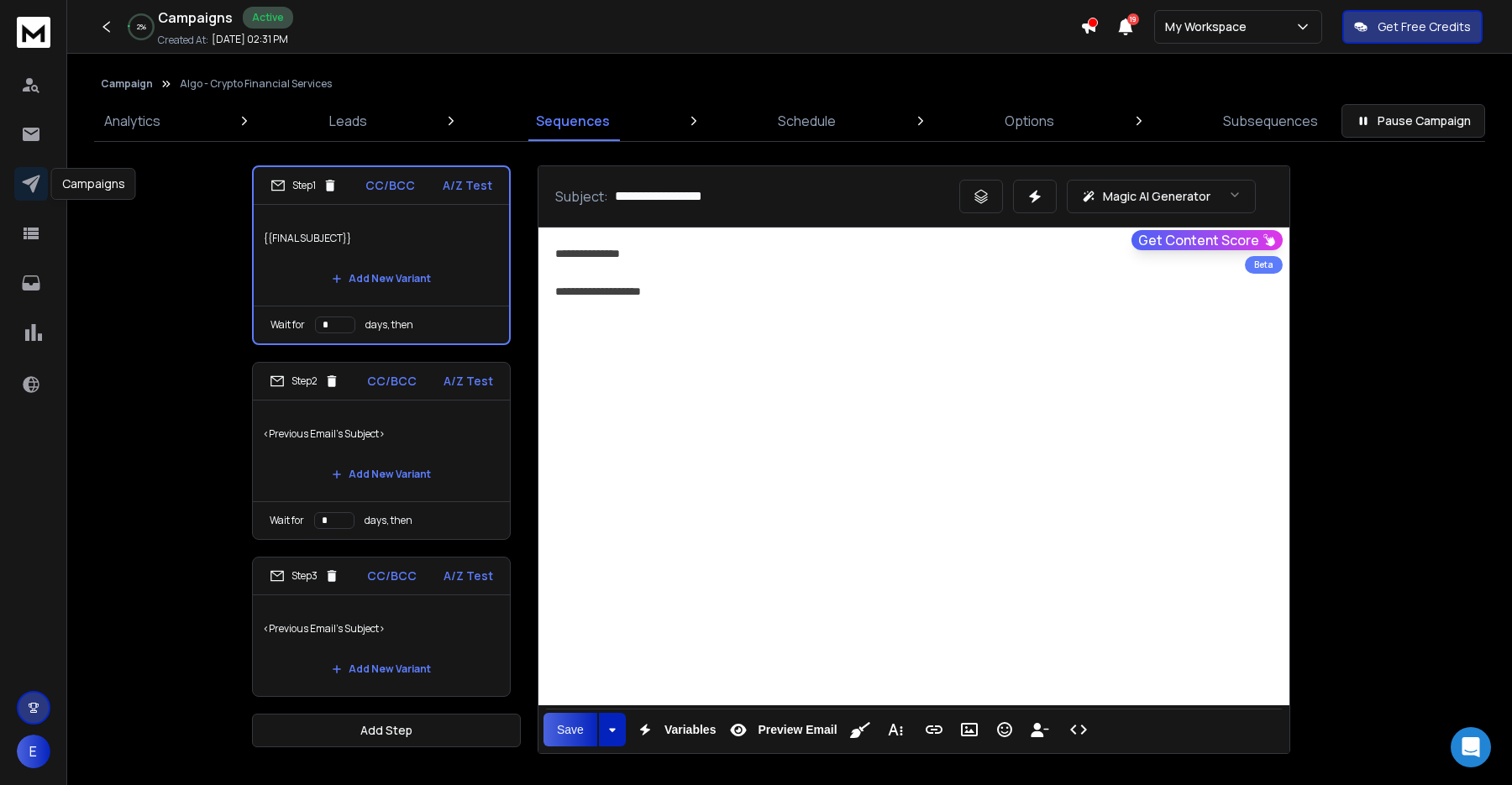
click at [27, 177] on icon at bounding box center [30, 183] width 20 height 20
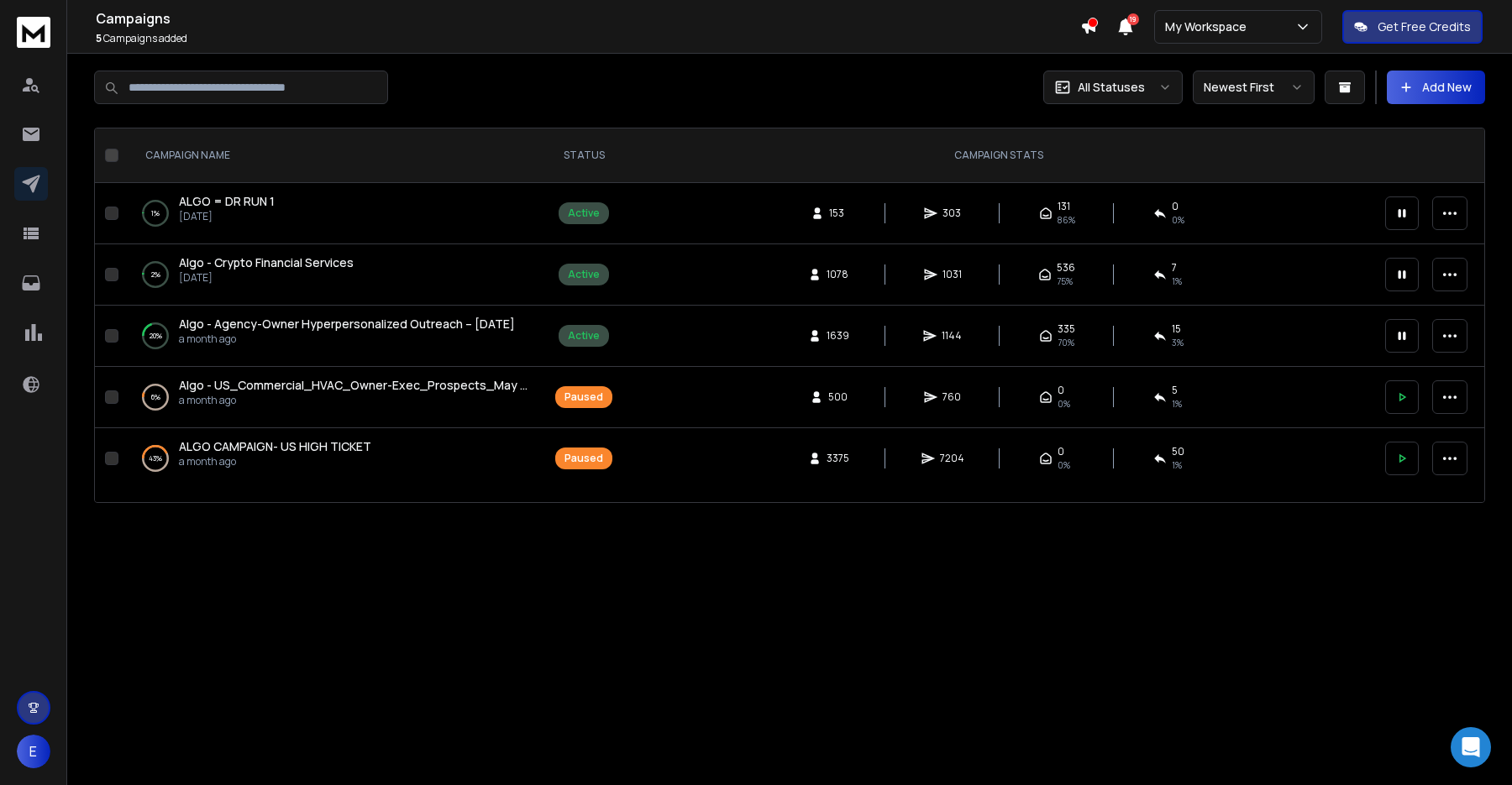
click at [405, 383] on span "Algo - US_Commercial_HVAC_Owner-Exec_Prospects_May 2025" at bounding box center [363, 385] width 369 height 16
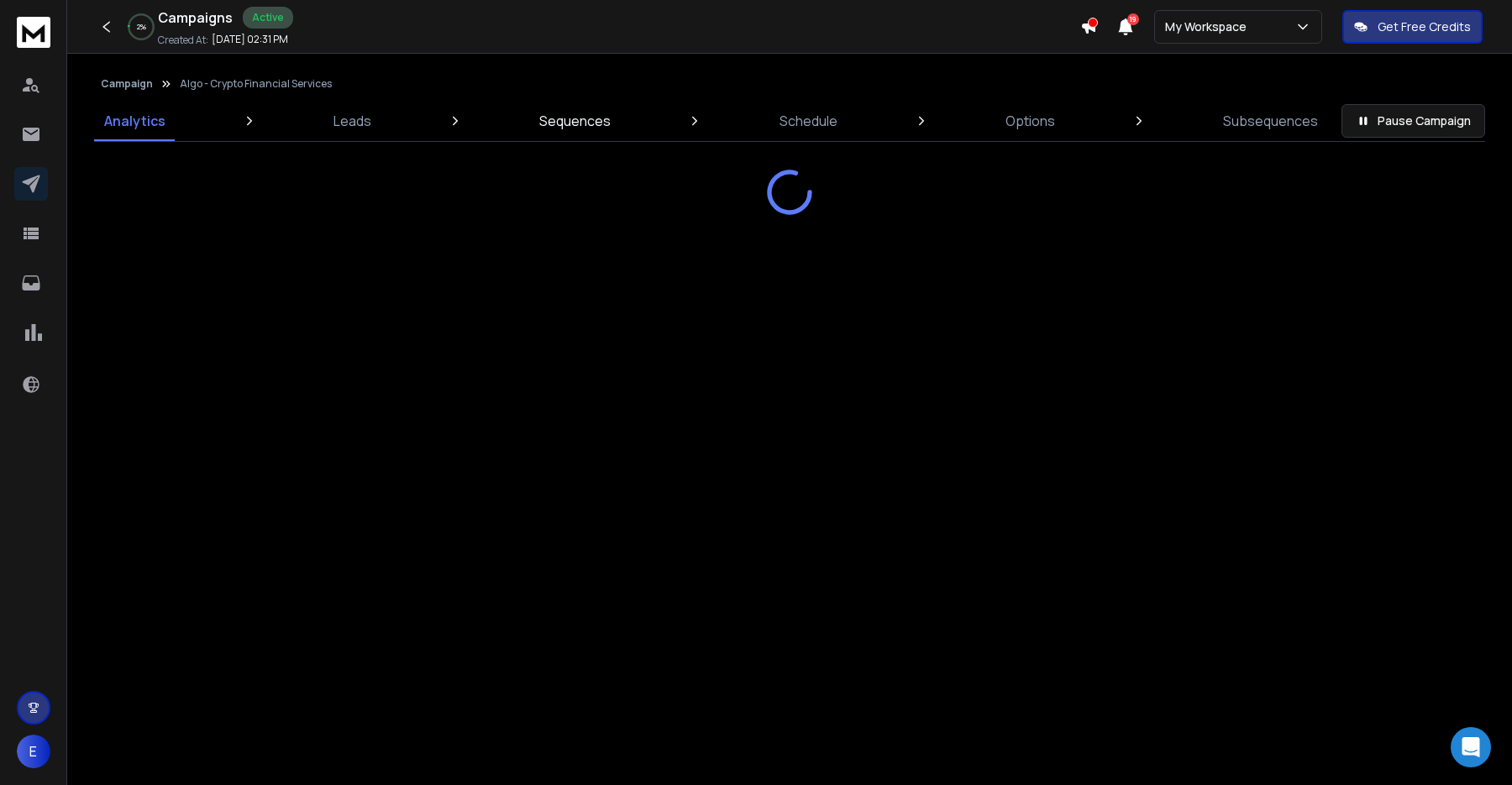
click at [547, 128] on p "Sequences" at bounding box center [574, 120] width 71 height 20
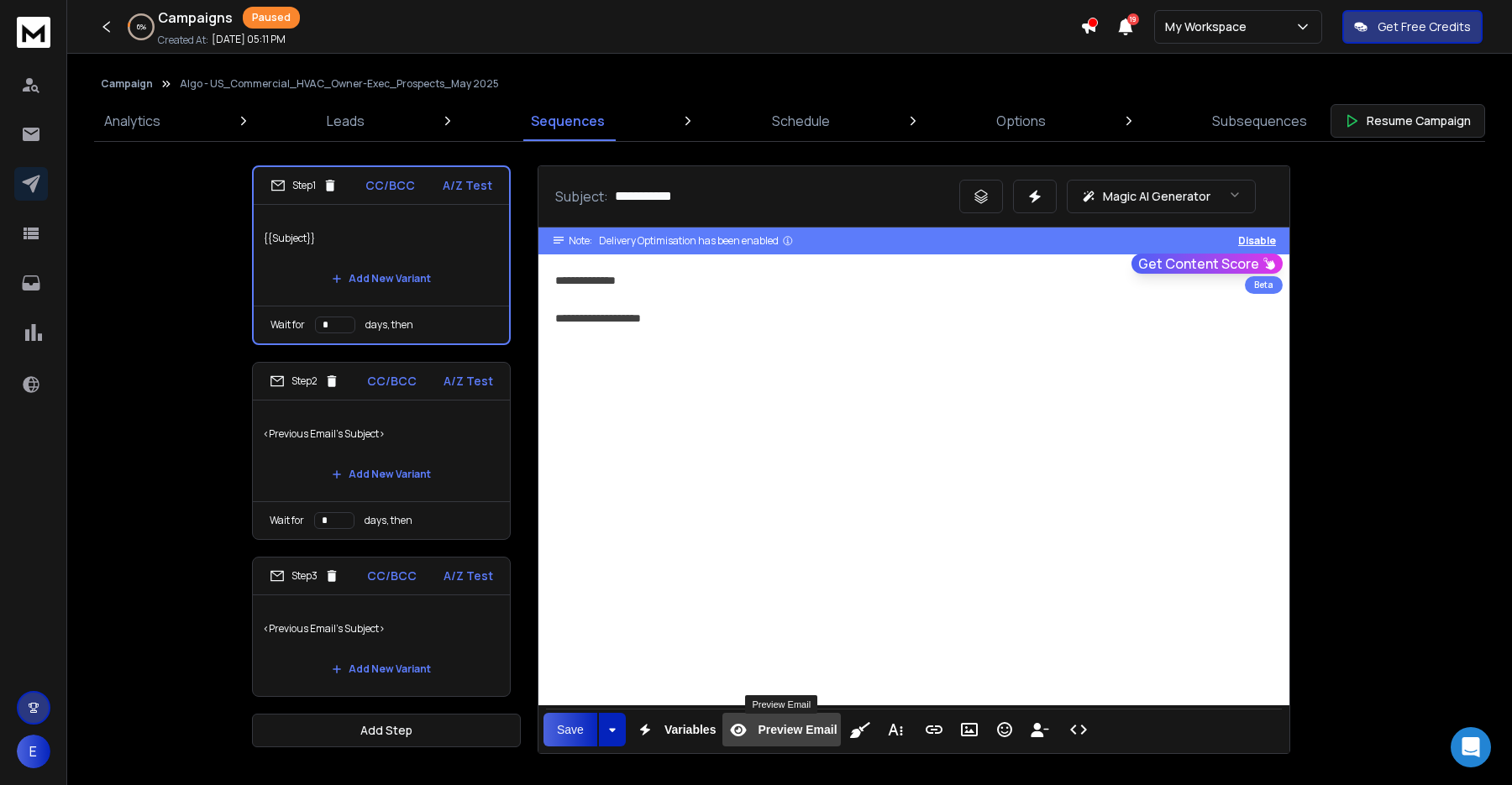
click at [782, 742] on div "Preview Email" at bounding box center [781, 729] width 117 height 27
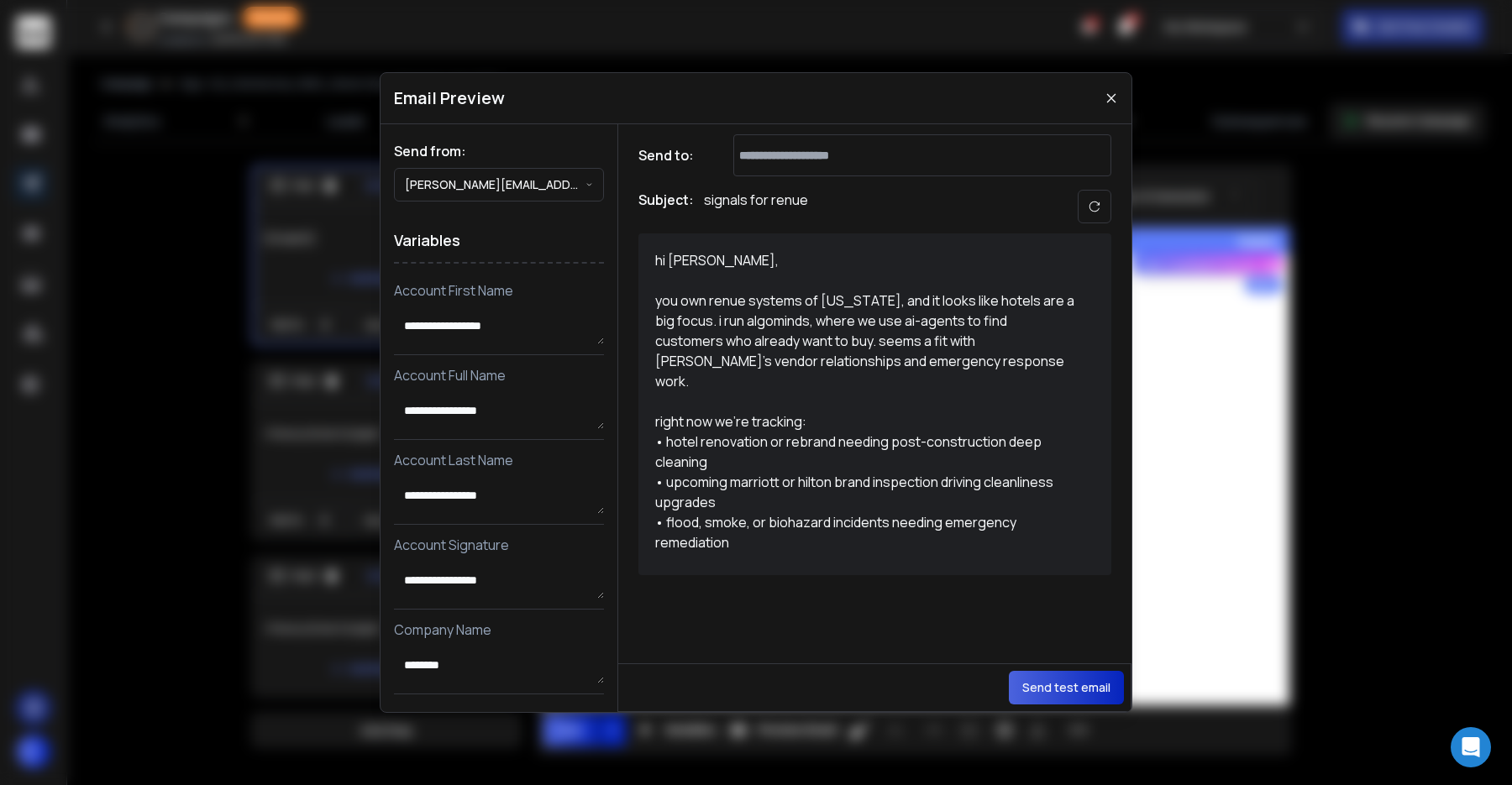
click at [678, 240] on div "hi jarret, you own renue systems of colorado, and it looks like hotels are a bi…" at bounding box center [875, 405] width 473 height 342
drag, startPoint x: 667, startPoint y: 291, endPoint x: 770, endPoint y: 308, distance: 104.4
click at [770, 308] on div "hi jarret, you own renue systems of colorado, and it looks like hotels are a bi…" at bounding box center [865, 404] width 420 height 309
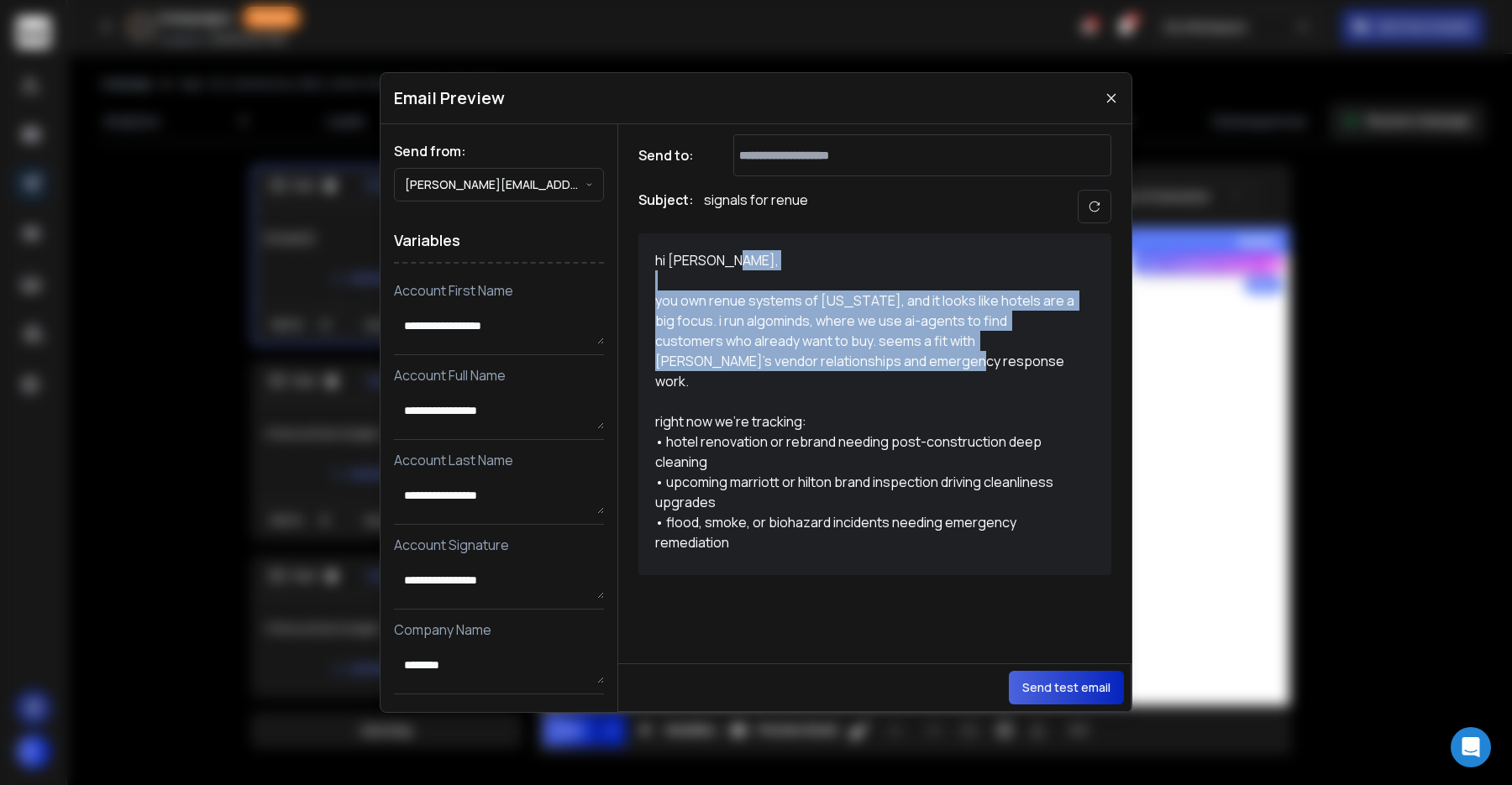
drag, startPoint x: 963, startPoint y: 358, endPoint x: 651, endPoint y: 297, distance: 317.9
click at [651, 297] on div "hi jarret, you own renue systems of colorado, and it looks like hotels are a bi…" at bounding box center [875, 405] width 473 height 342
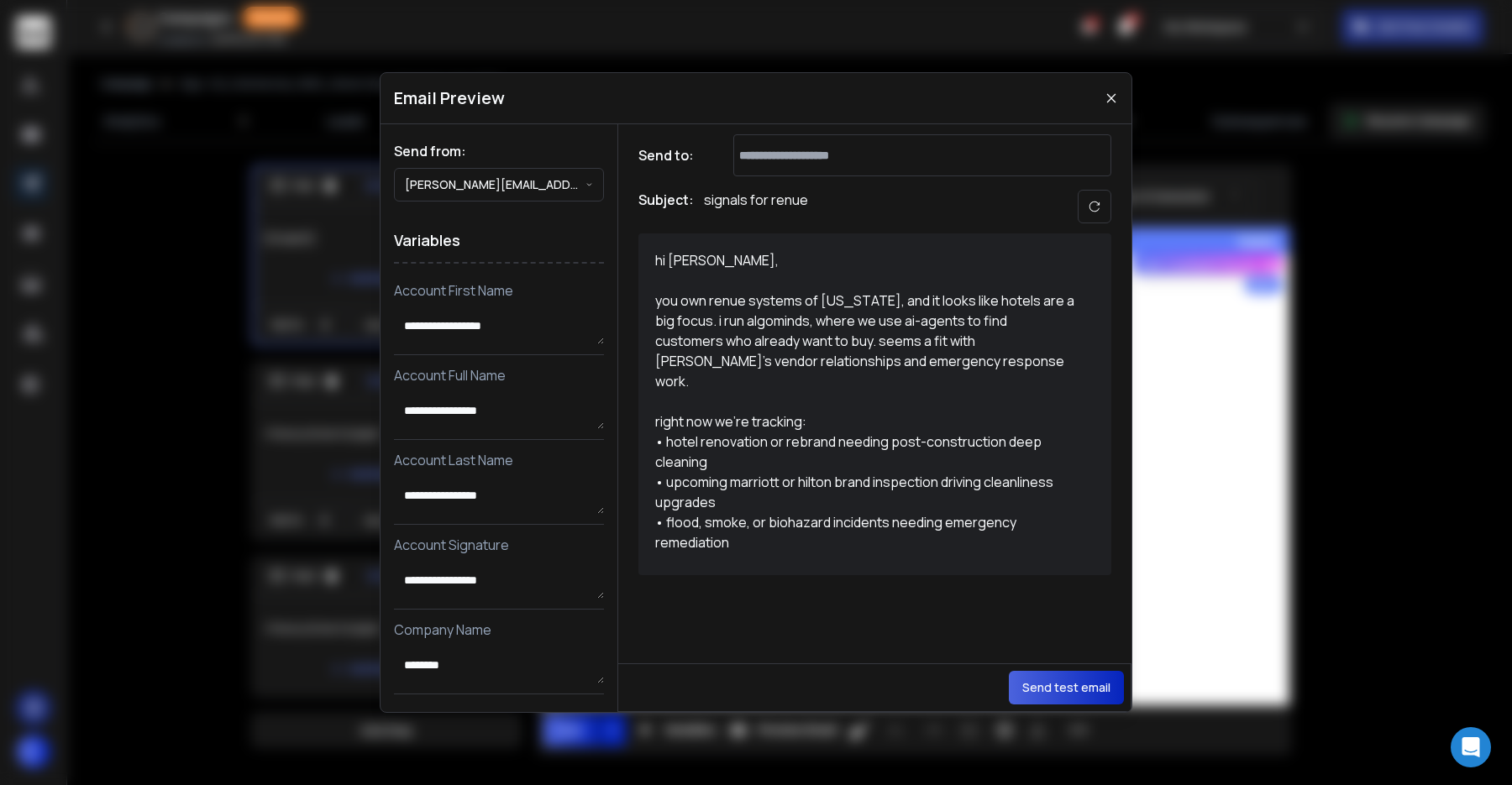
click at [676, 297] on div "hi jarret, you own renue systems of colorado, and it looks like hotels are a bi…" at bounding box center [865, 404] width 420 height 309
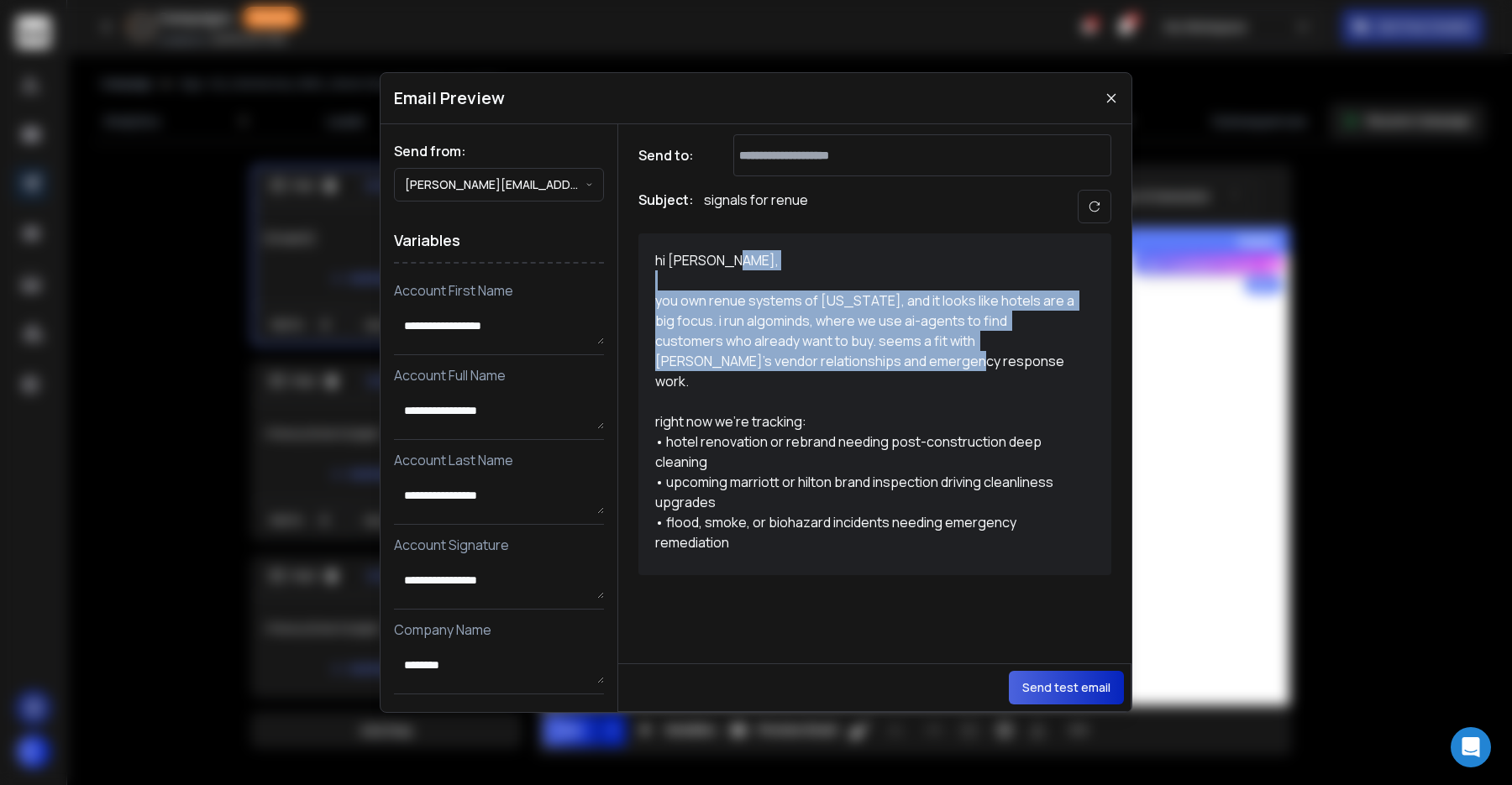
drag, startPoint x: 659, startPoint y: 297, endPoint x: 954, endPoint y: 370, distance: 303.9
click at [953, 370] on div "hi jarret, you own renue systems of colorado, and it looks like hotels are a bi…" at bounding box center [865, 404] width 420 height 309
click at [954, 370] on div "hi jarret, you own renue systems of colorado, and it looks like hotels are a bi…" at bounding box center [865, 404] width 420 height 309
drag, startPoint x: 954, startPoint y: 370, endPoint x: 640, endPoint y: 305, distance: 320.7
click at [640, 305] on div "Send to: Subject: signals for renue hi jarret, you own renue systems of colorad…" at bounding box center [874, 350] width 513 height 452
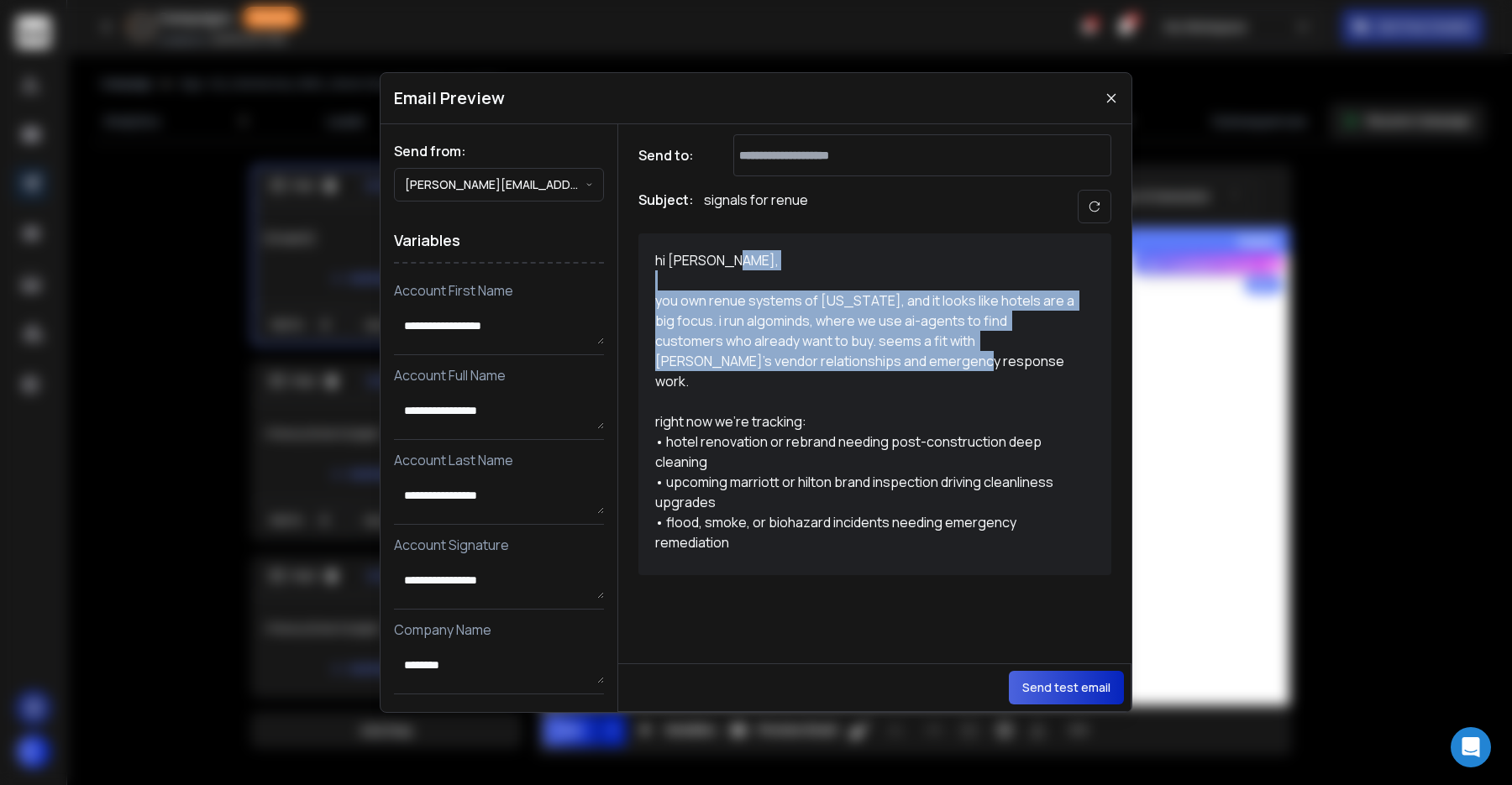
click at [639, 306] on div "Send to: Subject: signals for renue hi jarret, you own renue systems of colorad…" at bounding box center [874, 350] width 513 height 452
drag, startPoint x: 639, startPoint y: 306, endPoint x: 973, endPoint y: 359, distance: 338.2
click at [973, 359] on div "Send to: Subject: signals for renue hi jarret, you own renue systems of colorad…" at bounding box center [874, 350] width 513 height 452
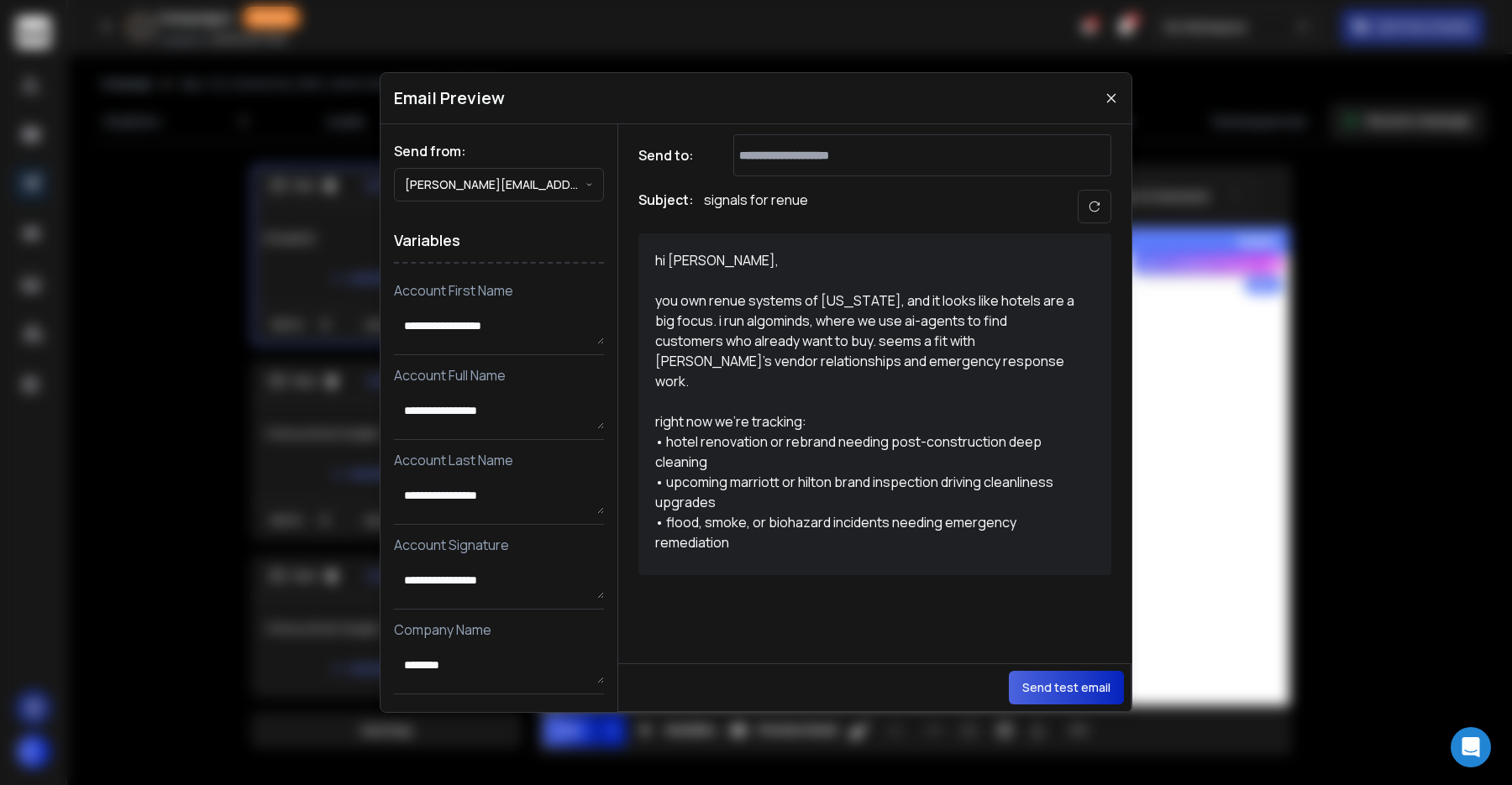
click at [930, 407] on div "hi jarret, you own renue systems of colorado, and it looks like hotels are a bi…" at bounding box center [865, 404] width 420 height 309
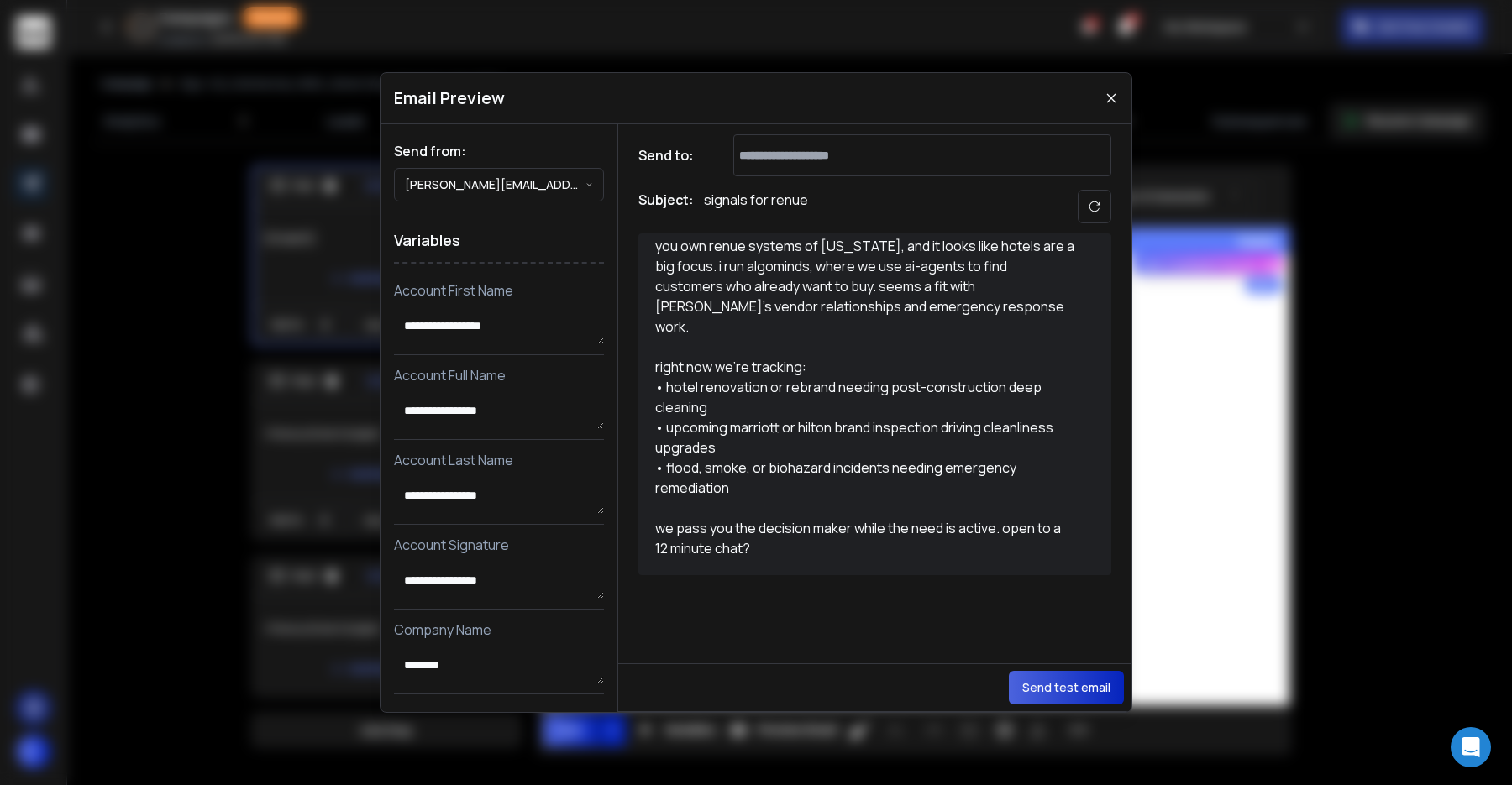
scroll to position [57, 0]
click at [863, 502] on div "hi jarret, you own renue systems of colorado, and it looks like hotels are a bi…" at bounding box center [865, 347] width 420 height 309
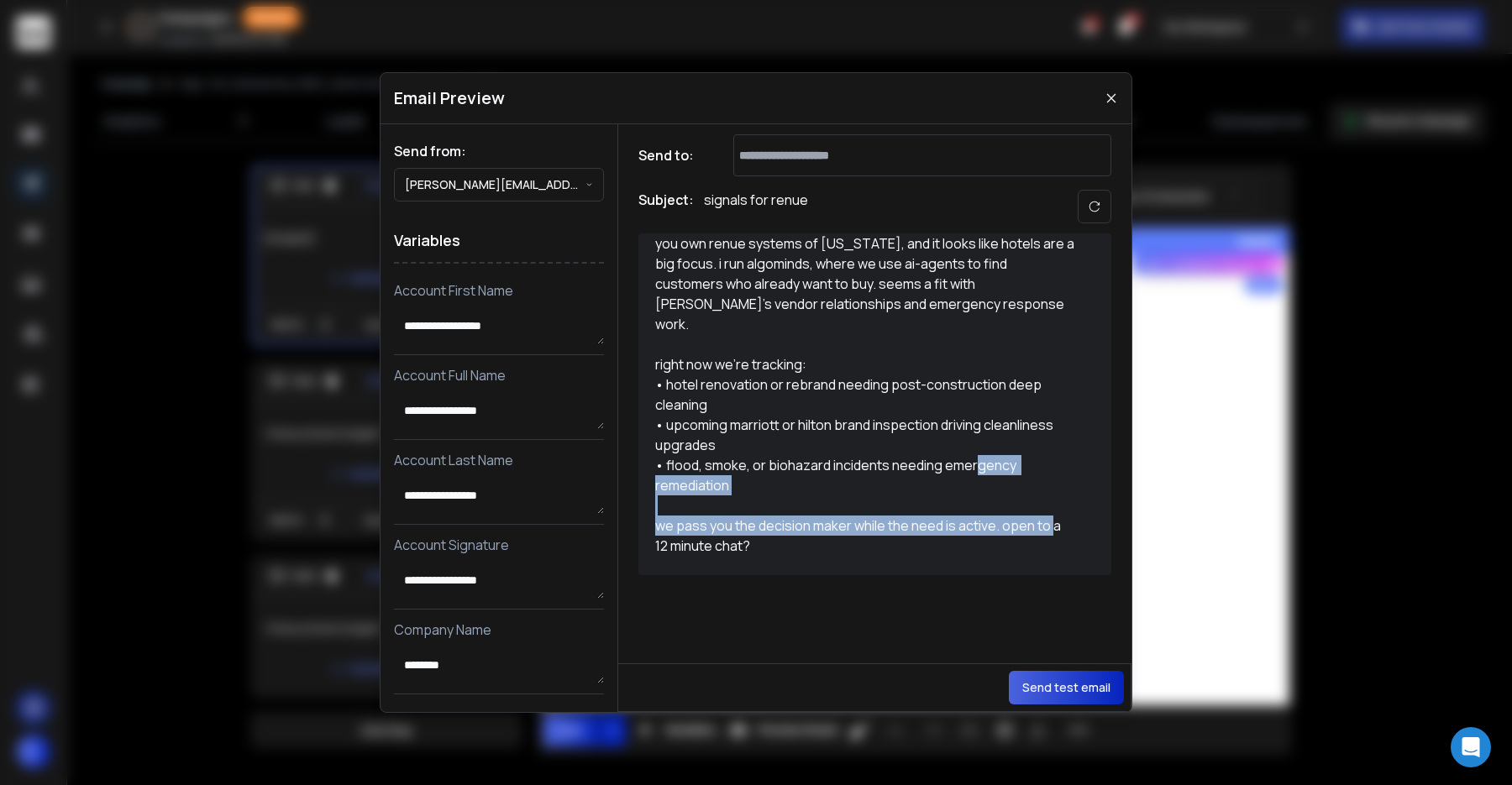
drag, startPoint x: 863, startPoint y: 524, endPoint x: 853, endPoint y: 467, distance: 57.9
click at [854, 467] on div "hi jarret, you own renue systems of colorado, and it looks like hotels are a bi…" at bounding box center [875, 405] width 473 height 342
click at [853, 467] on div "hi jarret, you own renue systems of colorado, and it looks like hotels are a bi…" at bounding box center [865, 347] width 420 height 309
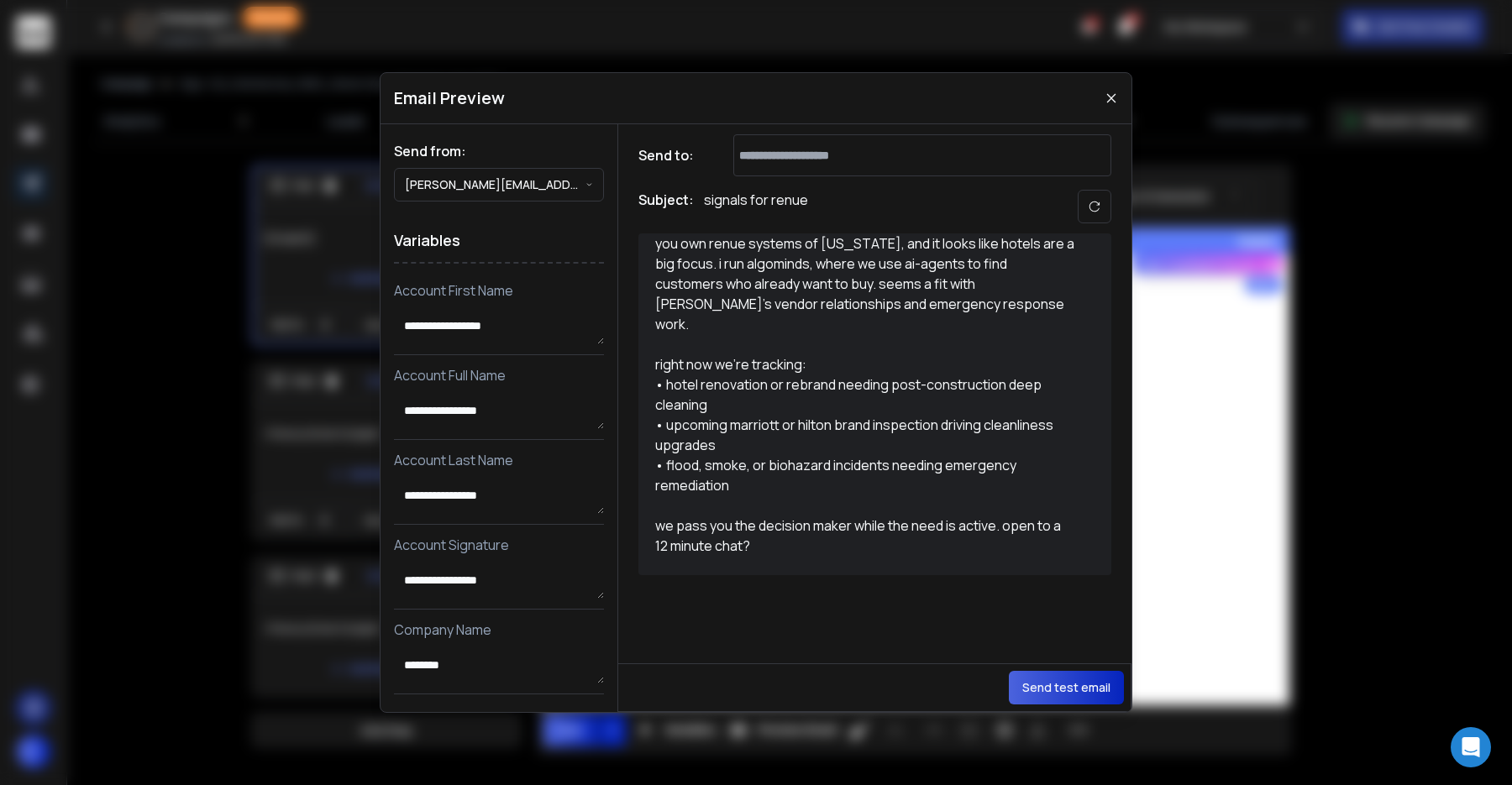
click at [1109, 94] on icon at bounding box center [1111, 98] width 13 height 13
